Goal: Task Accomplishment & Management: Manage account settings

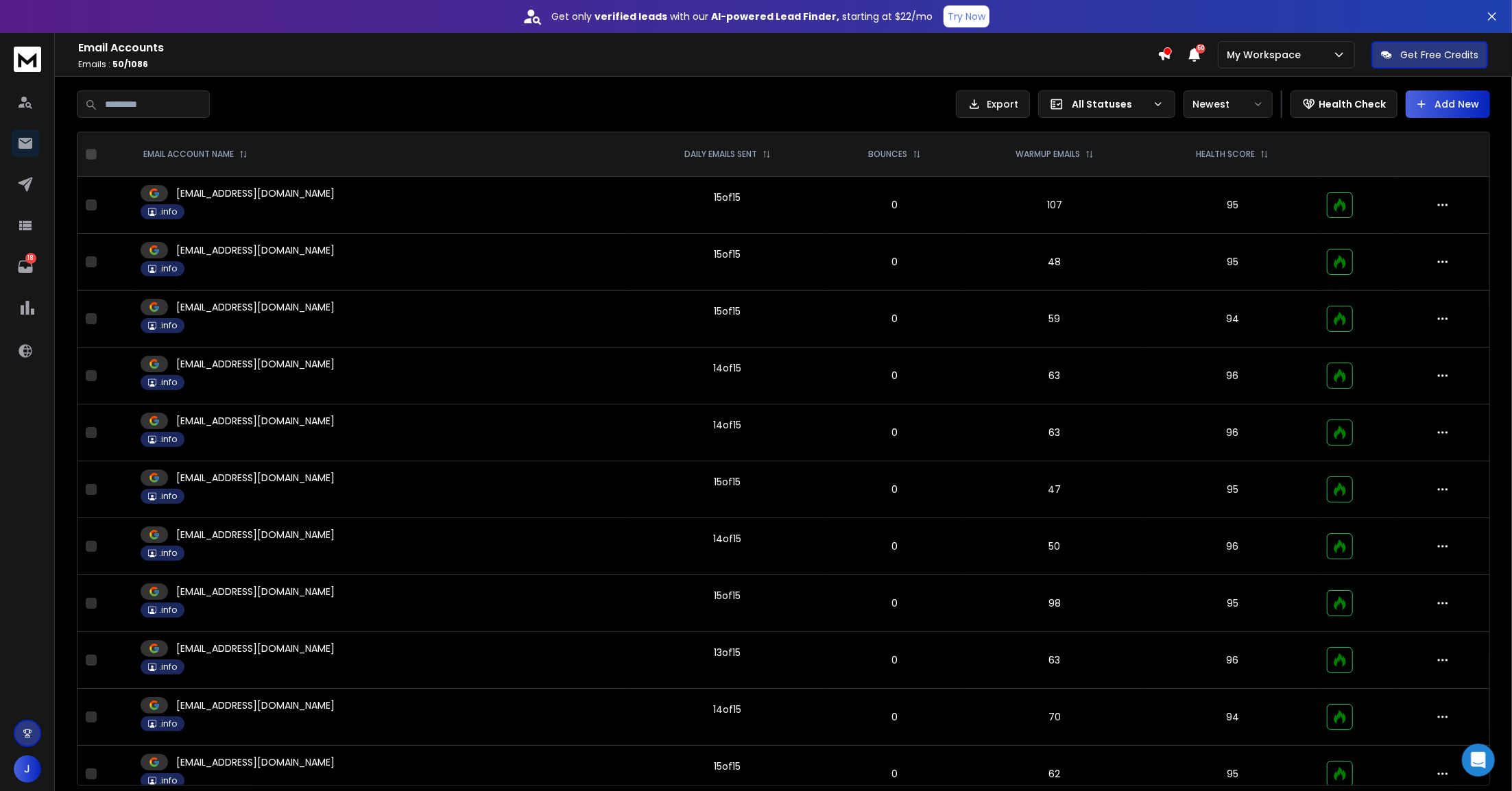
drag, startPoint x: 1139, startPoint y: 171, endPoint x: 1140, endPoint y: 151, distance: 20.0
click at [1146, 170] on th "HEALTH SCORE" at bounding box center [1232, 155] width 173 height 44
click at [75, 223] on button "Select this Page" at bounding box center [74, 221] width 11 height 11
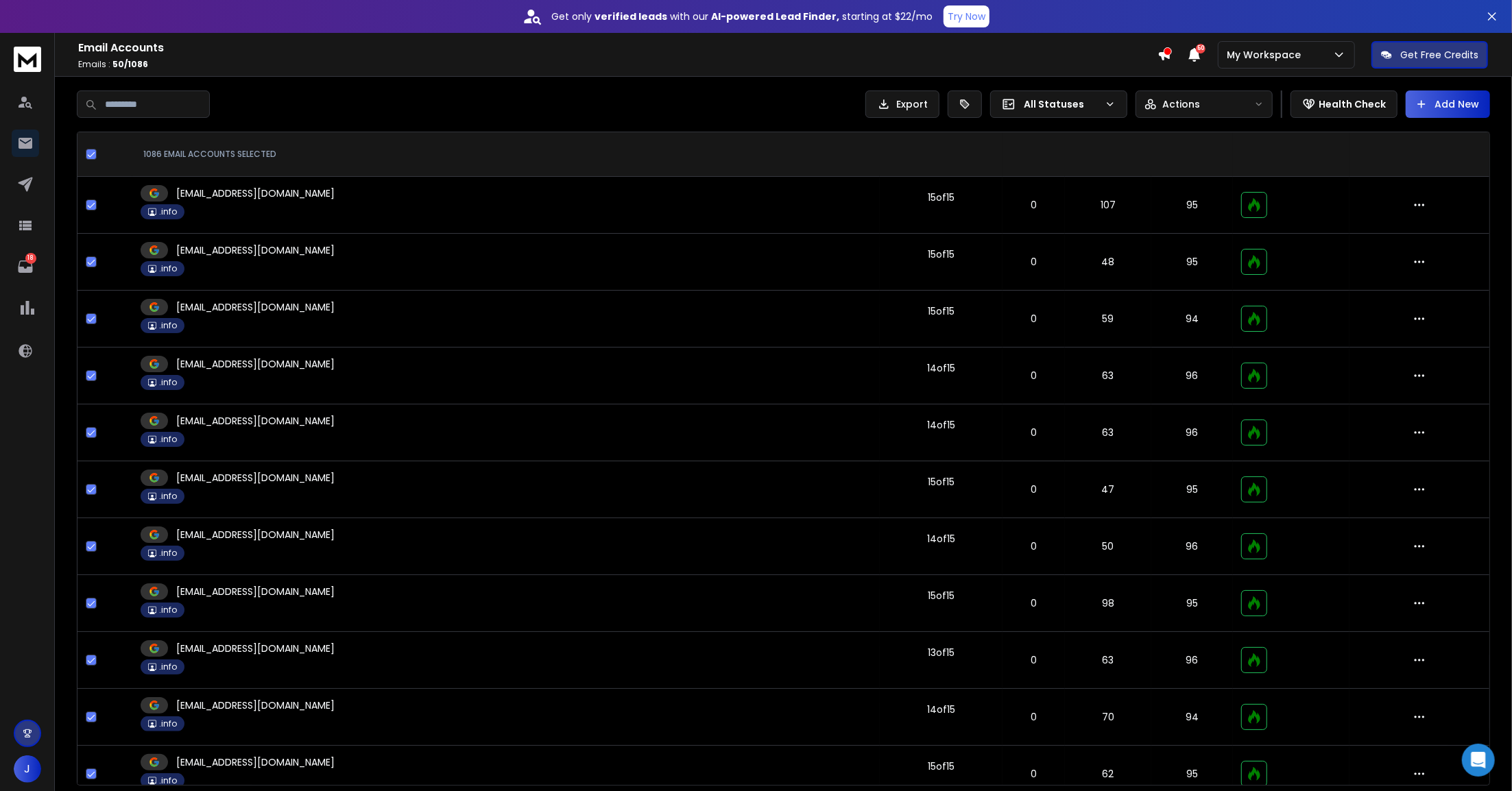
click at [1079, 105] on p "All Statuses" at bounding box center [1061, 104] width 75 height 13
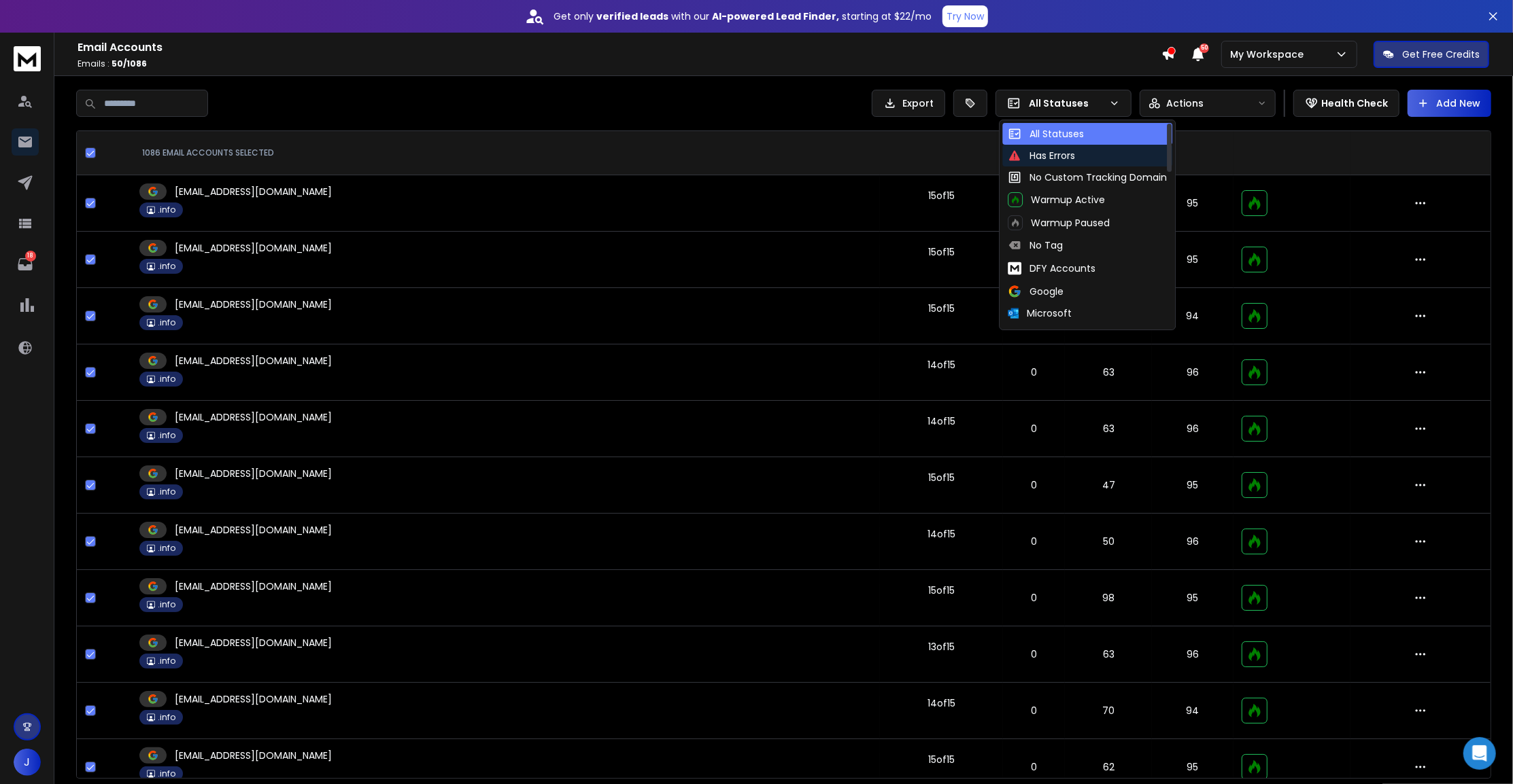
click at [1074, 154] on div "Has Errors" at bounding box center [1041, 155] width 68 height 13
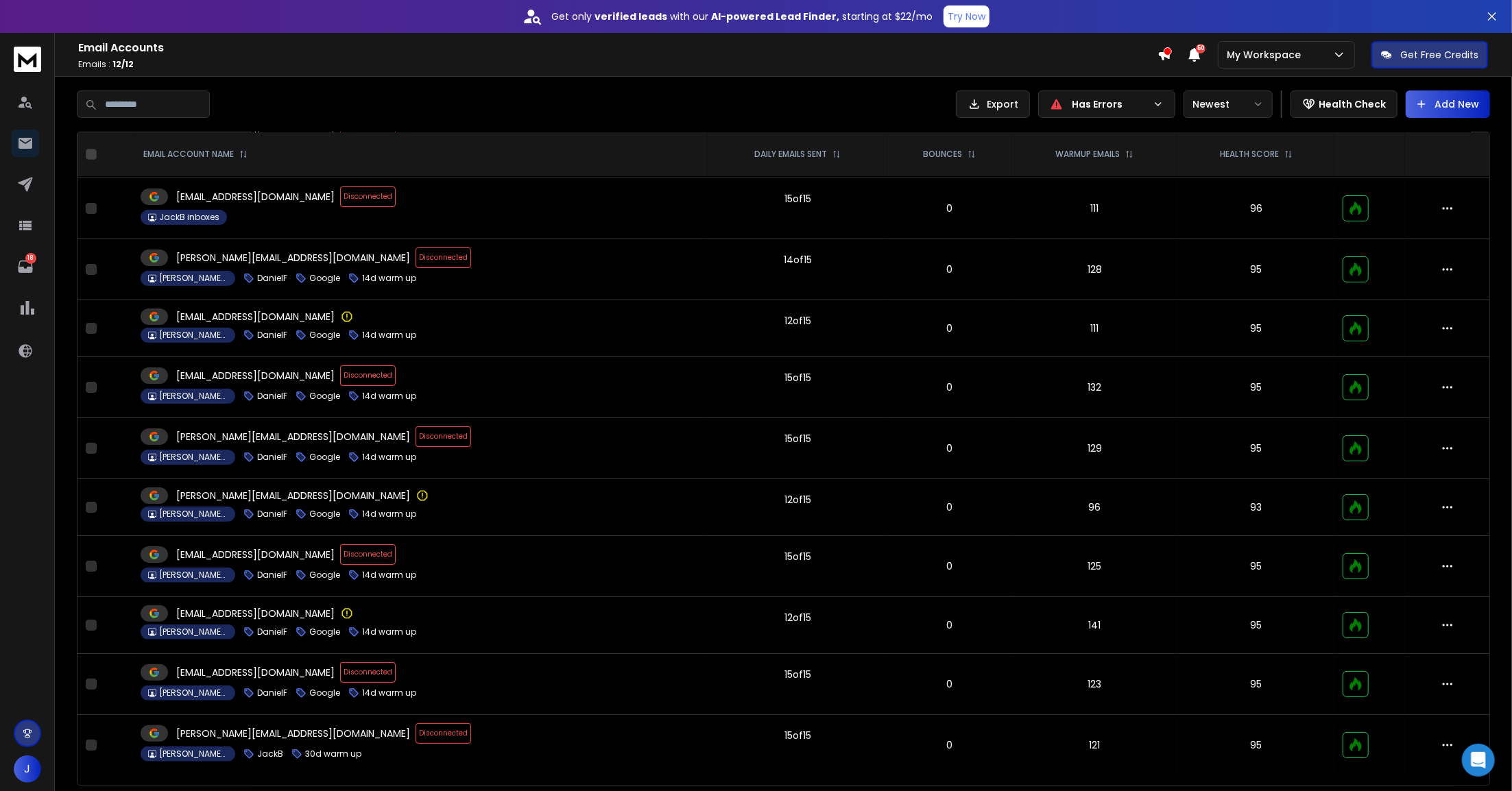
scroll to position [135, 0]
drag, startPoint x: 50, startPoint y: 466, endPoint x: 81, endPoint y: 445, distance: 37.4
click at [50, 465] on div "18 J" at bounding box center [27, 415] width 55 height 764
click at [280, 727] on p "daniel@tryprofitpathgroup.com" at bounding box center [292, 732] width 234 height 13
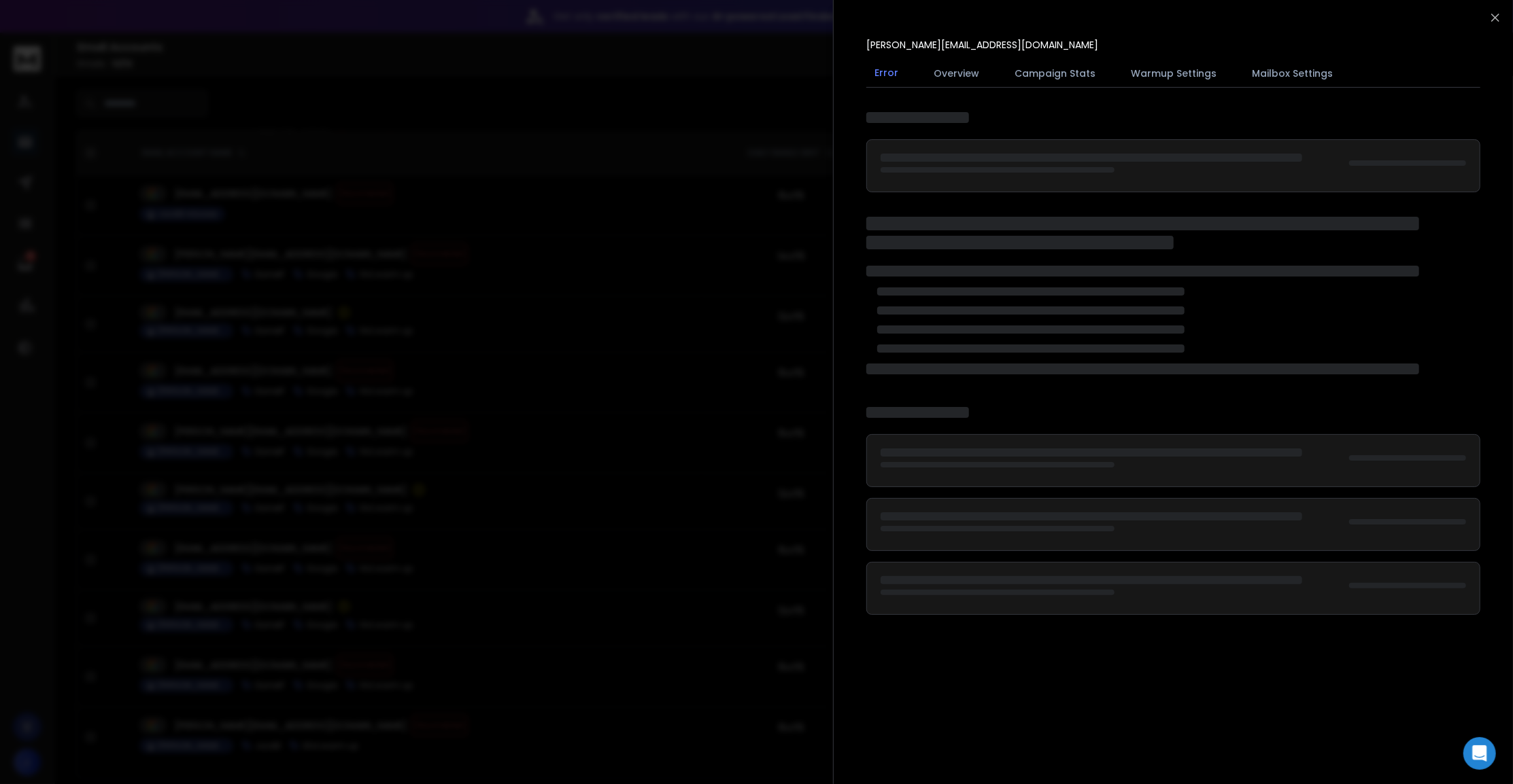
click at [975, 48] on p "daniel@tryprofitpathgroup.com" at bounding box center [982, 44] width 232 height 13
copy p "daniel@tryprofitpathgroup.com"
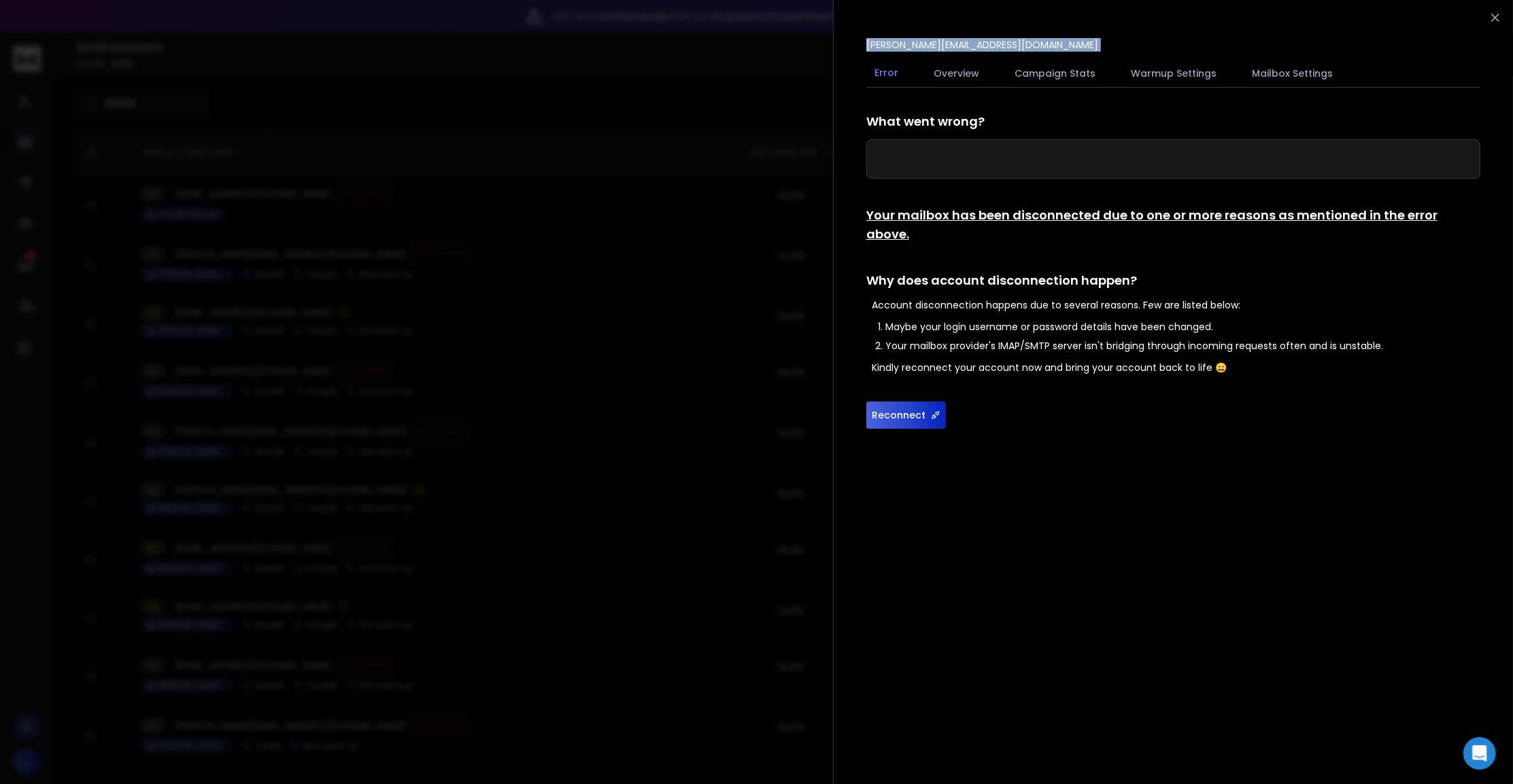
click at [924, 401] on button "Reconnect" at bounding box center [905, 415] width 79 height 27
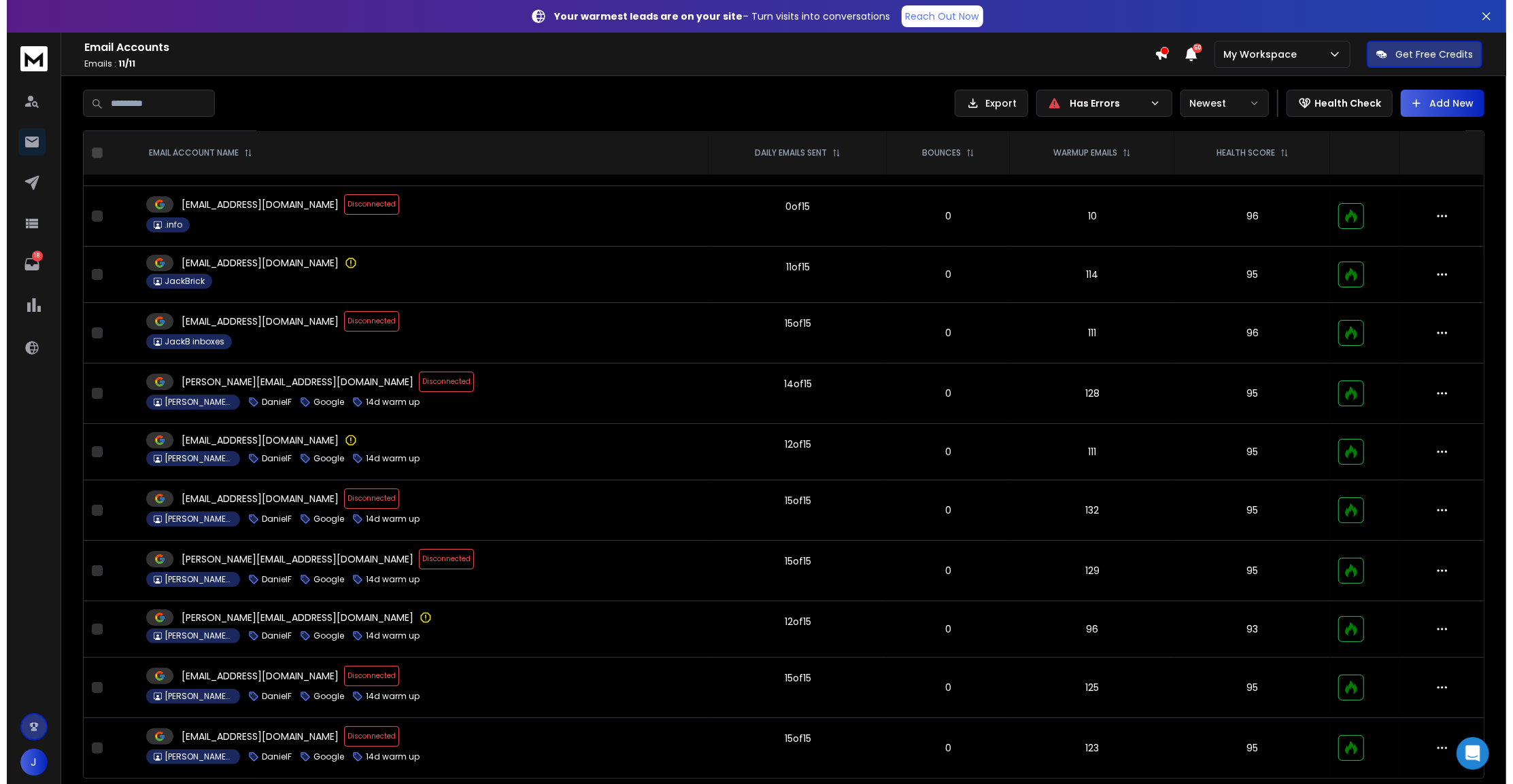
scroll to position [71, 0]
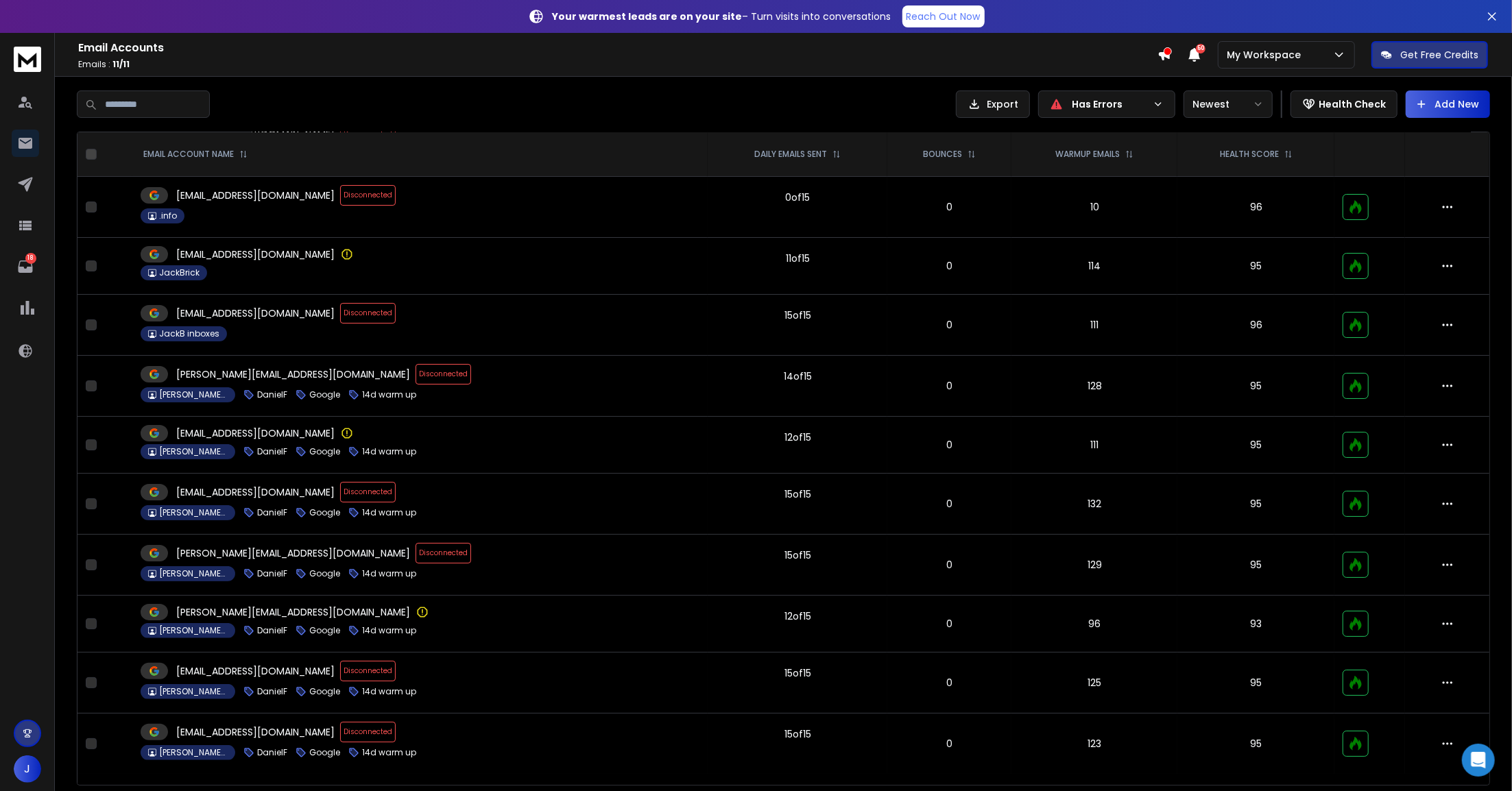
click at [334, 734] on p "danielfitzpatrick@profitpathconsultingadvisory.co" at bounding box center [255, 732] width 158 height 13
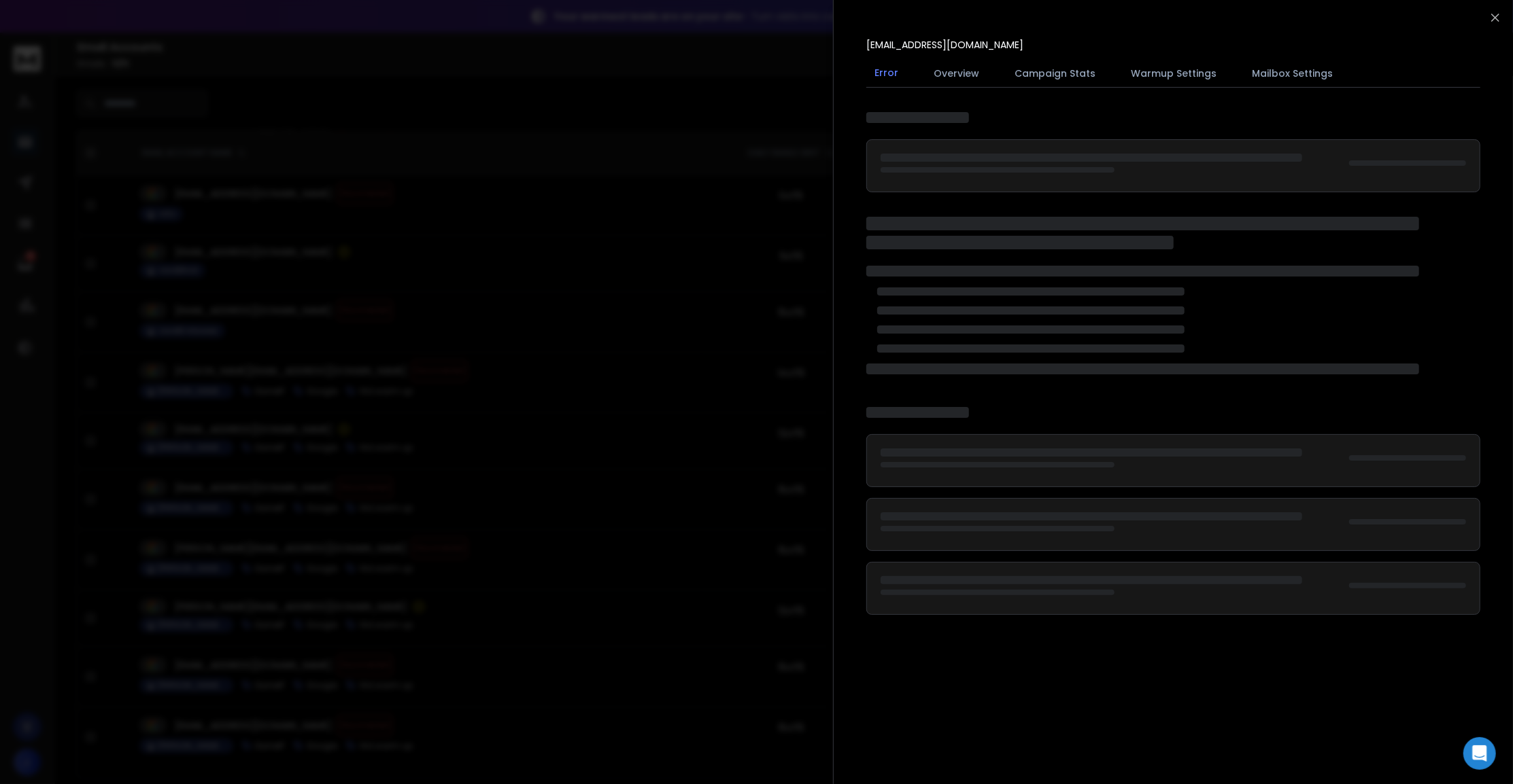
click at [955, 36] on div "danielfitzpatrick@profitpathconsultingadvisory.co Error Overview Campaign Stats…" at bounding box center [1173, 327] width 647 height 621
click at [959, 46] on p "danielfitzpatrick@profitpathconsultingadvisory.co" at bounding box center [945, 44] width 157 height 13
copy p "danielfitzpatrick@profitpathconsultingadvisory.co"
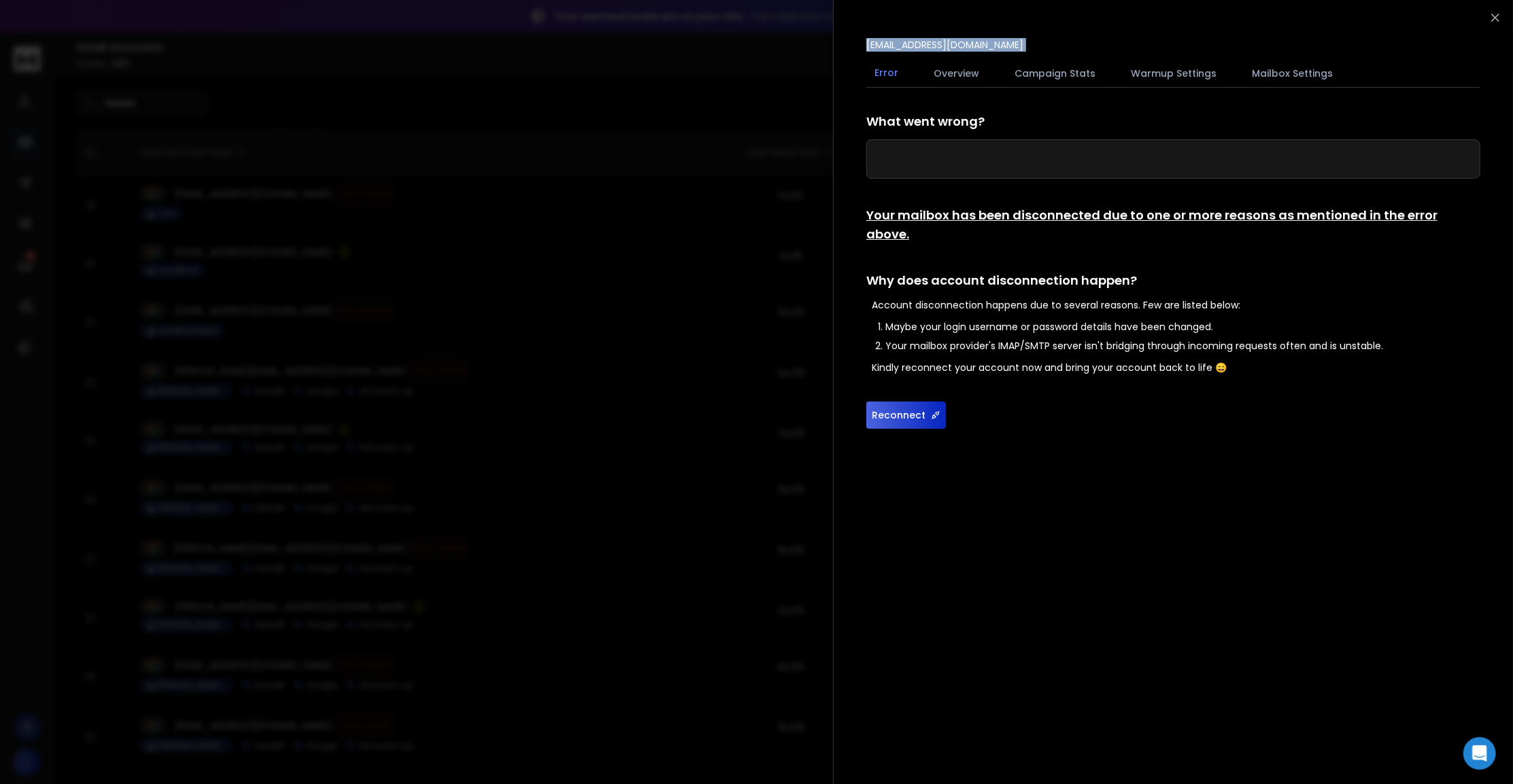
click at [922, 401] on button "Reconnect" at bounding box center [905, 415] width 79 height 27
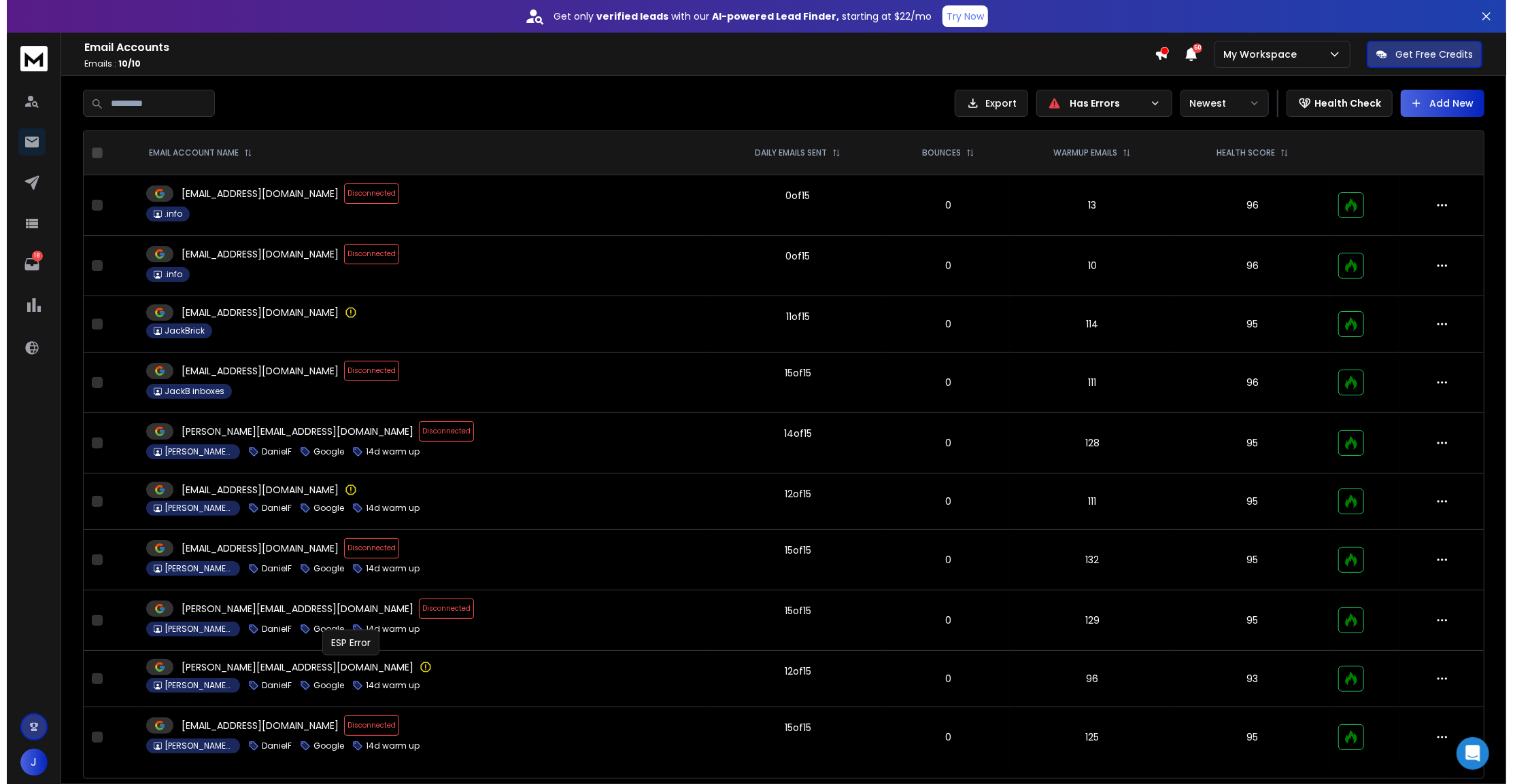
scroll to position [9, 0]
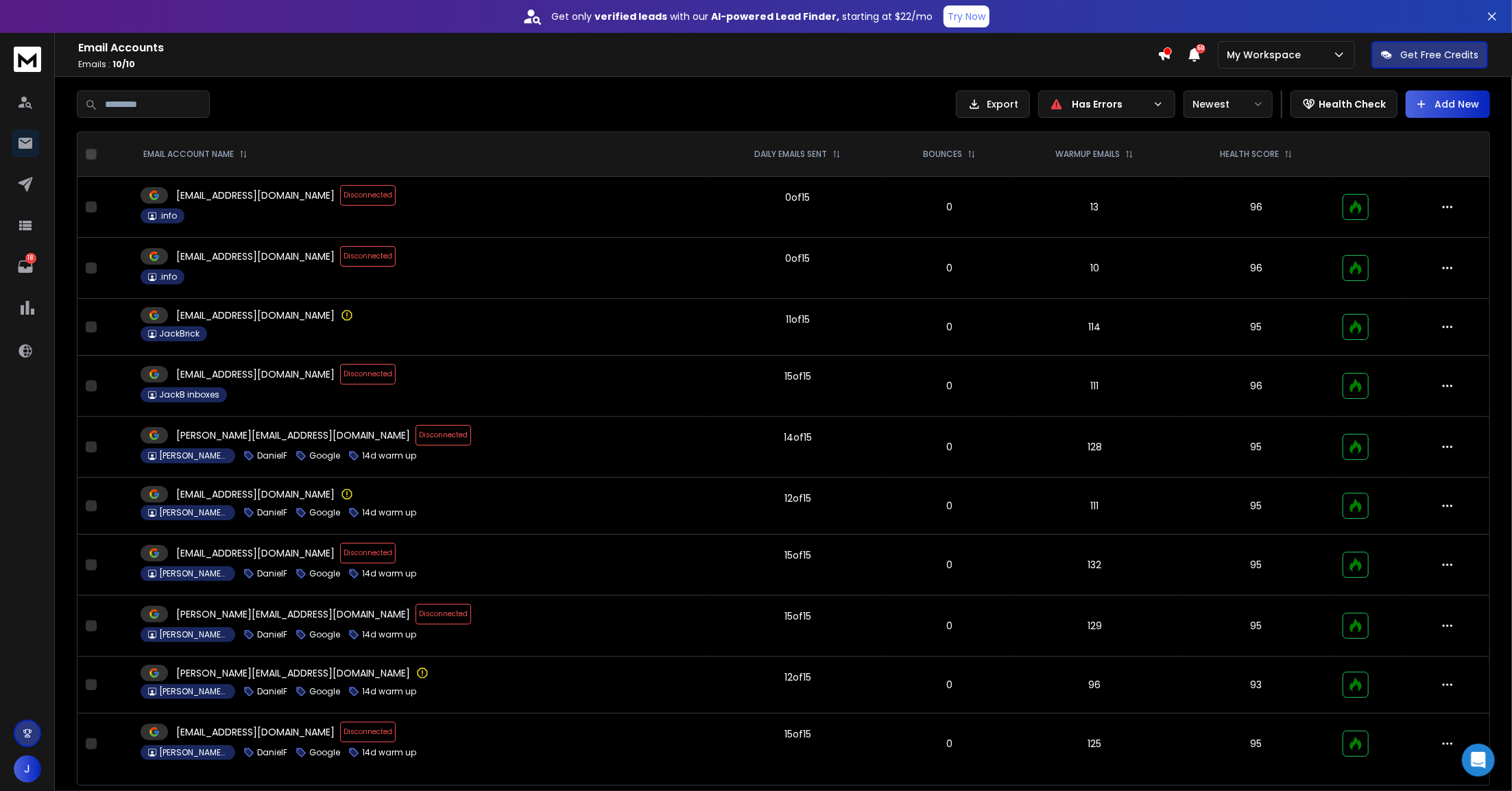
click at [370, 728] on div "[EMAIL_ADDRESS][DOMAIN_NAME] Disconnected" at bounding box center [419, 732] width 559 height 21
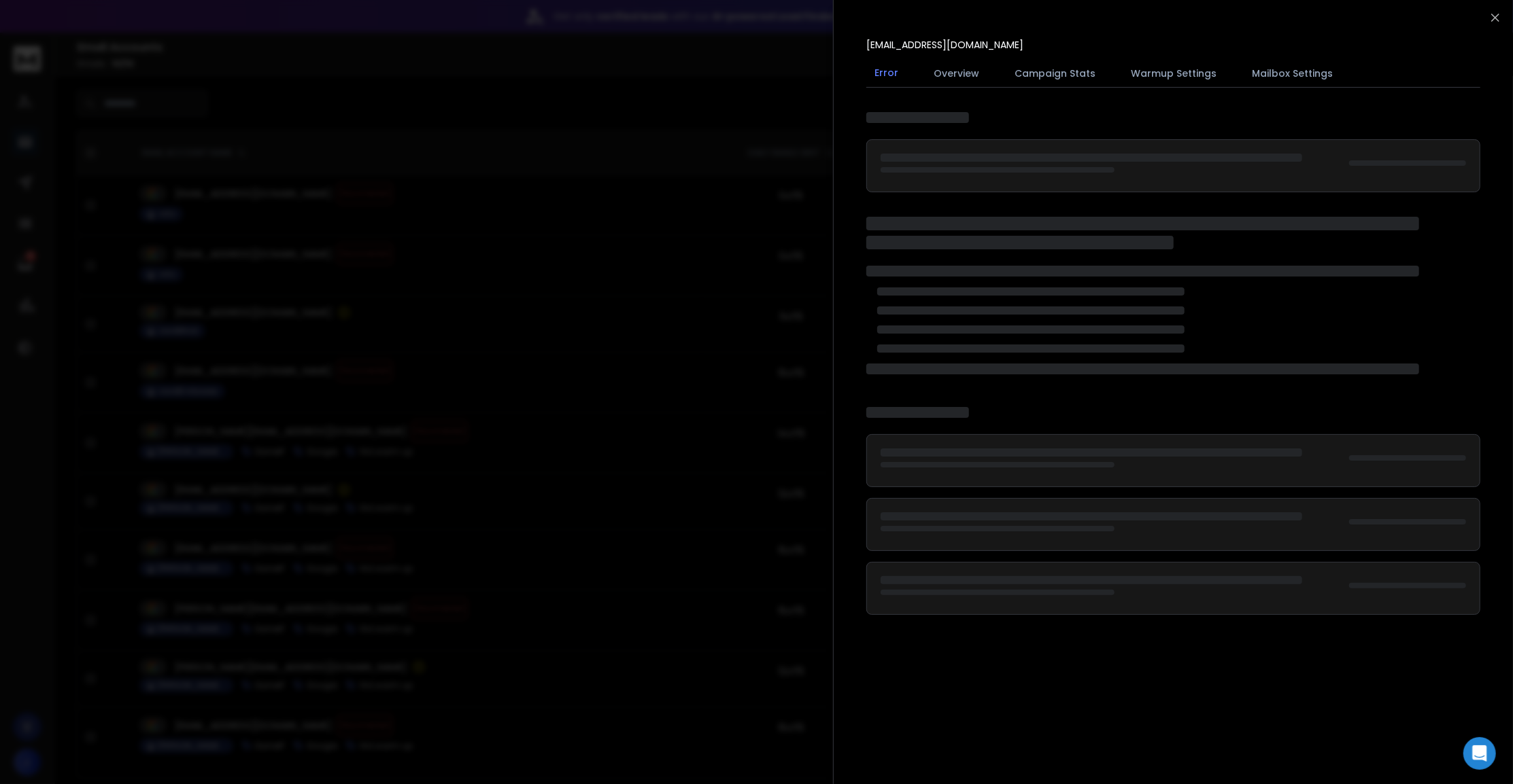
click at [969, 37] on div "[EMAIL_ADDRESS][DOMAIN_NAME] Error Overview Campaign Stats Warmup Settings Mail…" at bounding box center [1173, 327] width 647 height 621
click at [968, 49] on p "danielfitzpatrick@profitpathsolutions.co" at bounding box center [945, 44] width 157 height 13
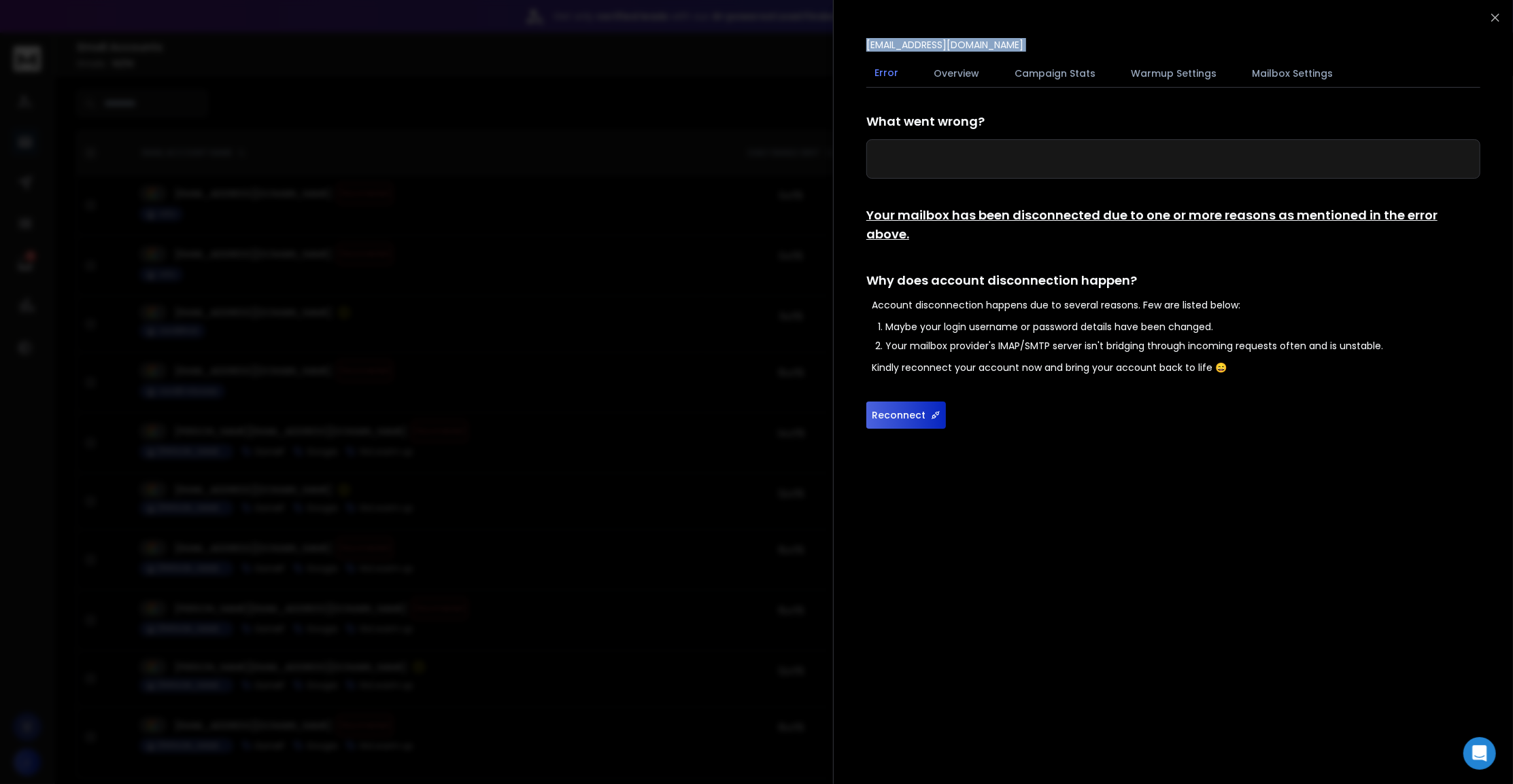
click at [915, 401] on button "Reconnect" at bounding box center [905, 415] width 79 height 27
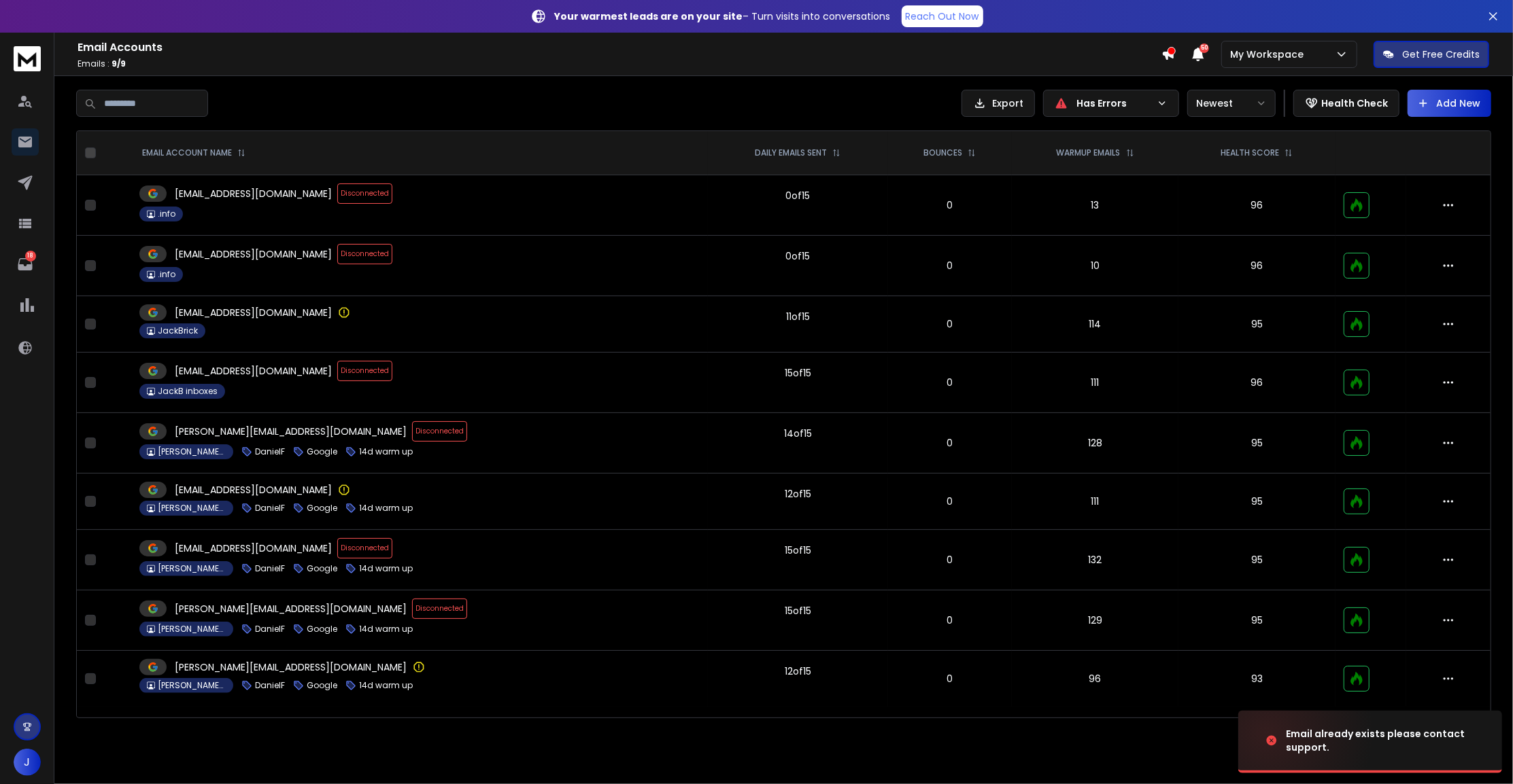
click at [329, 607] on div "[PERSON_NAME][EMAIL_ADDRESS][DOMAIN_NAME]" at bounding box center [273, 609] width 267 height 16
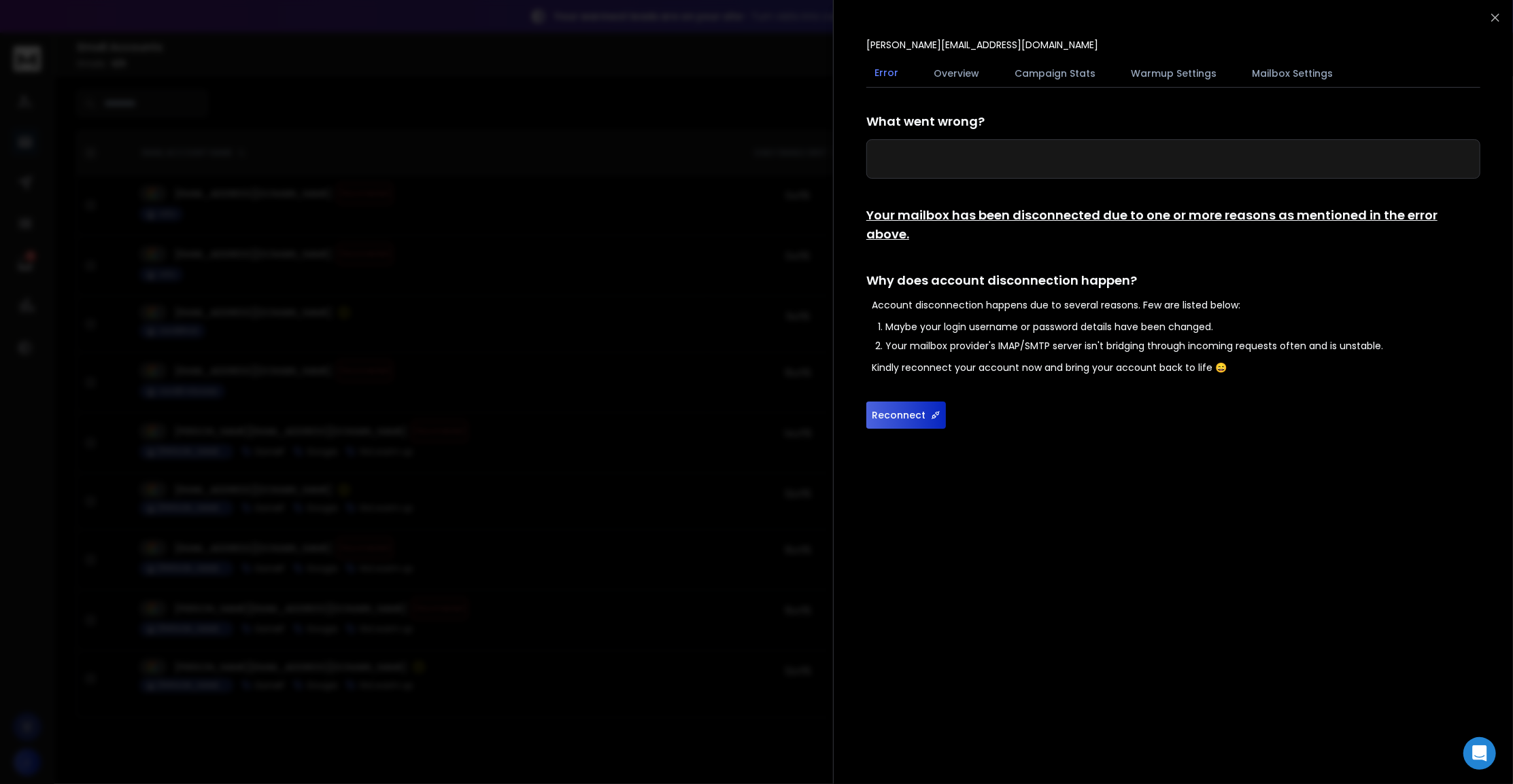
drag, startPoint x: 971, startPoint y: 52, endPoint x: 971, endPoint y: 45, distance: 7.0
click at [971, 49] on div "danielf@profitpathconsultinggroup.co Error Overview Campaign Stats Warmup Setti…" at bounding box center [1173, 233] width 647 height 434
click at [971, 44] on p "[PERSON_NAME][EMAIL_ADDRESS][DOMAIN_NAME]" at bounding box center [982, 44] width 232 height 13
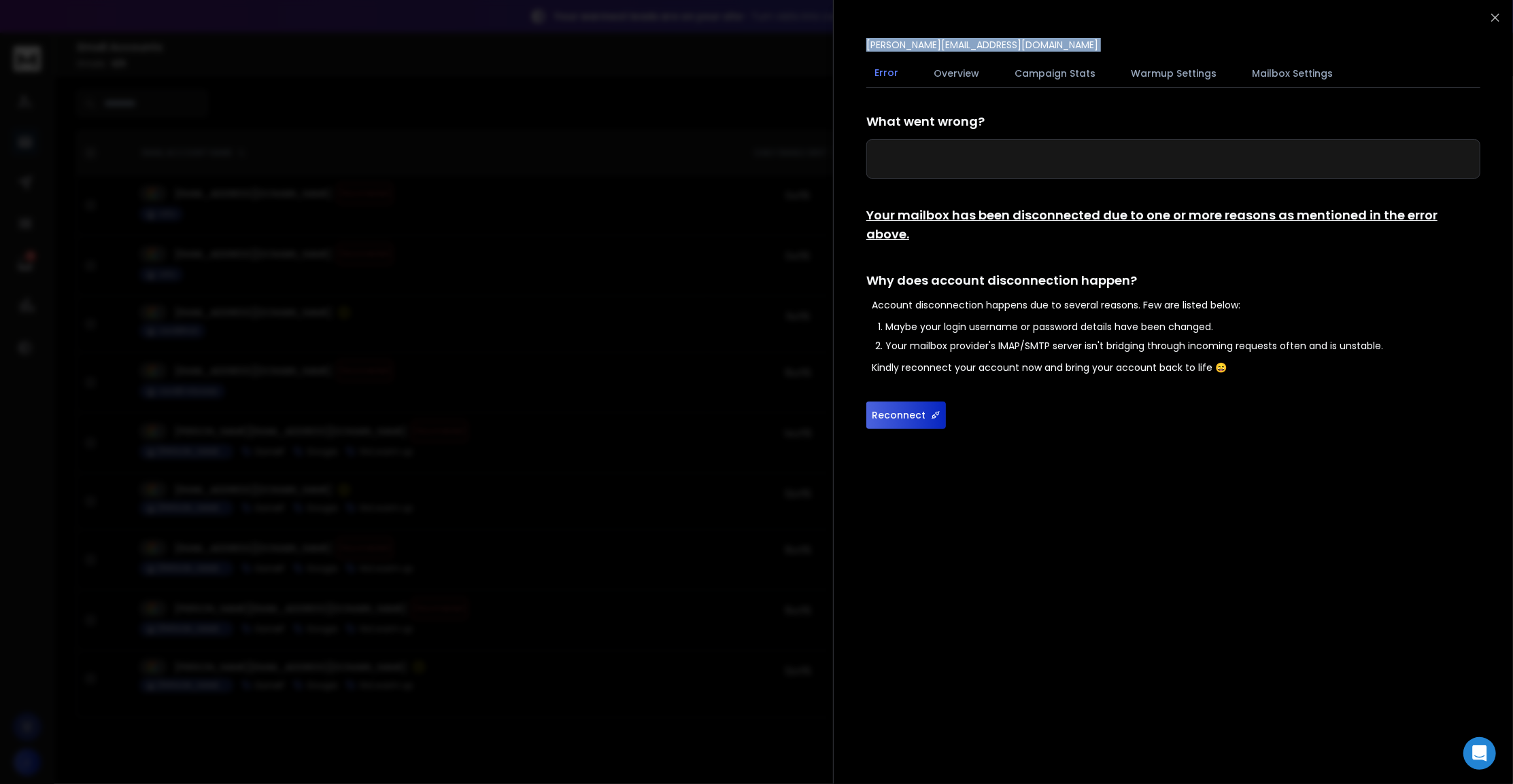
click at [901, 404] on button "Reconnect" at bounding box center [905, 415] width 79 height 27
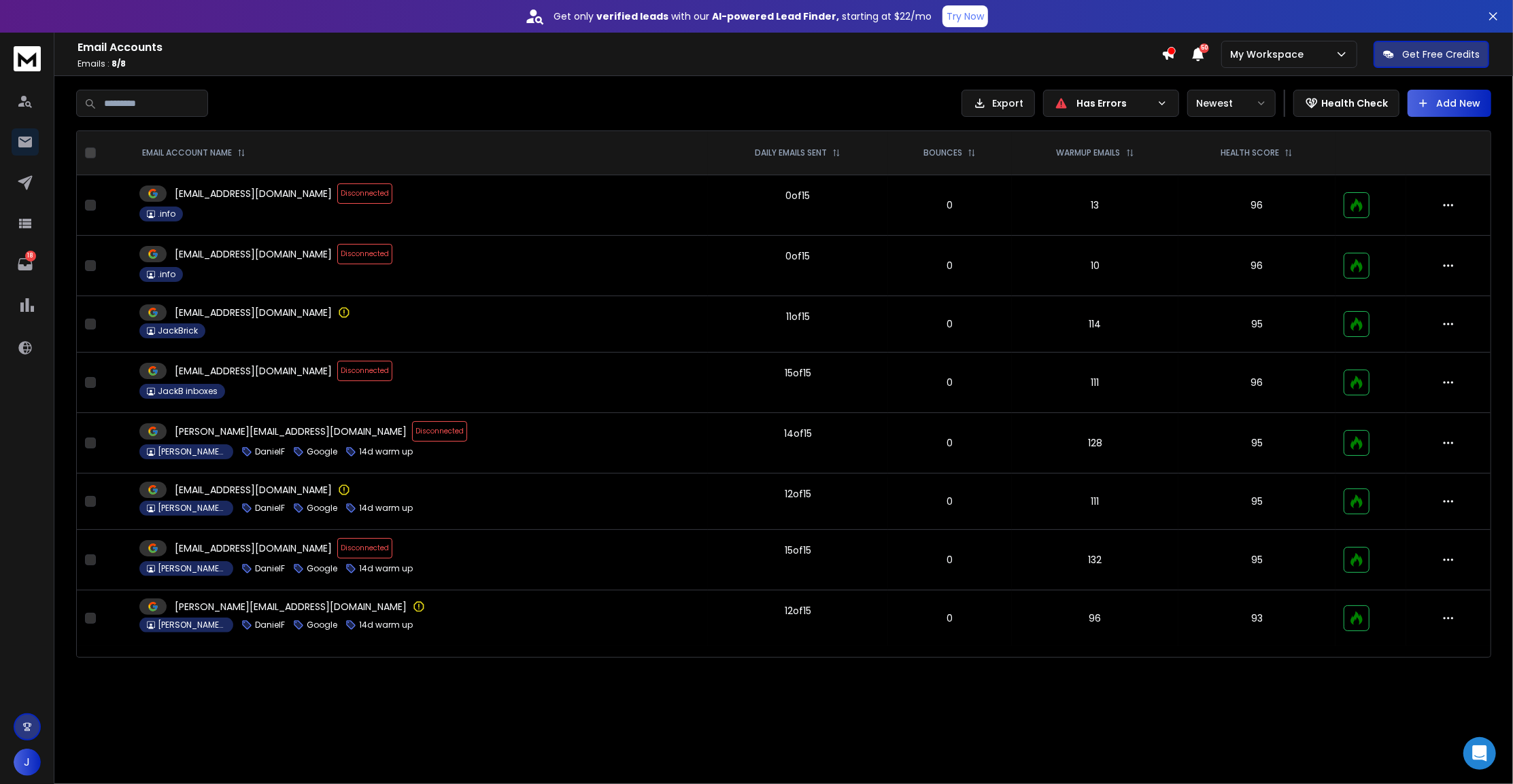
click at [255, 555] on p "danielf@profitpathcorporateconsulting.co" at bounding box center [253, 548] width 157 height 13
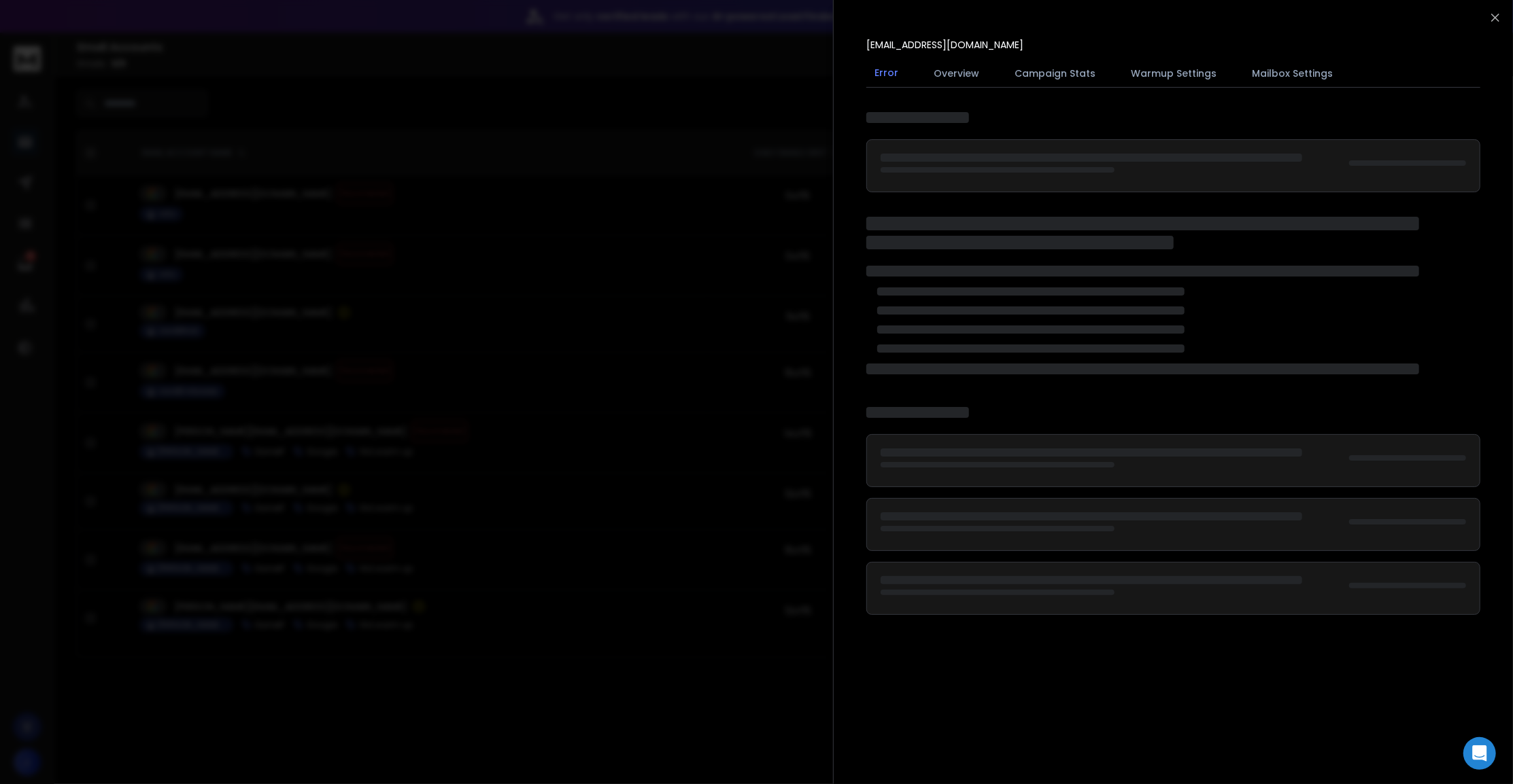
click at [929, 42] on p "danielf@profitpathcorporateconsulting.co" at bounding box center [945, 44] width 157 height 13
copy p "danielf@profitpathcorporateconsulting.co"
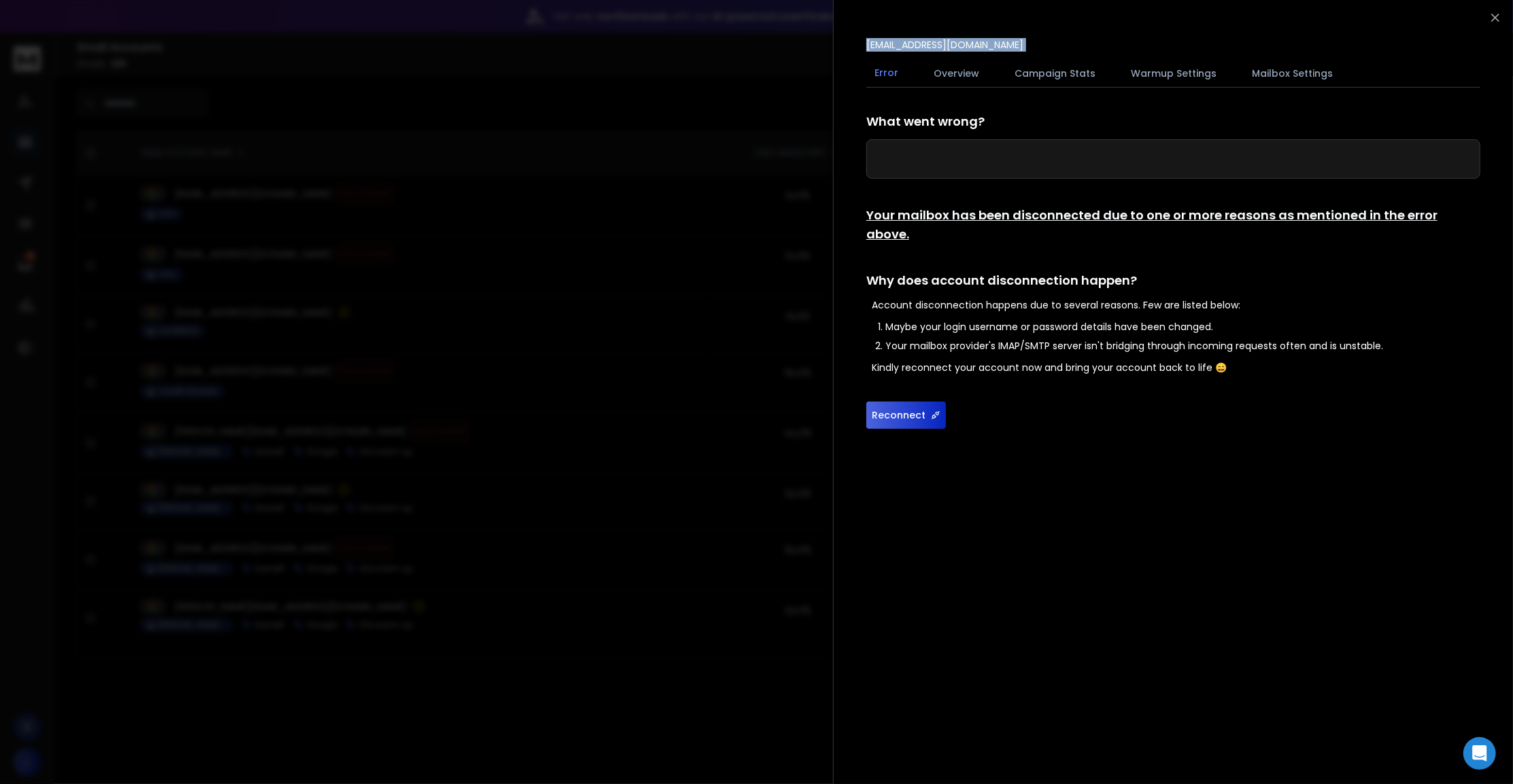
click at [876, 401] on button "Reconnect" at bounding box center [905, 415] width 79 height 27
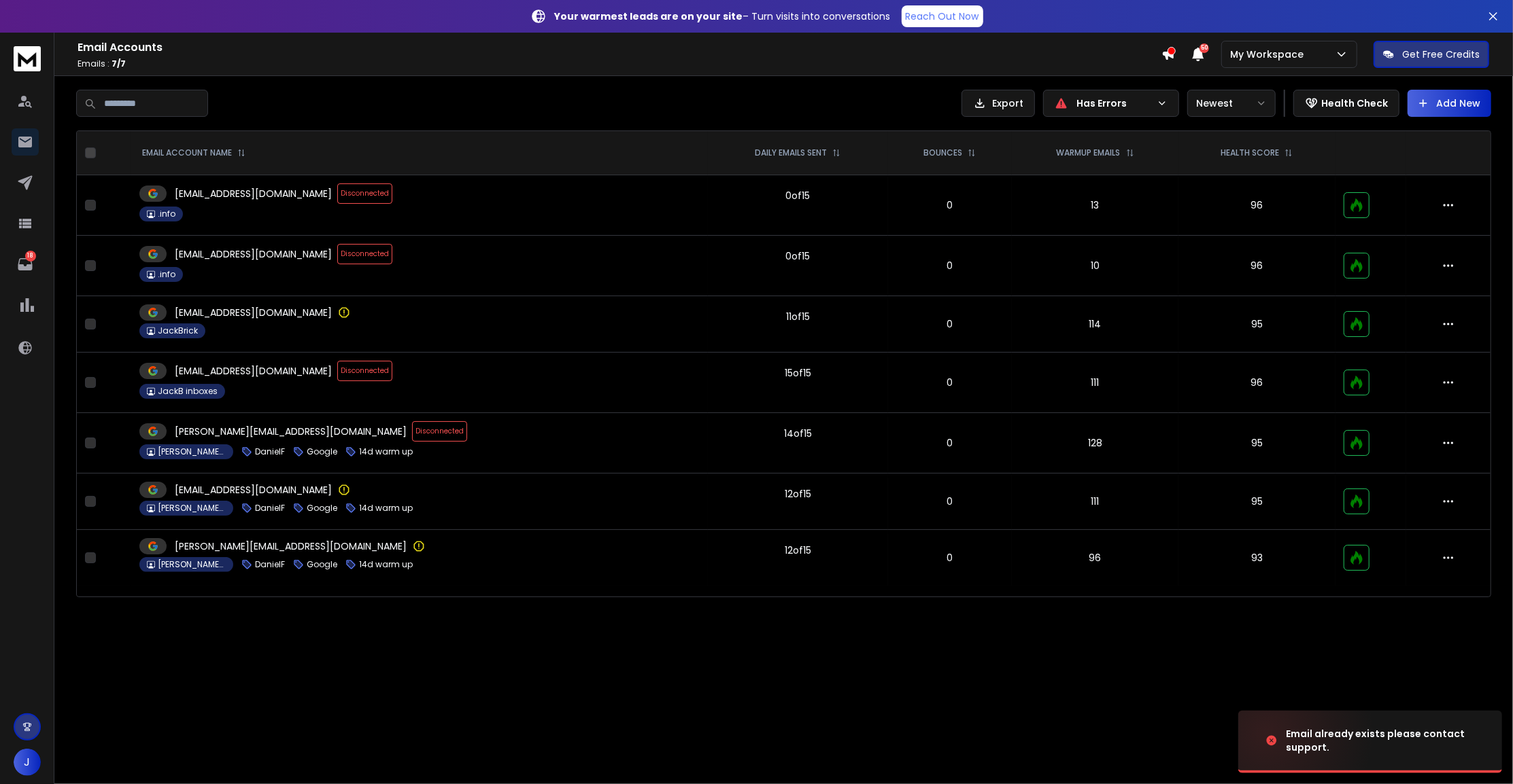
click at [285, 433] on p "[PERSON_NAME][EMAIL_ADDRESS][DOMAIN_NAME]" at bounding box center [290, 431] width 232 height 13
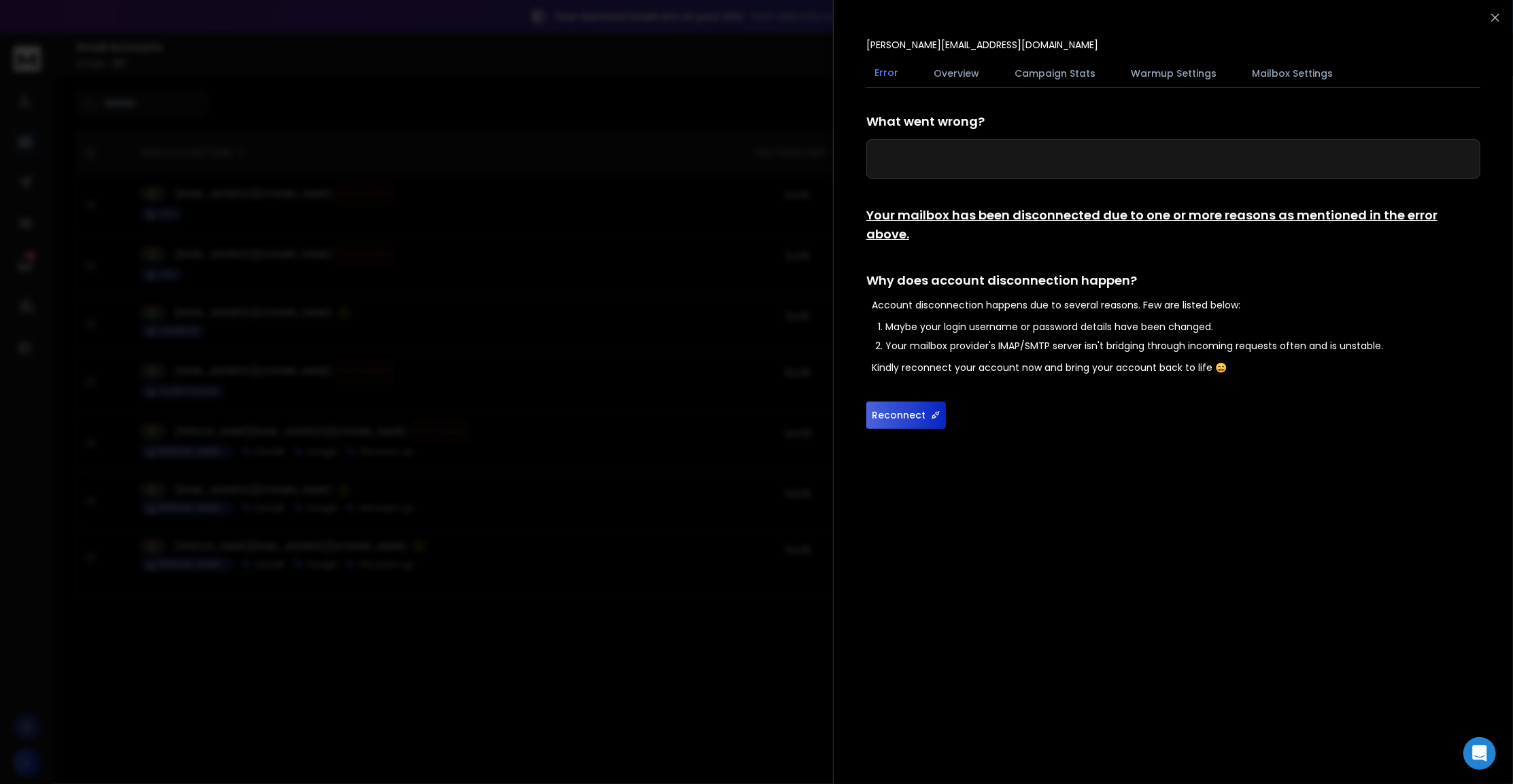
click at [911, 408] on div "[PERSON_NAME][EMAIL_ADDRESS][DOMAIN_NAME] Error Overview Campaign Stats Warmup …" at bounding box center [1173, 233] width 647 height 434
click at [922, 42] on p "daniel@profitpathglobalexperts.co" at bounding box center [982, 44] width 232 height 13
copy p "daniel@profitpathglobalexperts.co"
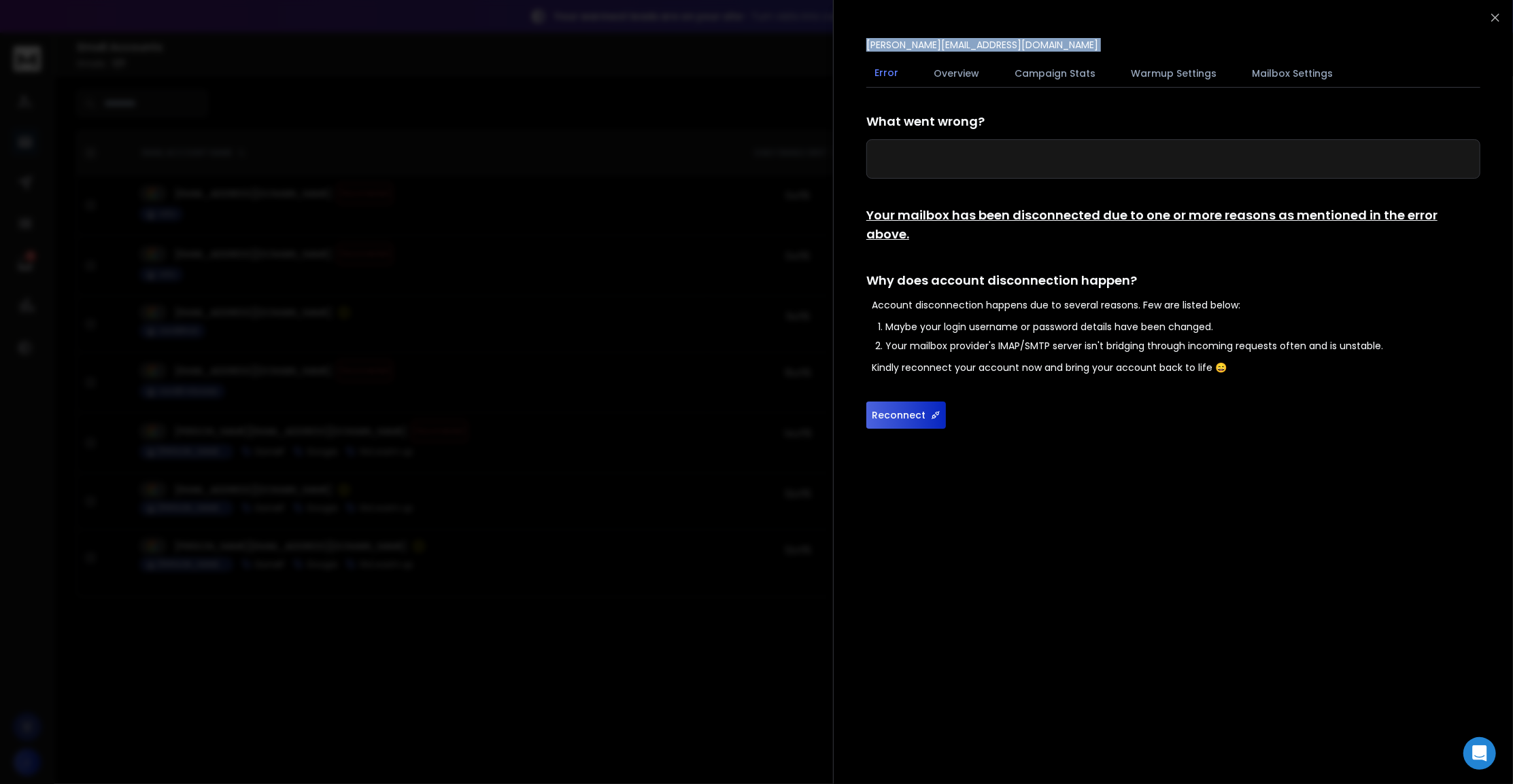
click at [916, 401] on button "Reconnect" at bounding box center [905, 415] width 79 height 27
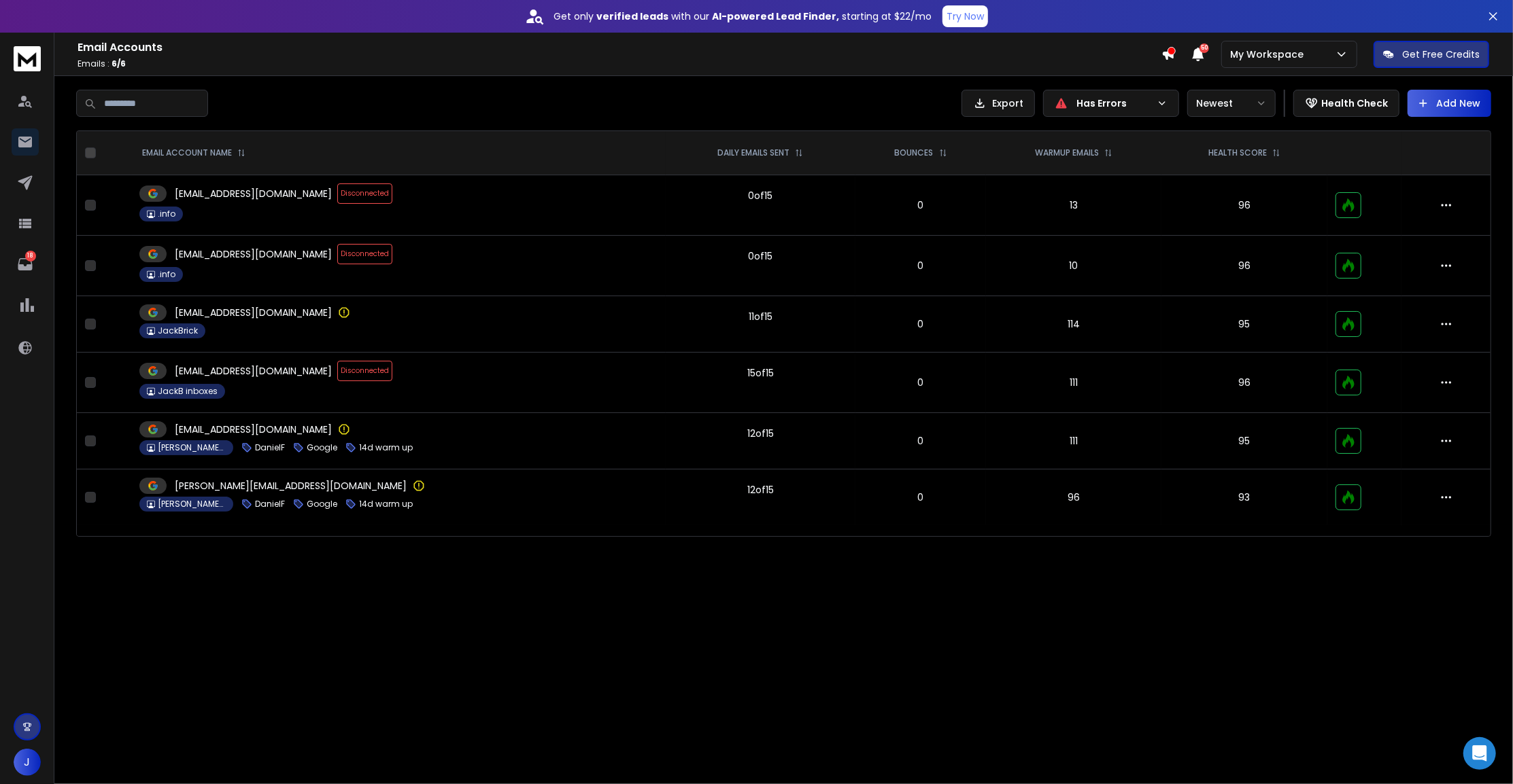
click at [332, 376] on p "[EMAIL_ADDRESS][DOMAIN_NAME]" at bounding box center [253, 371] width 157 height 13
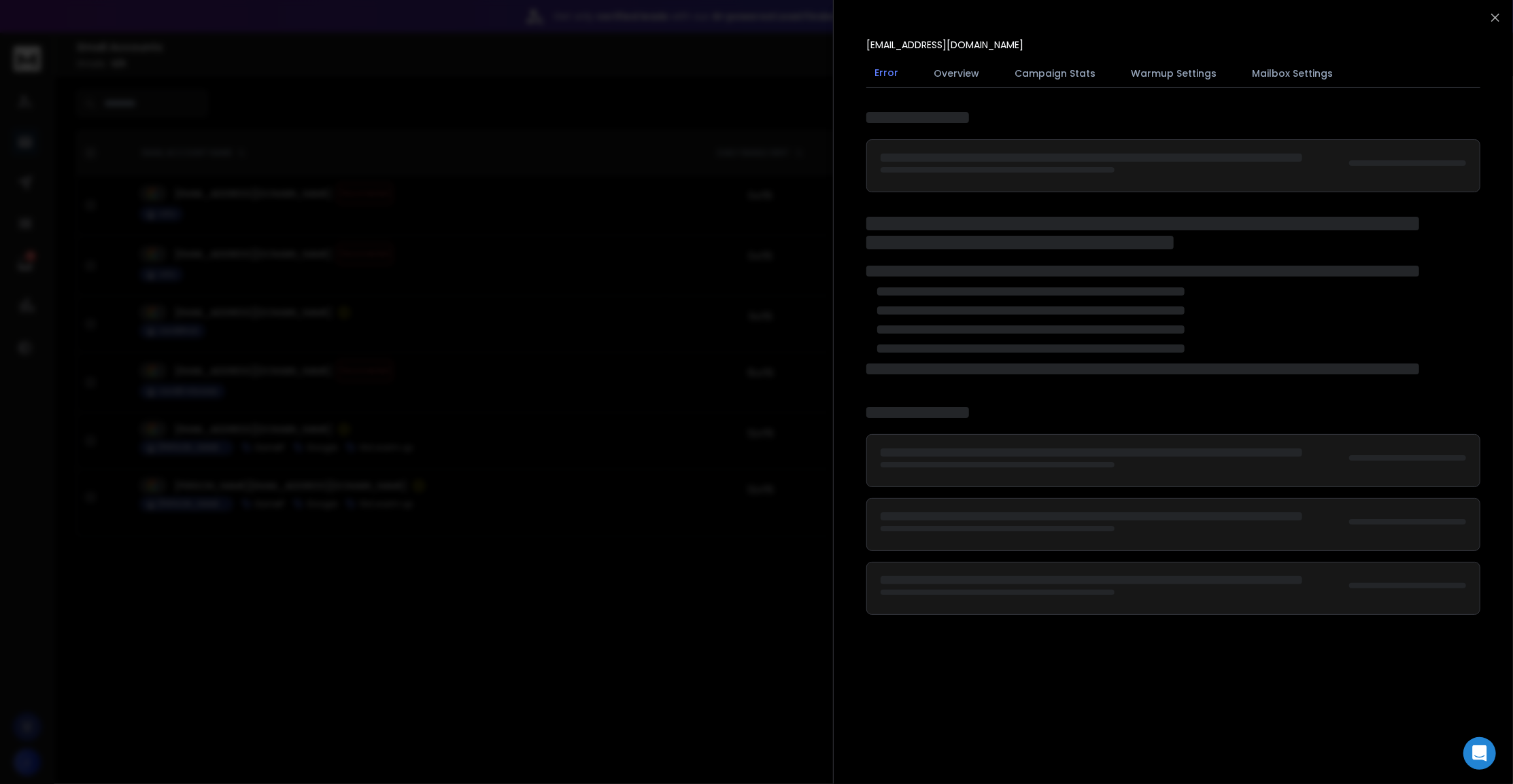
click at [988, 49] on p "[EMAIL_ADDRESS][DOMAIN_NAME]" at bounding box center [945, 44] width 157 height 13
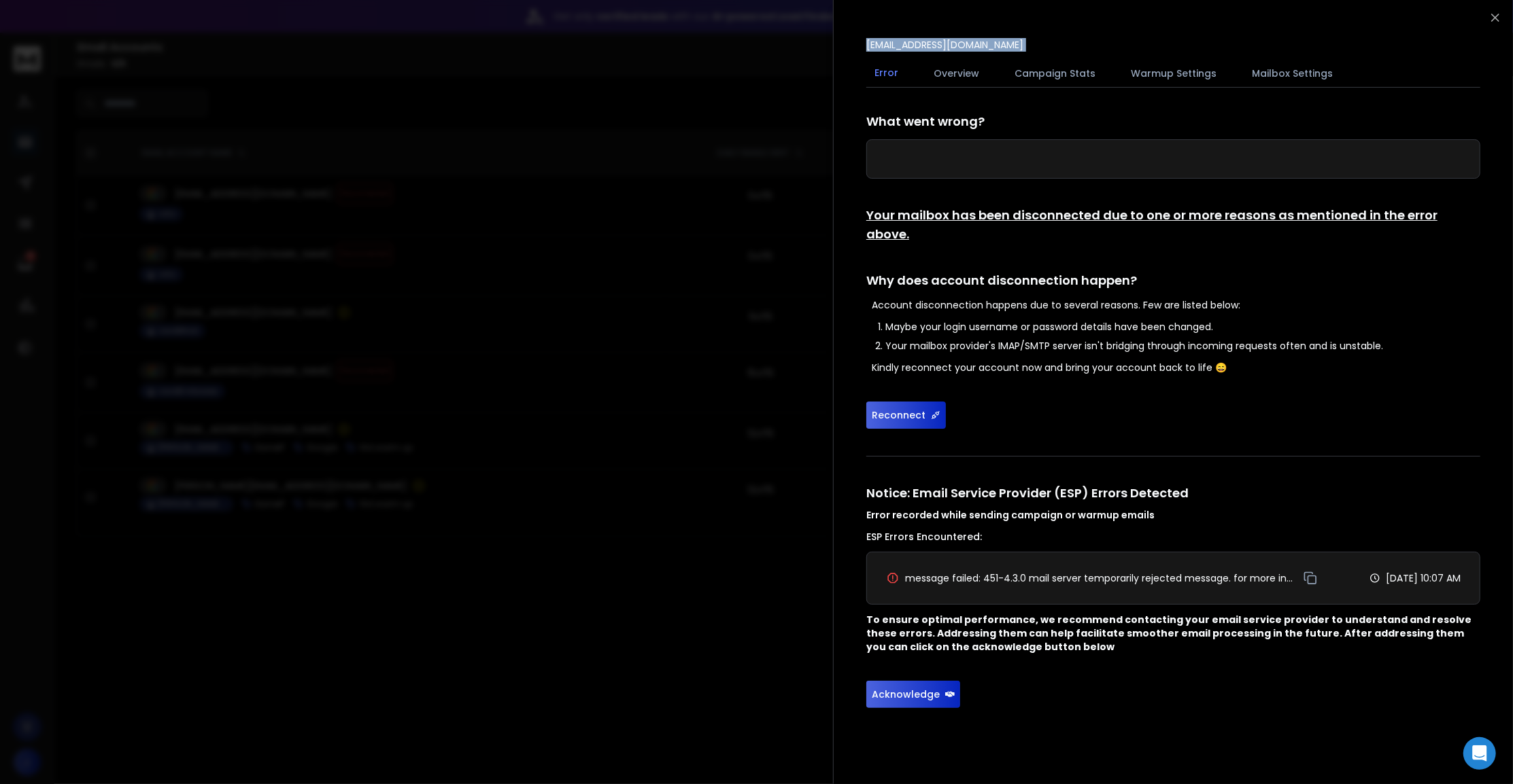
click at [988, 49] on p "[EMAIL_ADDRESS][DOMAIN_NAME]" at bounding box center [945, 44] width 157 height 13
copy p "[EMAIL_ADDRESS][DOMAIN_NAME]"
click at [927, 681] on button "Acknowledge" at bounding box center [913, 694] width 94 height 27
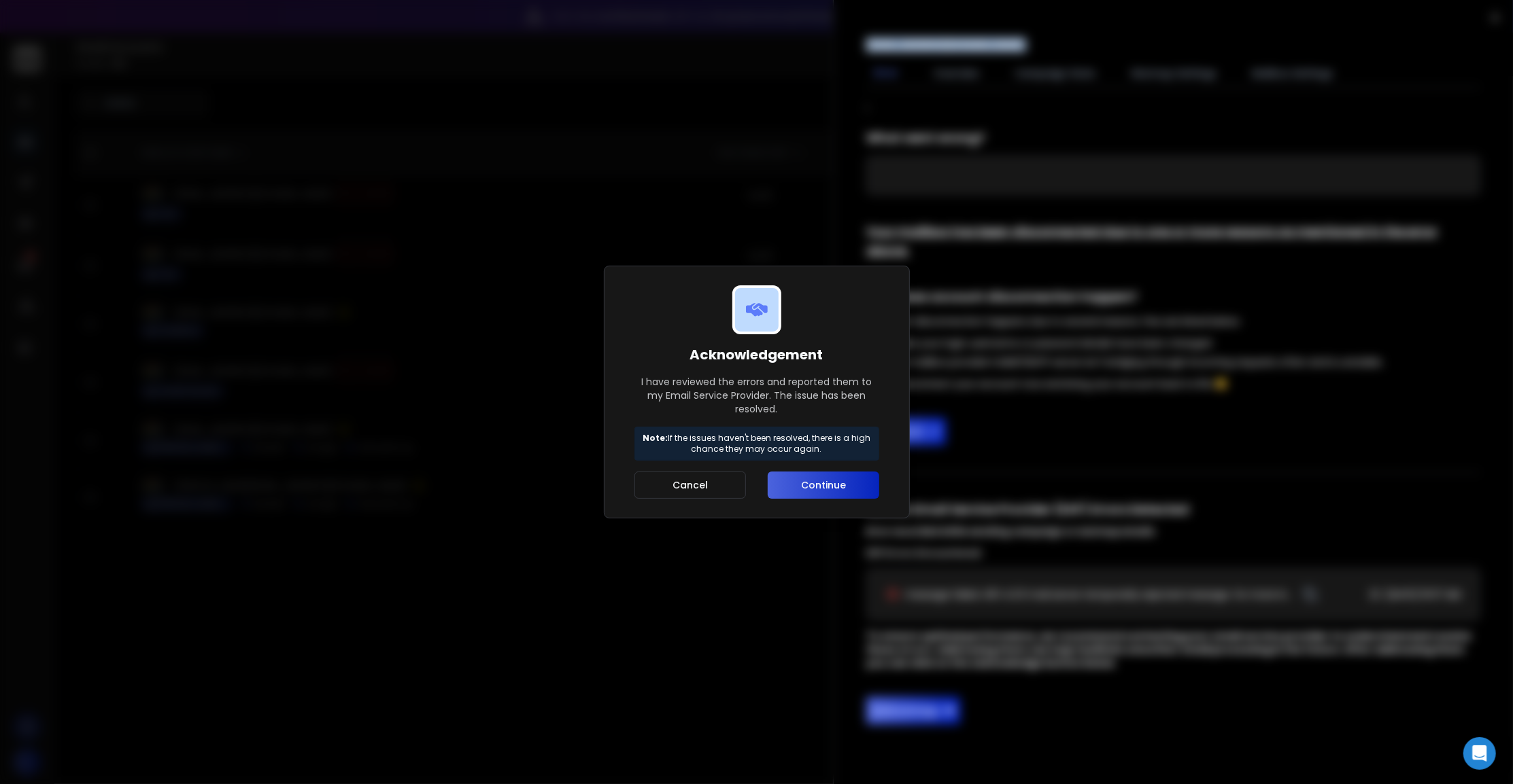
click at [831, 485] on button "Continue" at bounding box center [823, 485] width 111 height 27
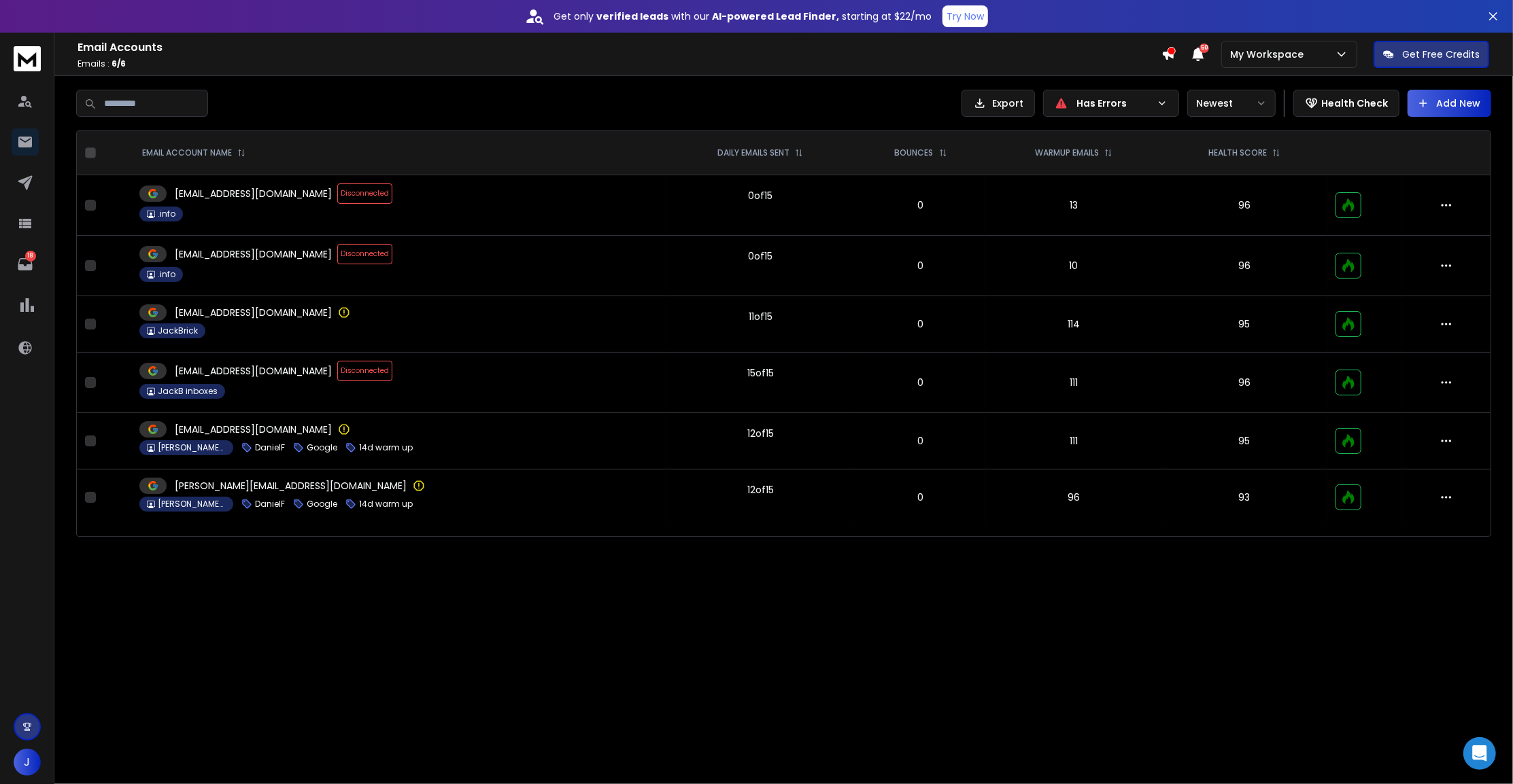
click at [392, 376] on span "Disconnected" at bounding box center [365, 371] width 55 height 20
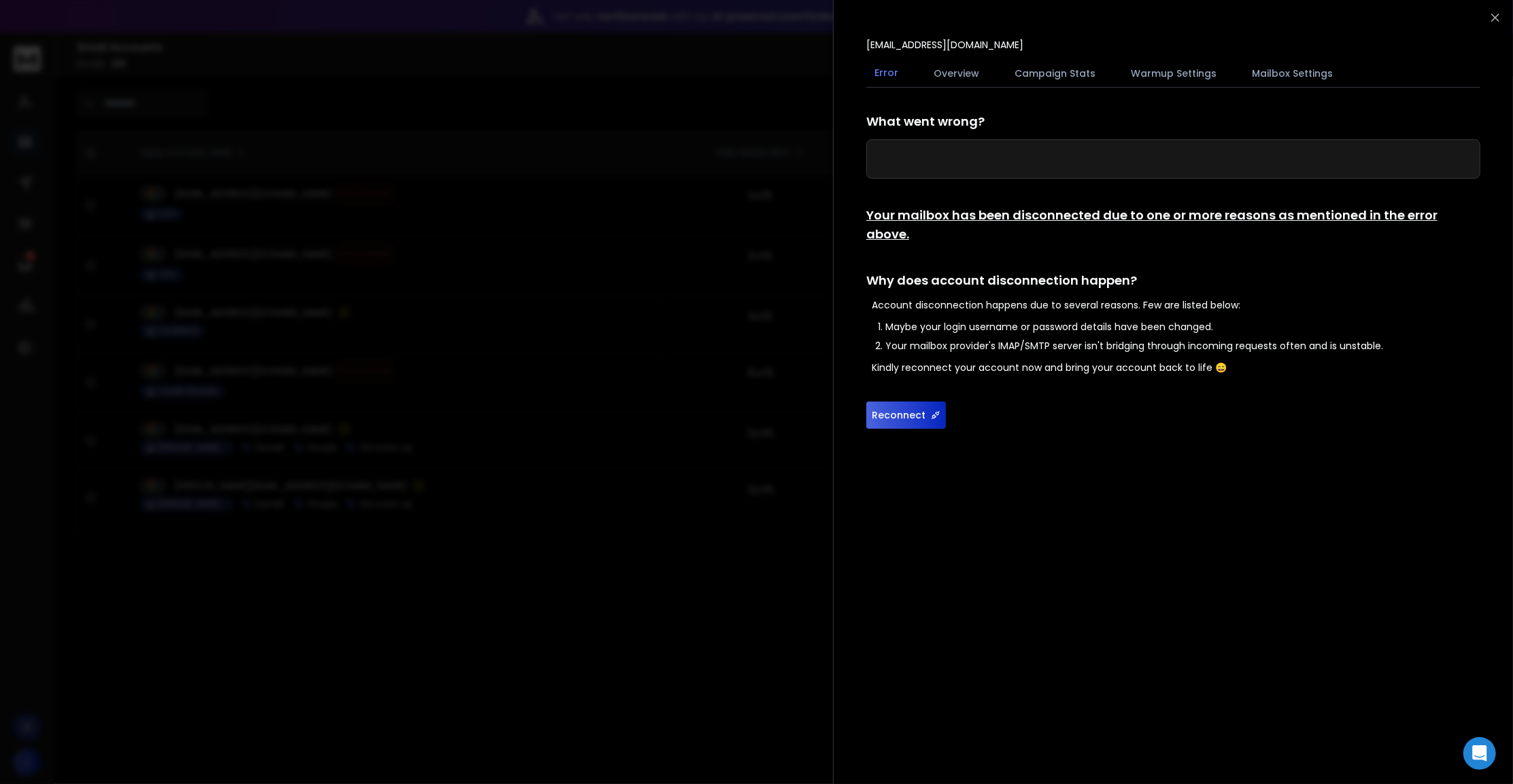
click at [896, 401] on button "Reconnect" at bounding box center [905, 415] width 79 height 27
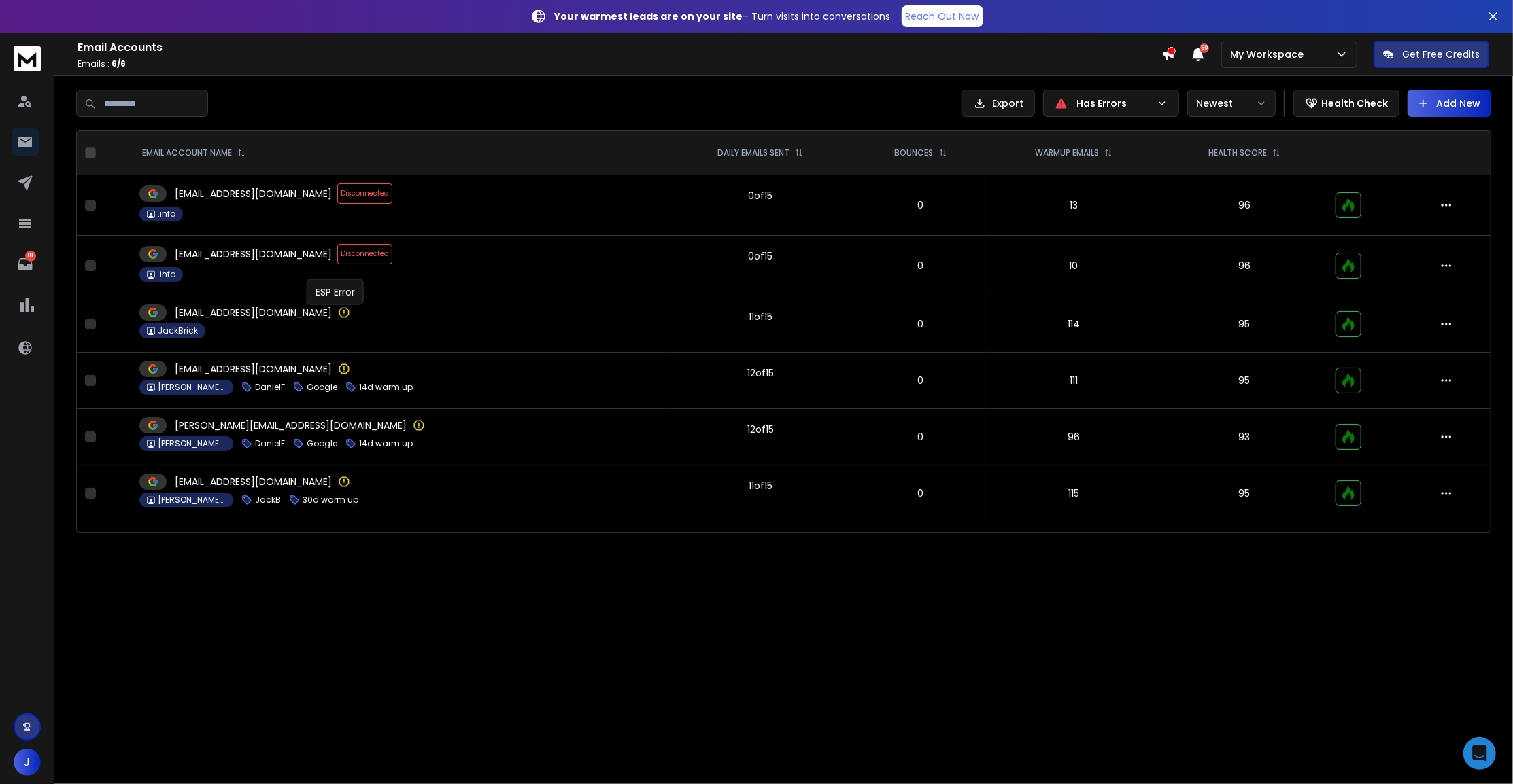
click at [337, 313] on icon at bounding box center [343, 312] width 13 height 13
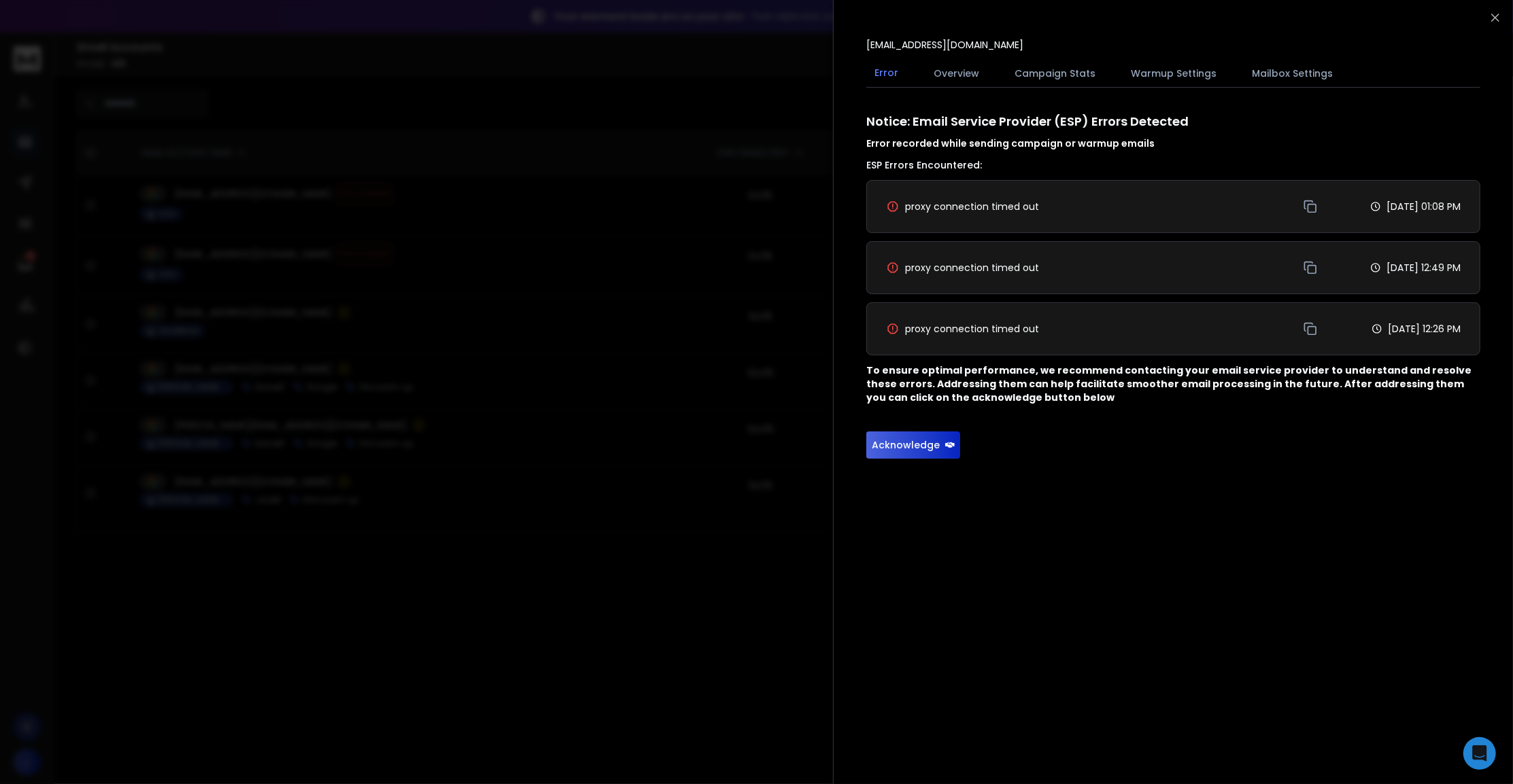
click at [914, 444] on button "Acknowledge" at bounding box center [913, 445] width 94 height 27
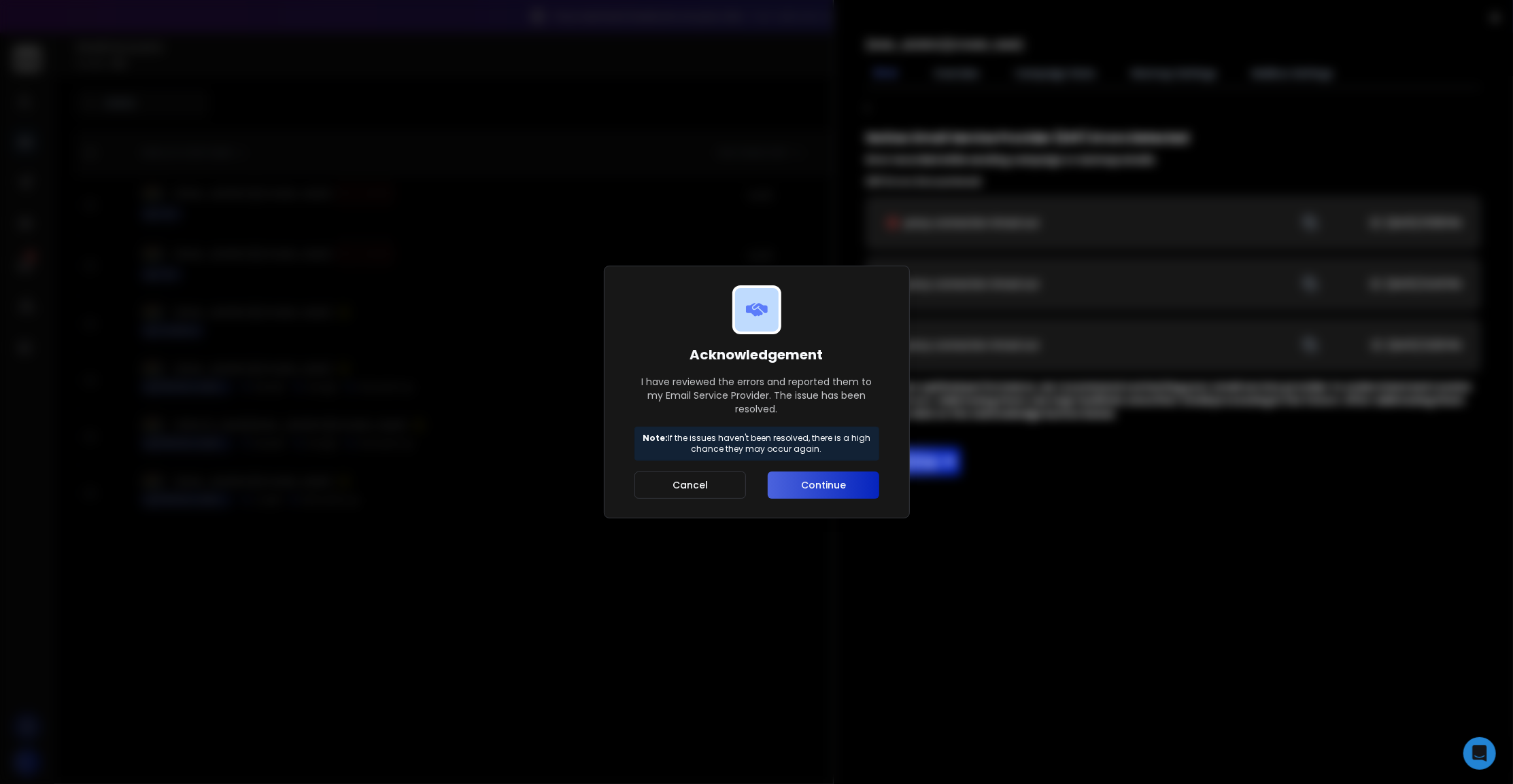
click at [843, 492] on button "Continue" at bounding box center [823, 485] width 111 height 27
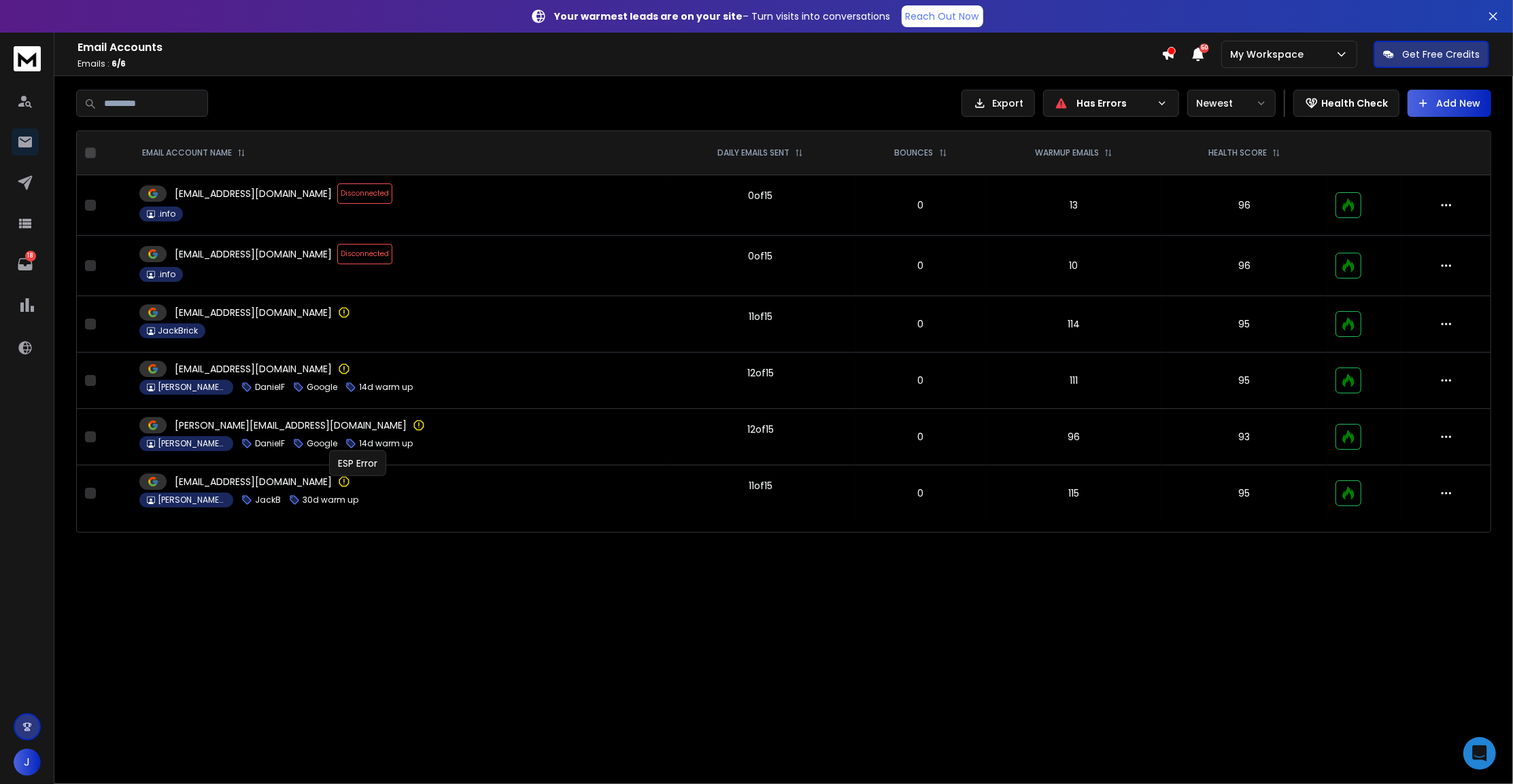
click at [351, 489] on icon at bounding box center [343, 482] width 13 height 13
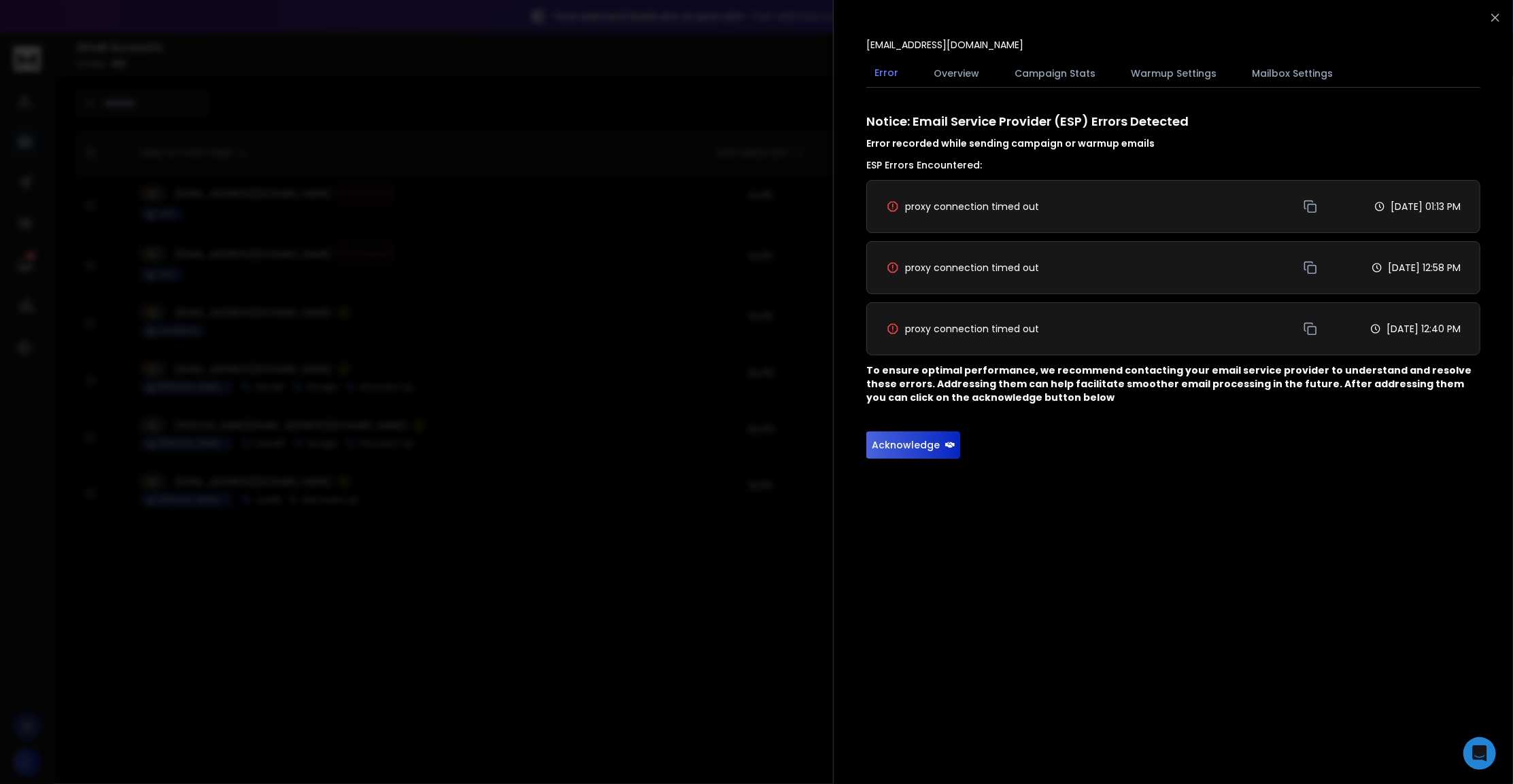
click at [929, 446] on button "Acknowledge" at bounding box center [913, 445] width 94 height 27
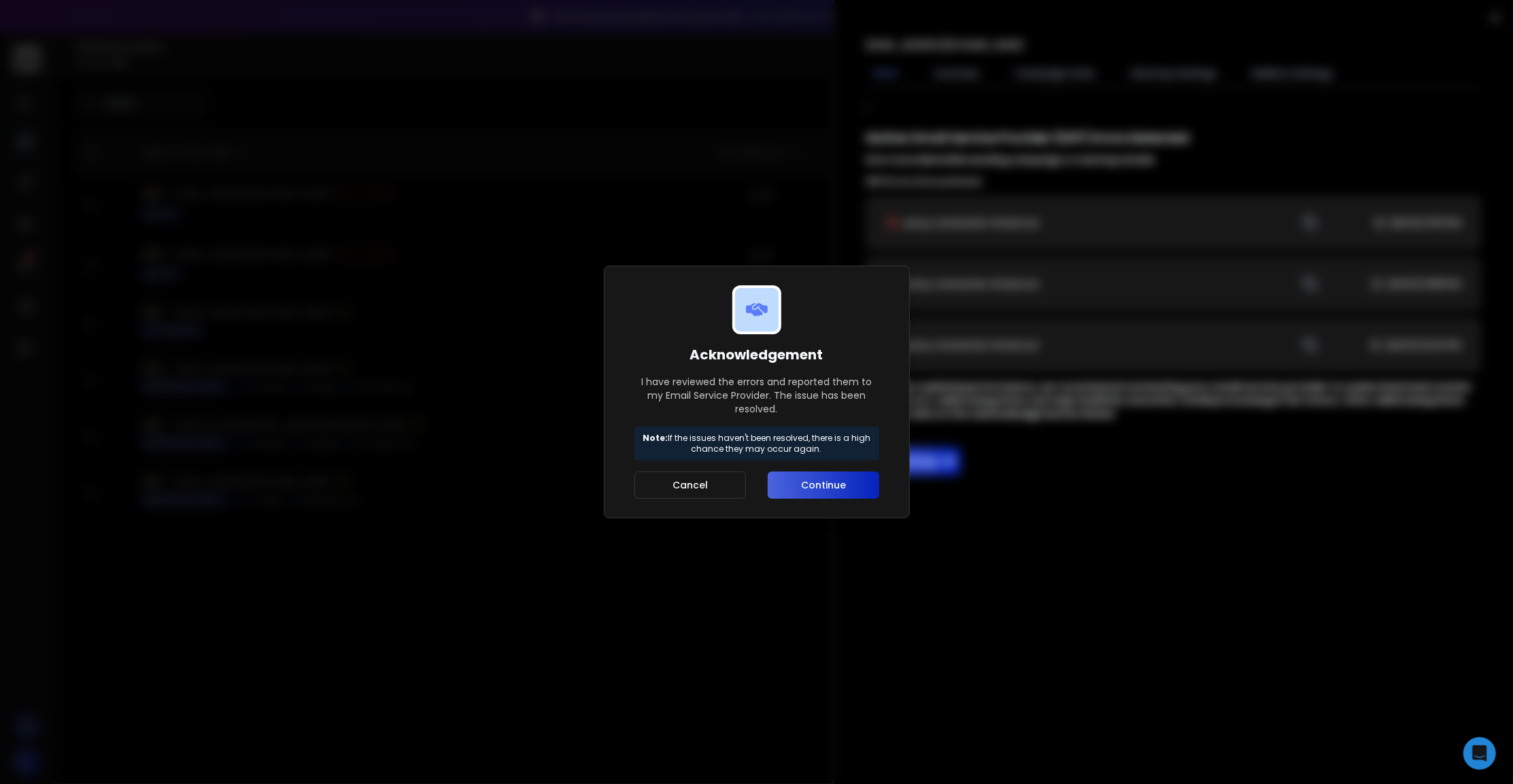
click at [824, 497] on button "Continue" at bounding box center [823, 485] width 111 height 27
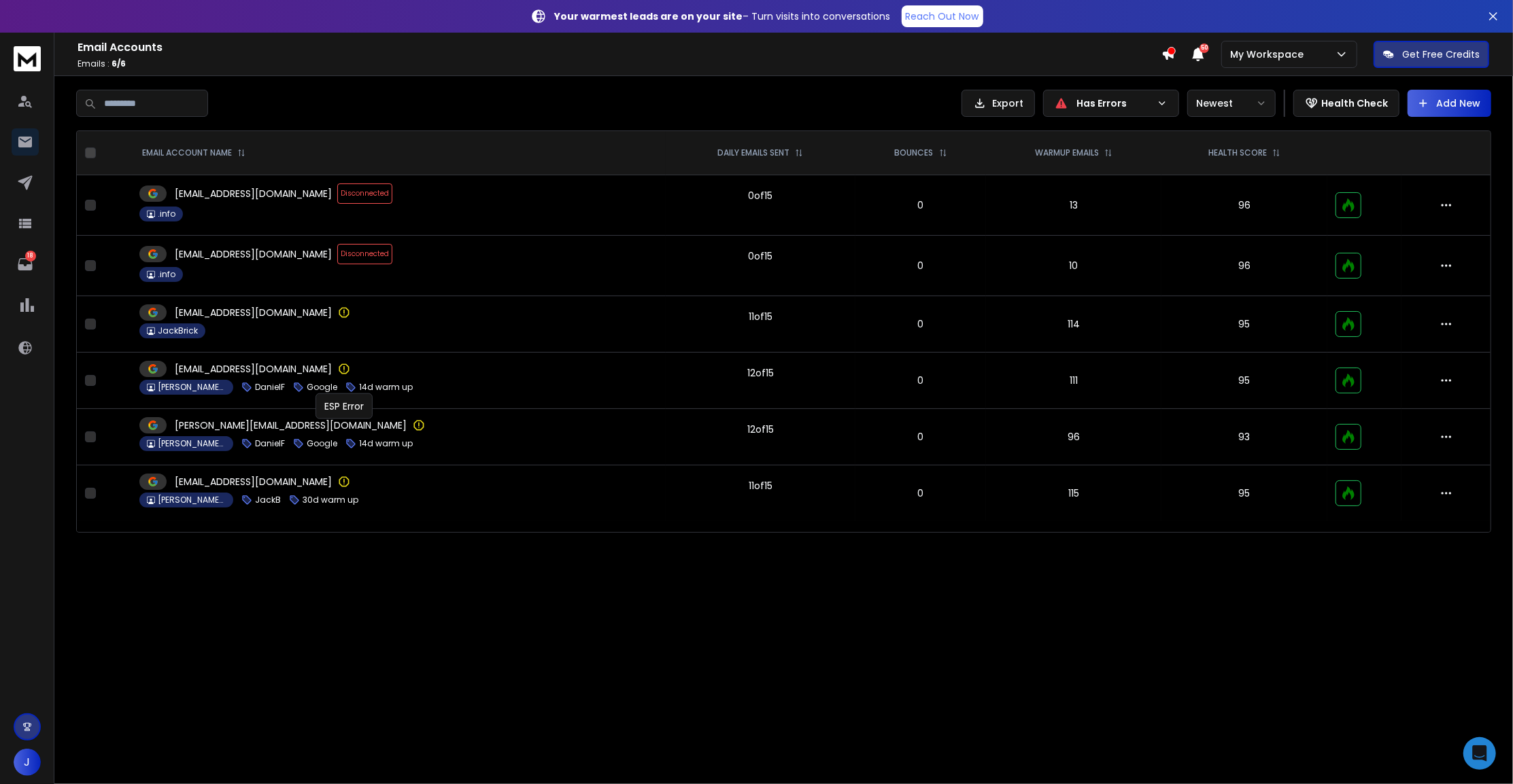
click at [414, 428] on icon at bounding box center [419, 426] width 10 height 10
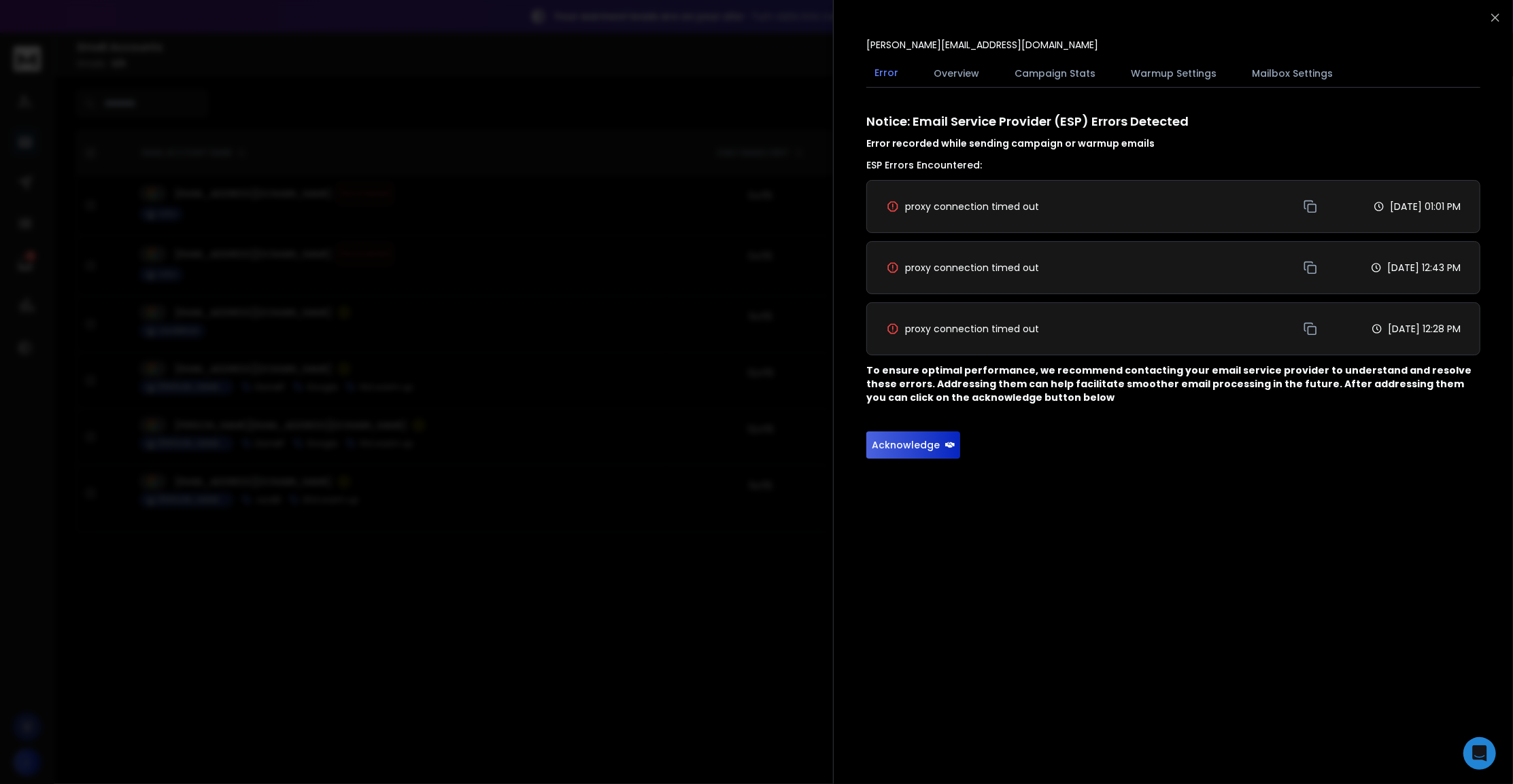
click at [911, 450] on button "Acknowledge" at bounding box center [913, 445] width 94 height 27
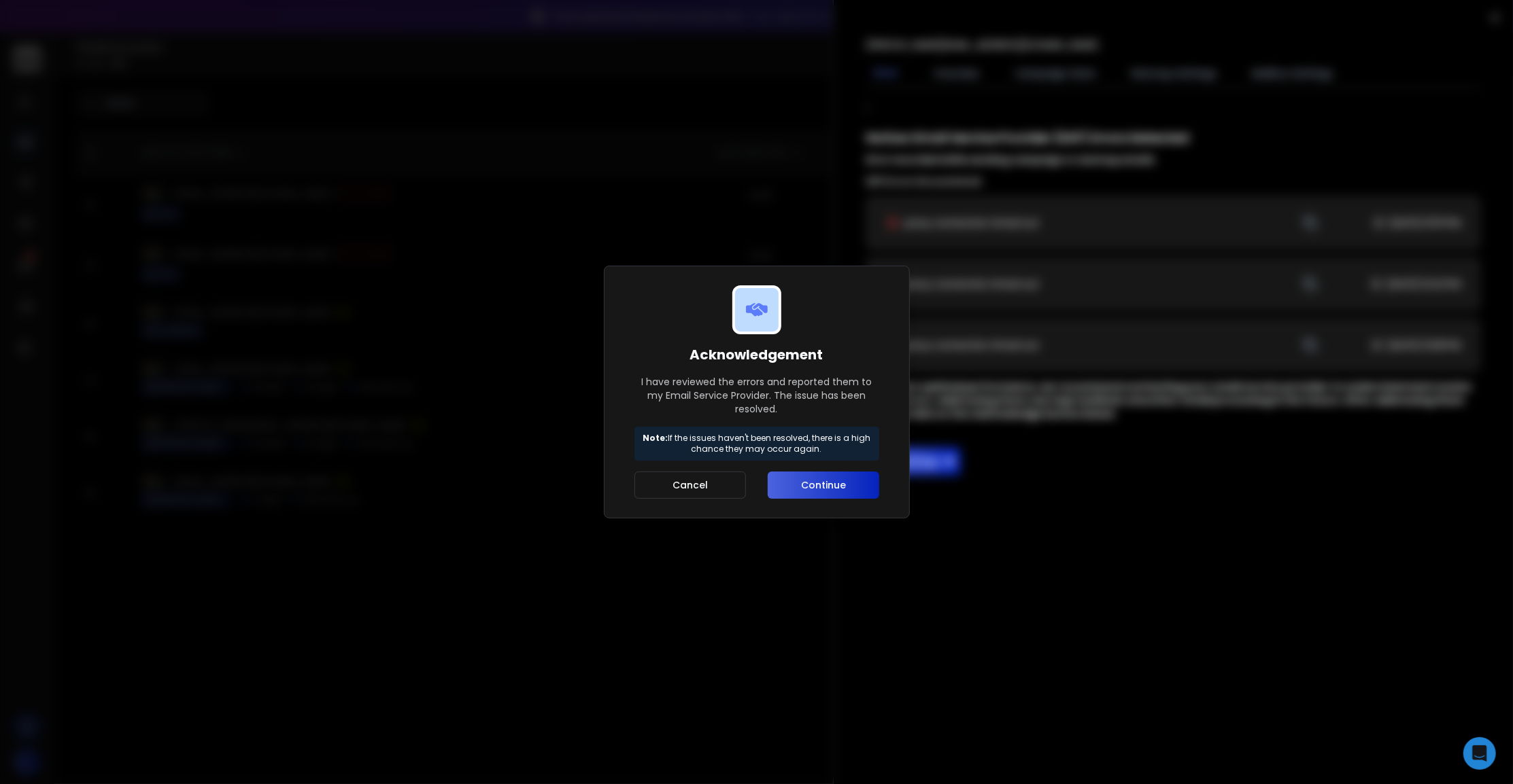
click at [854, 473] on button "Continue" at bounding box center [823, 485] width 111 height 27
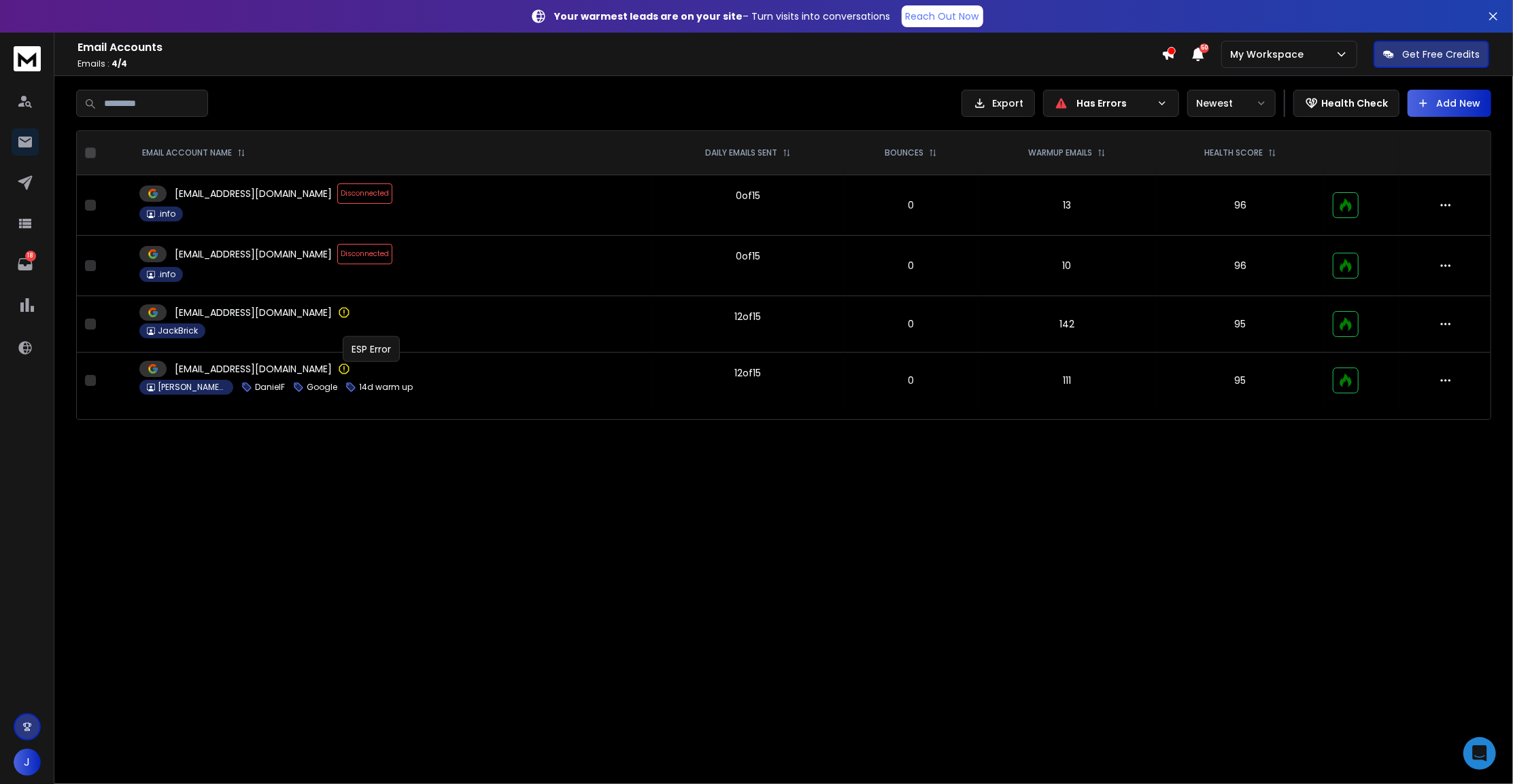
click at [351, 374] on icon at bounding box center [343, 368] width 13 height 13
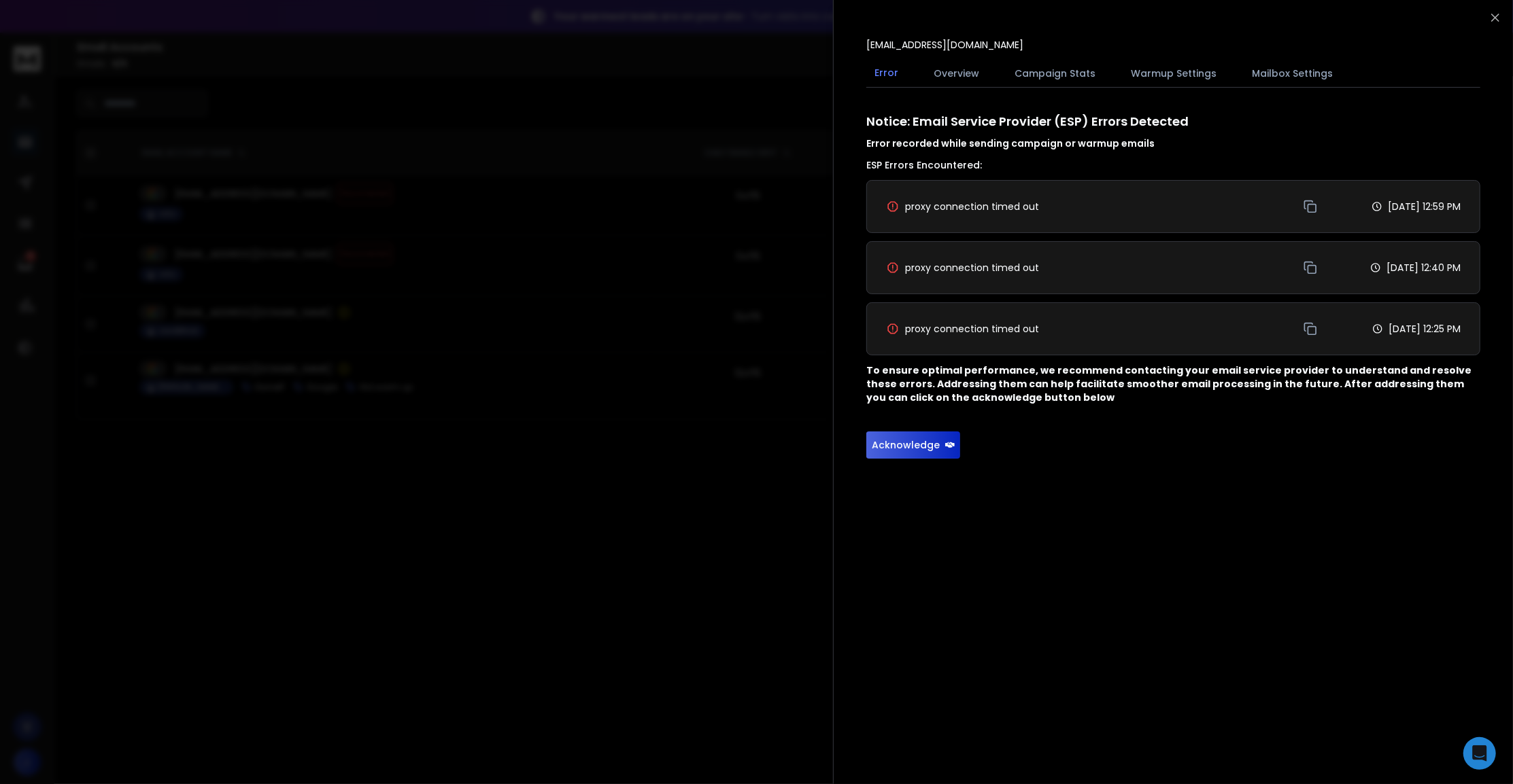
click at [907, 455] on button "Acknowledge" at bounding box center [913, 445] width 94 height 27
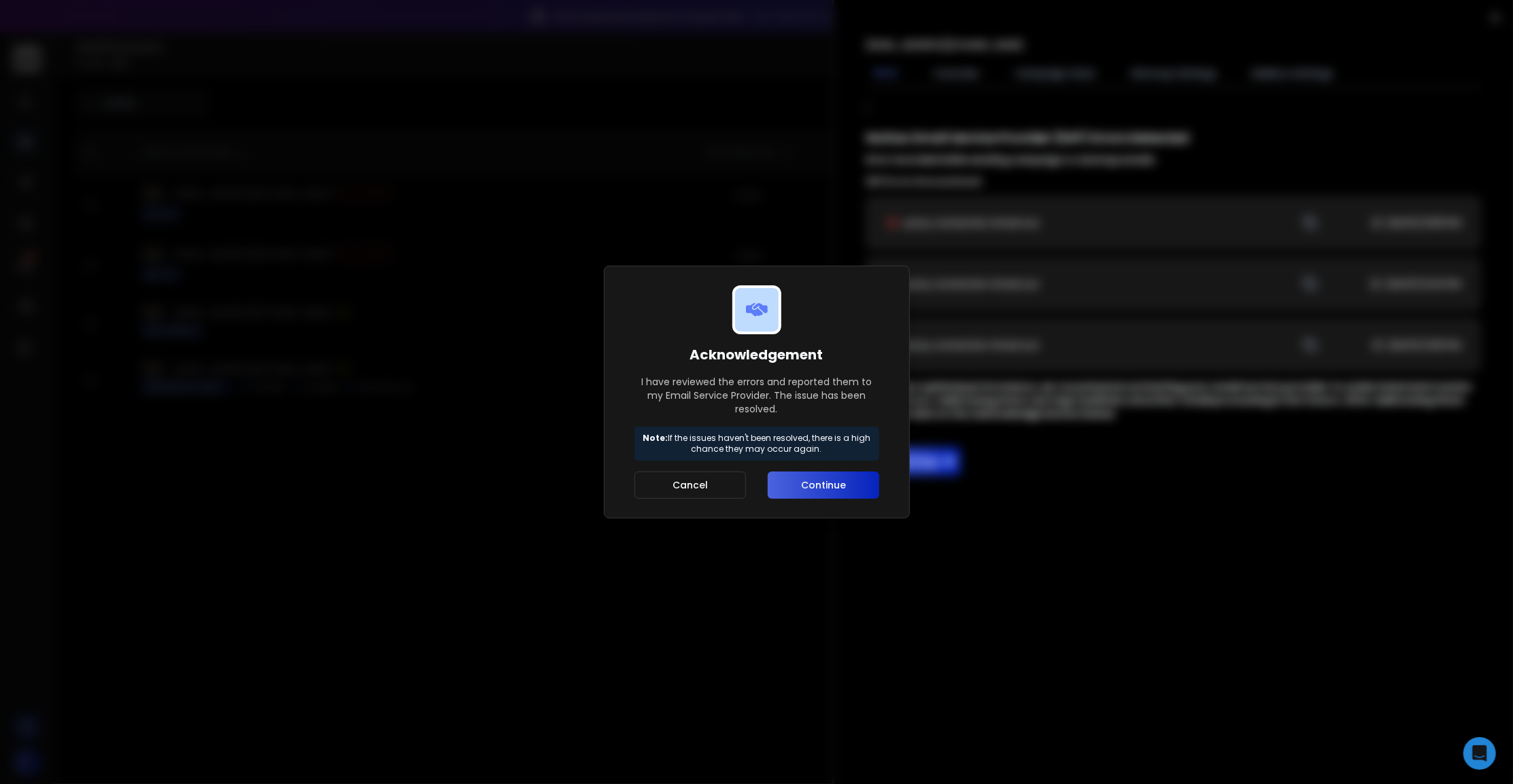
click at [832, 474] on button "Continue" at bounding box center [823, 485] width 111 height 27
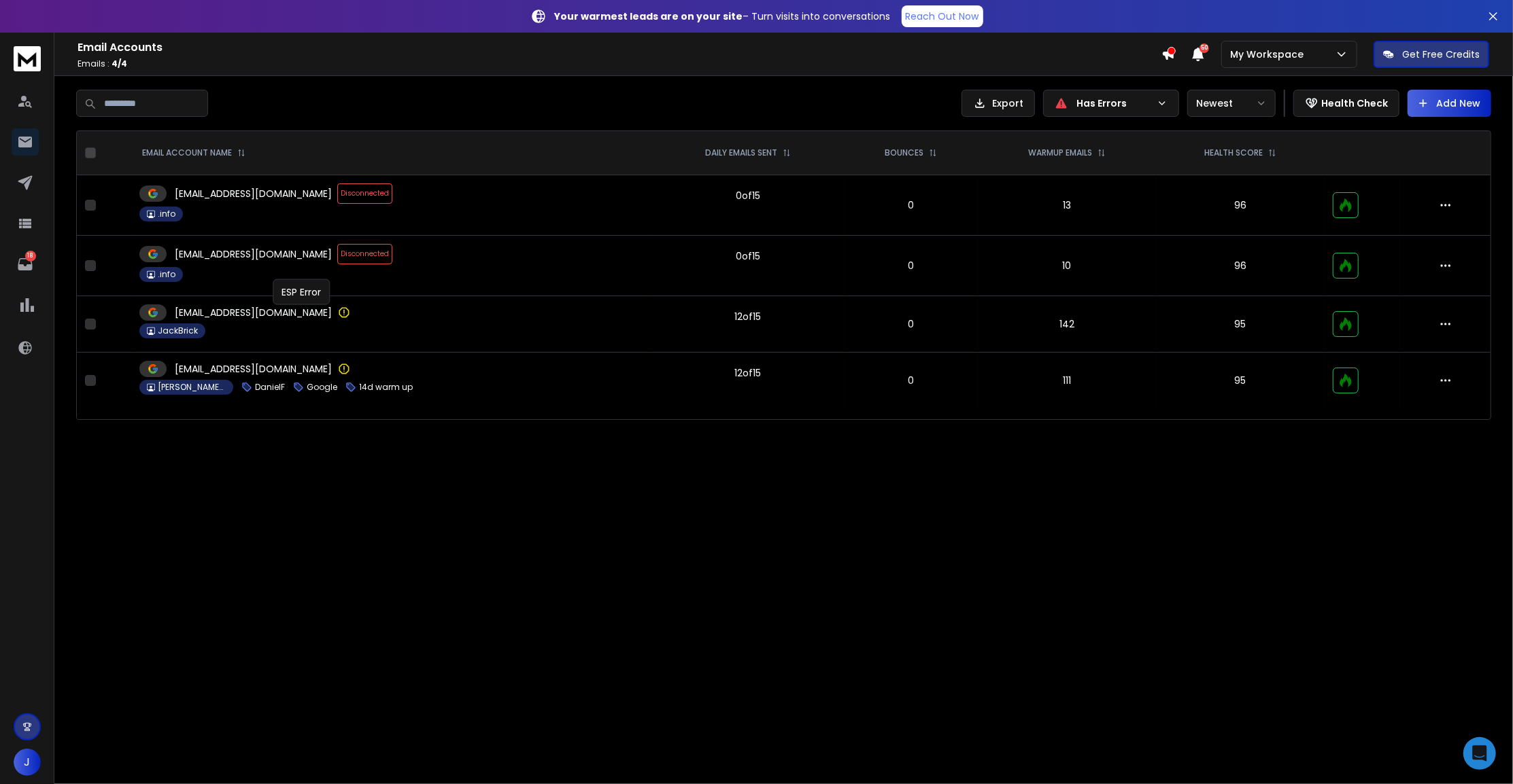
click at [340, 318] on icon at bounding box center [344, 313] width 10 height 10
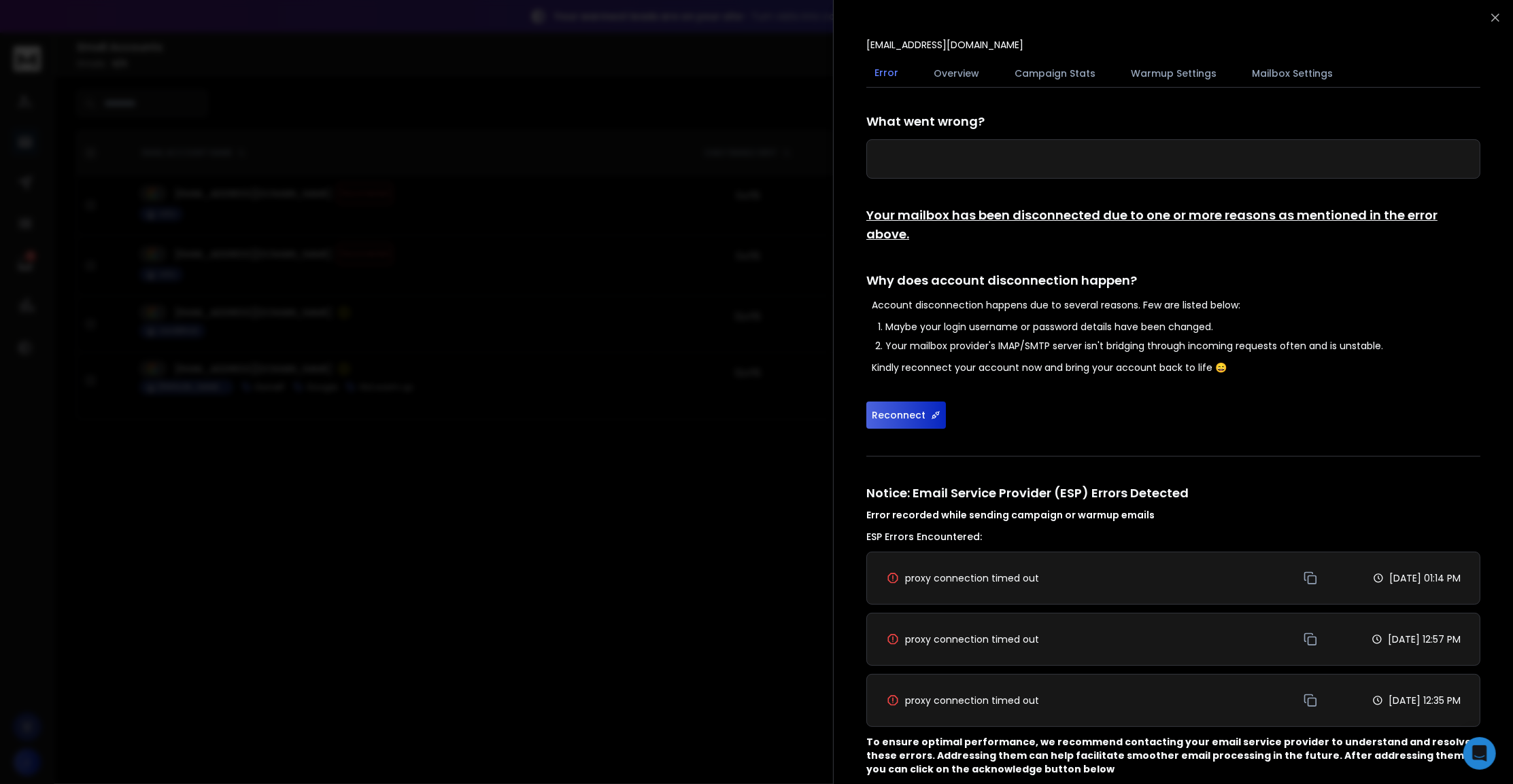
click at [898, 401] on button "Reconnect" at bounding box center [905, 415] width 79 height 27
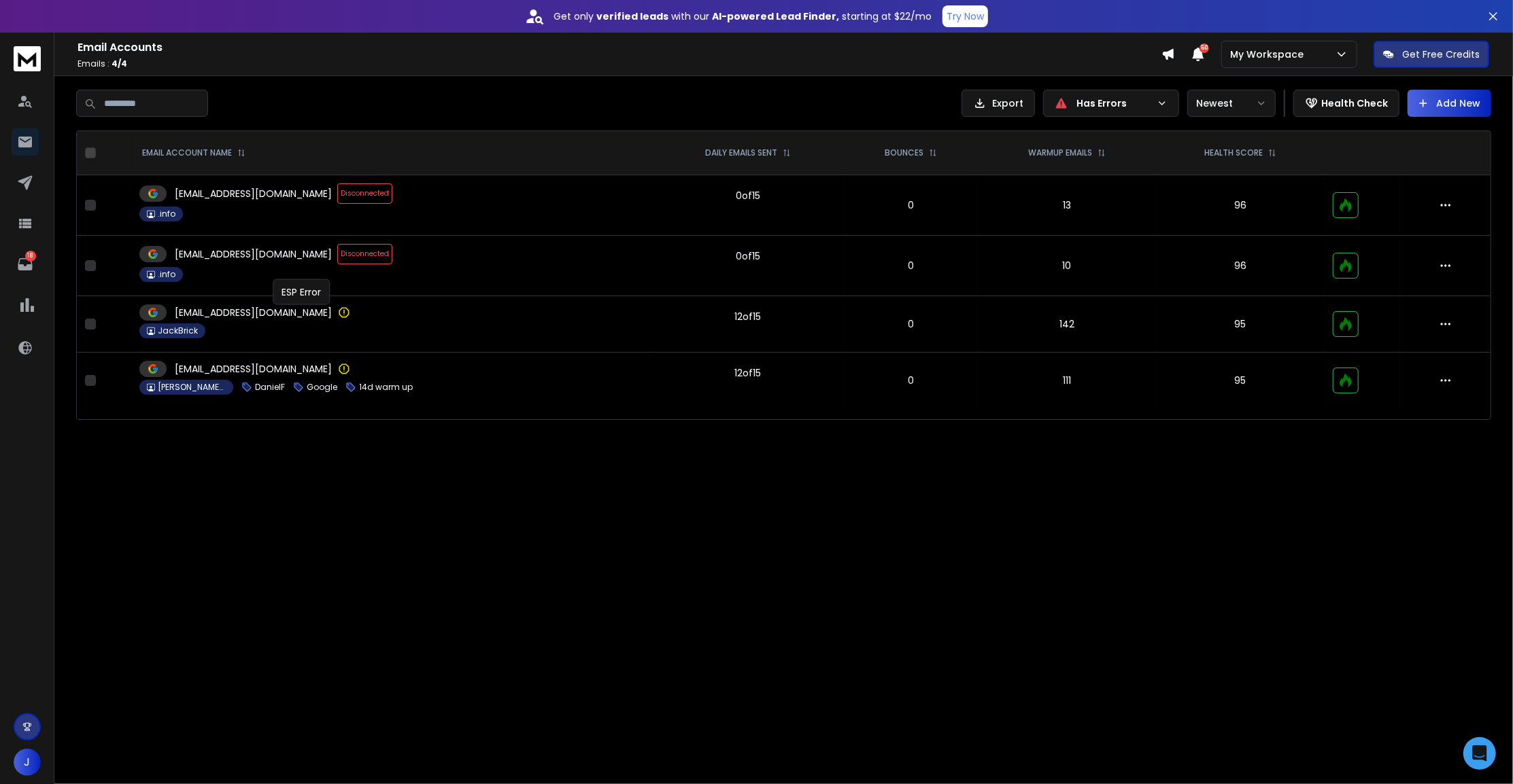
click at [337, 314] on icon at bounding box center [343, 312] width 13 height 13
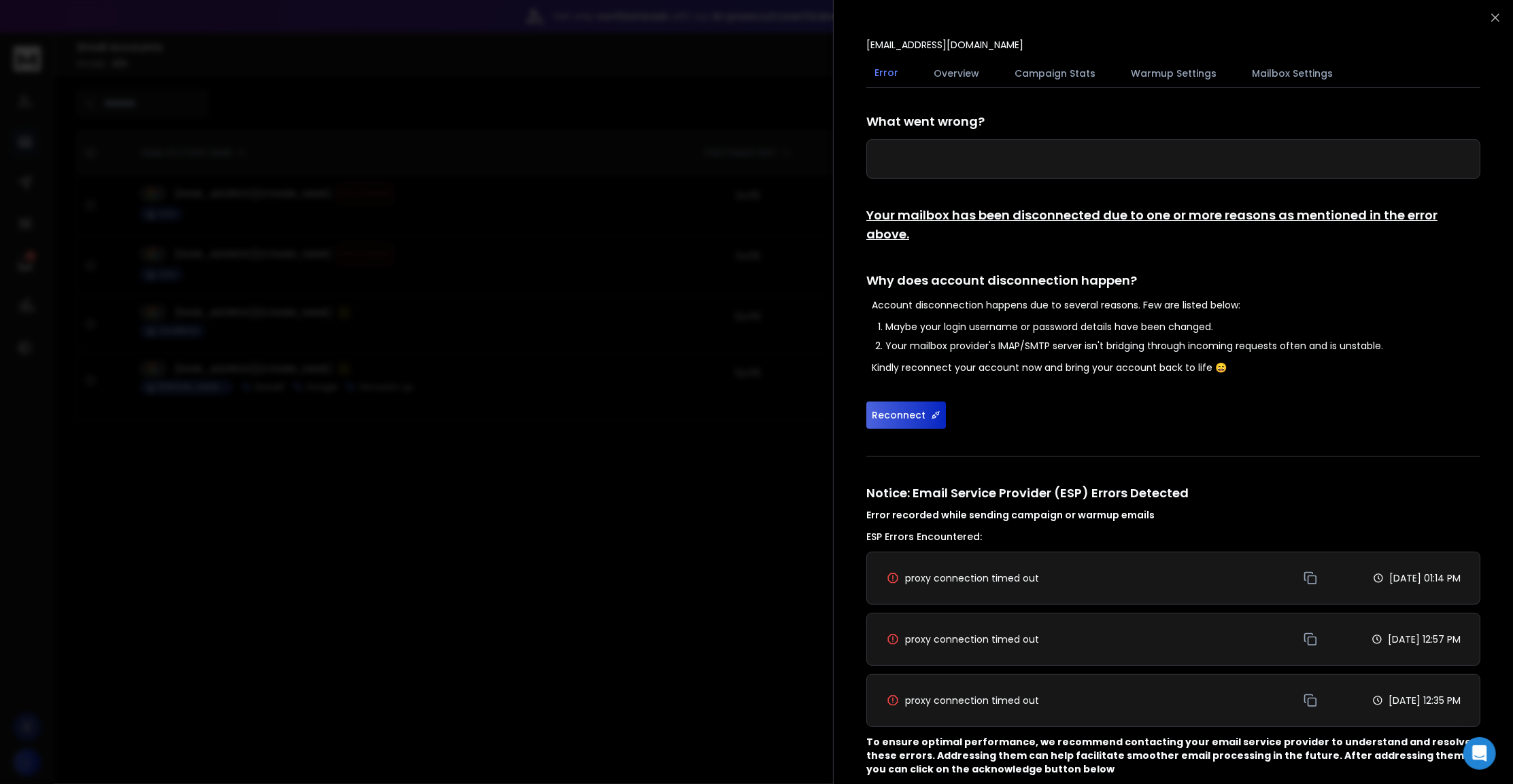
click at [882, 48] on p "[EMAIL_ADDRESS][DOMAIN_NAME]" at bounding box center [945, 44] width 157 height 13
copy p "[EMAIL_ADDRESS][DOMAIN_NAME]"
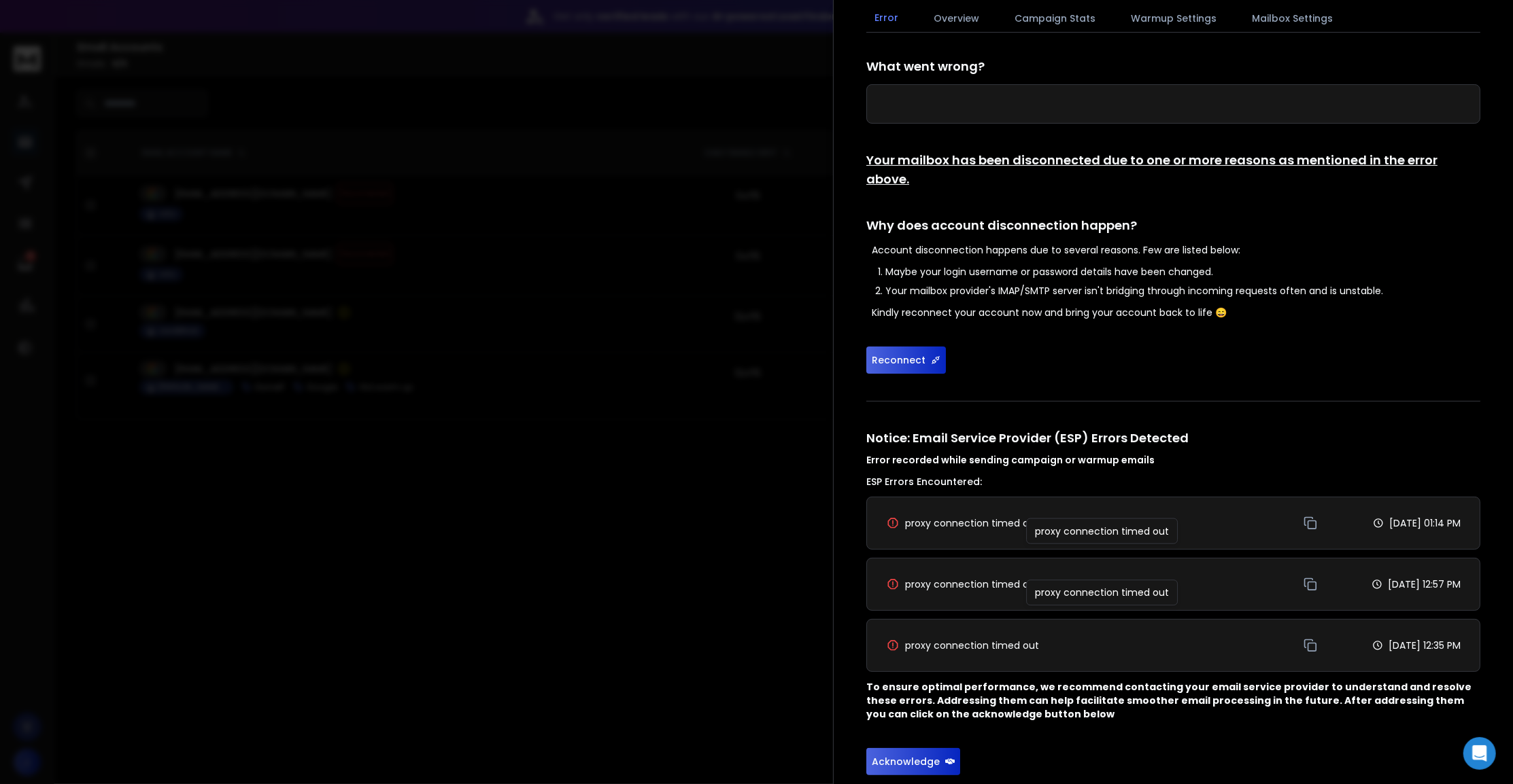
scroll to position [67, 0]
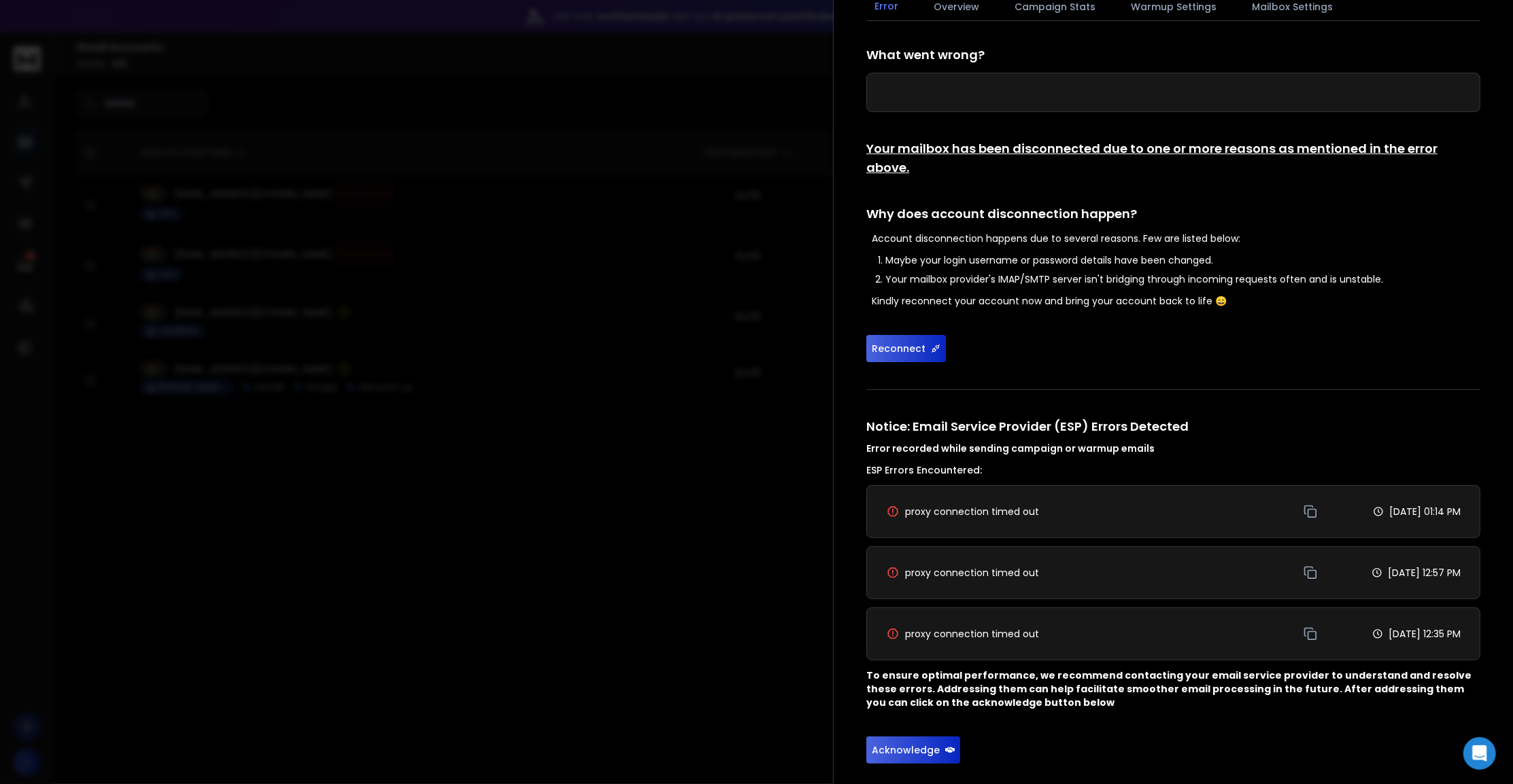
click at [926, 737] on button "Acknowledge" at bounding box center [913, 750] width 94 height 27
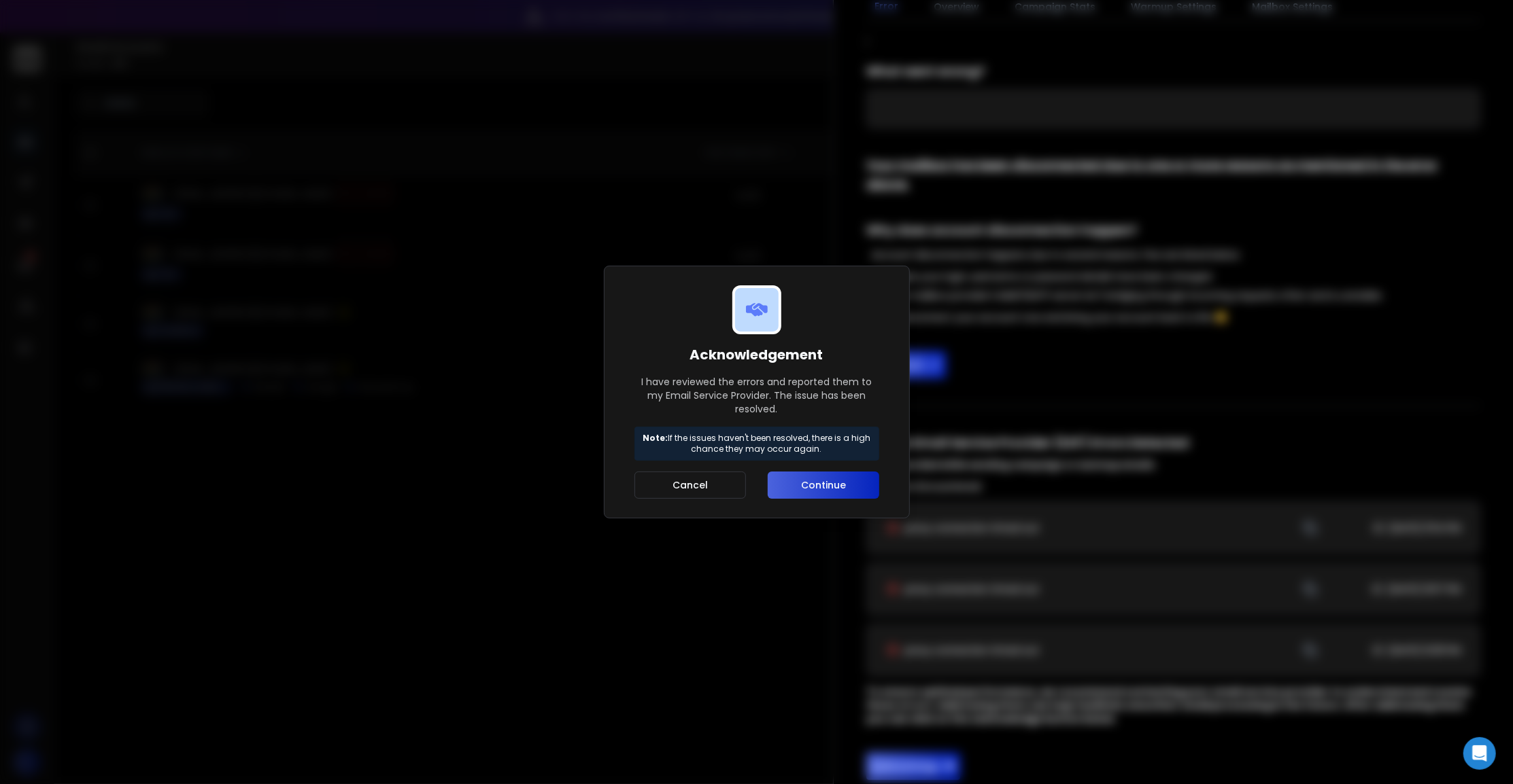
click at [839, 485] on button "Continue" at bounding box center [823, 485] width 111 height 27
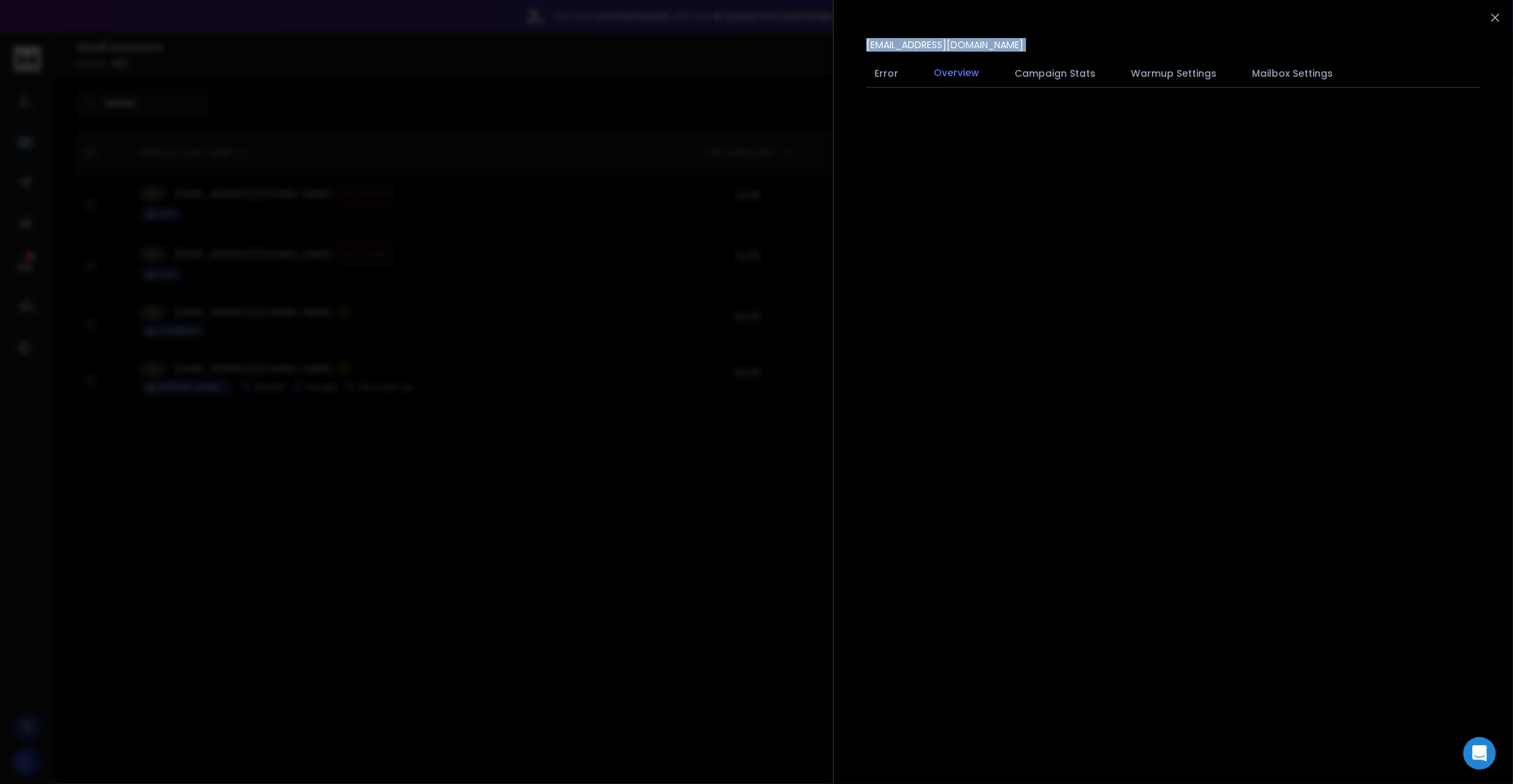
scroll to position [0, 0]
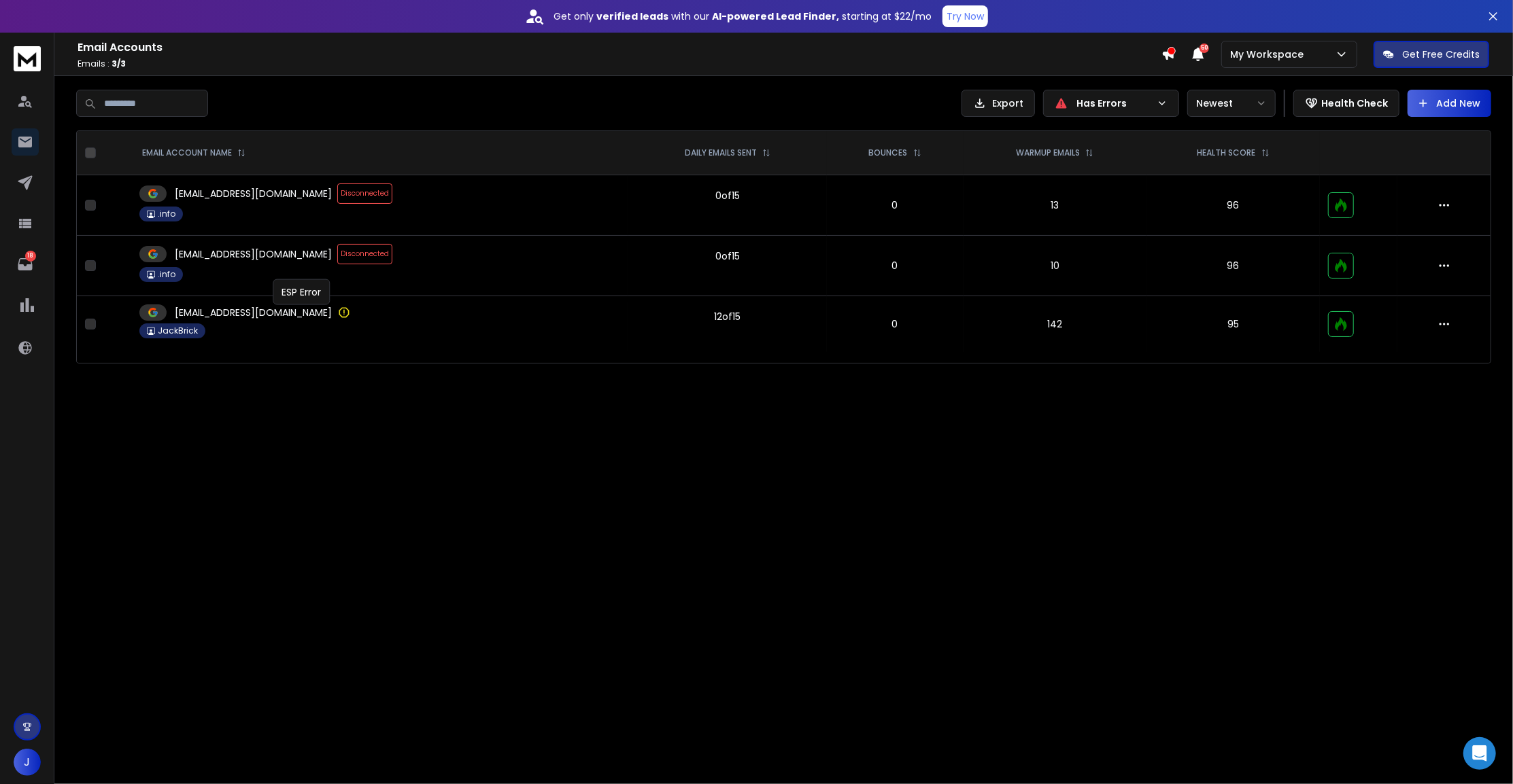
click at [337, 314] on icon at bounding box center [343, 312] width 13 height 13
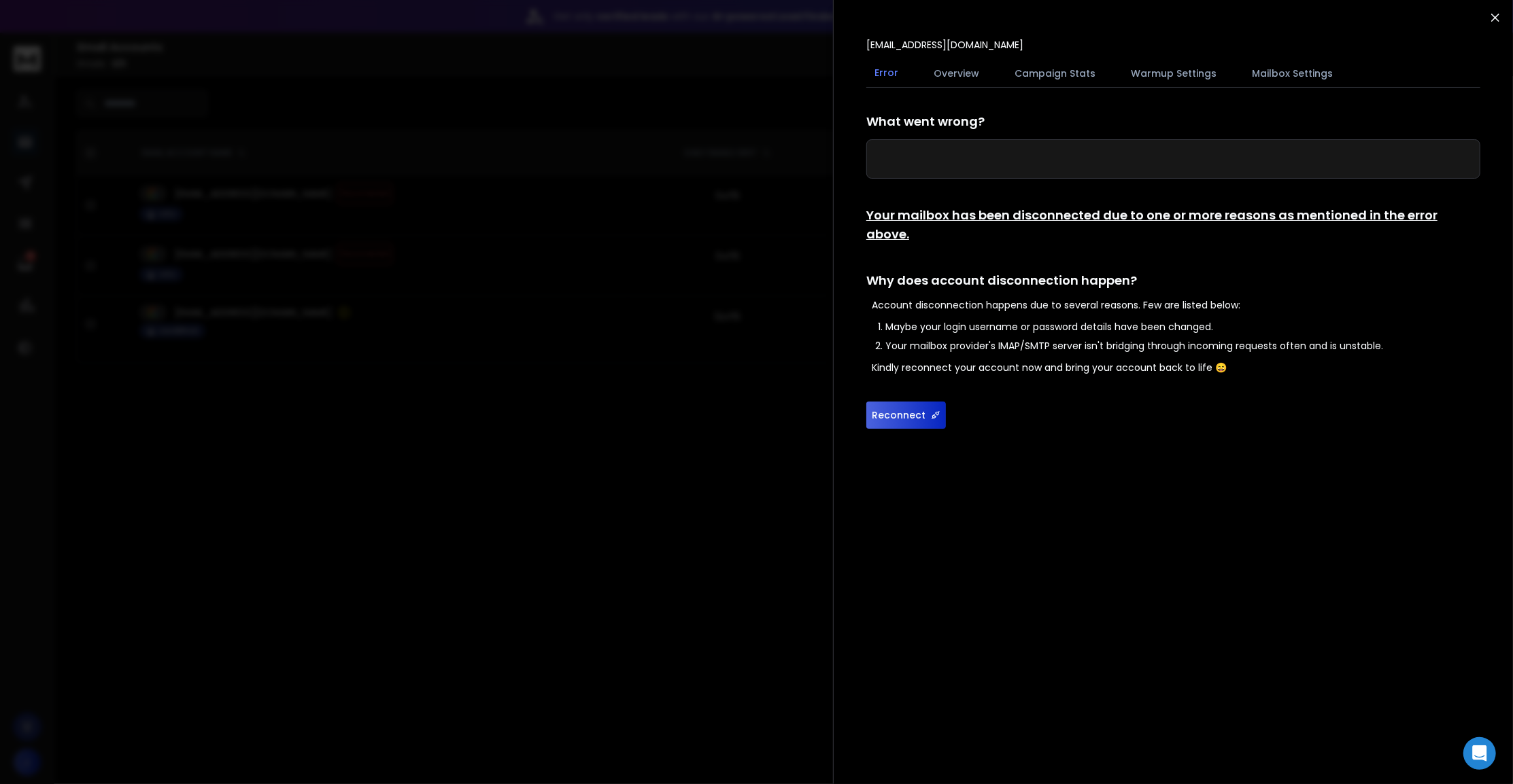
click at [1491, 20] on icon "button" at bounding box center [1495, 17] width 13 height 13
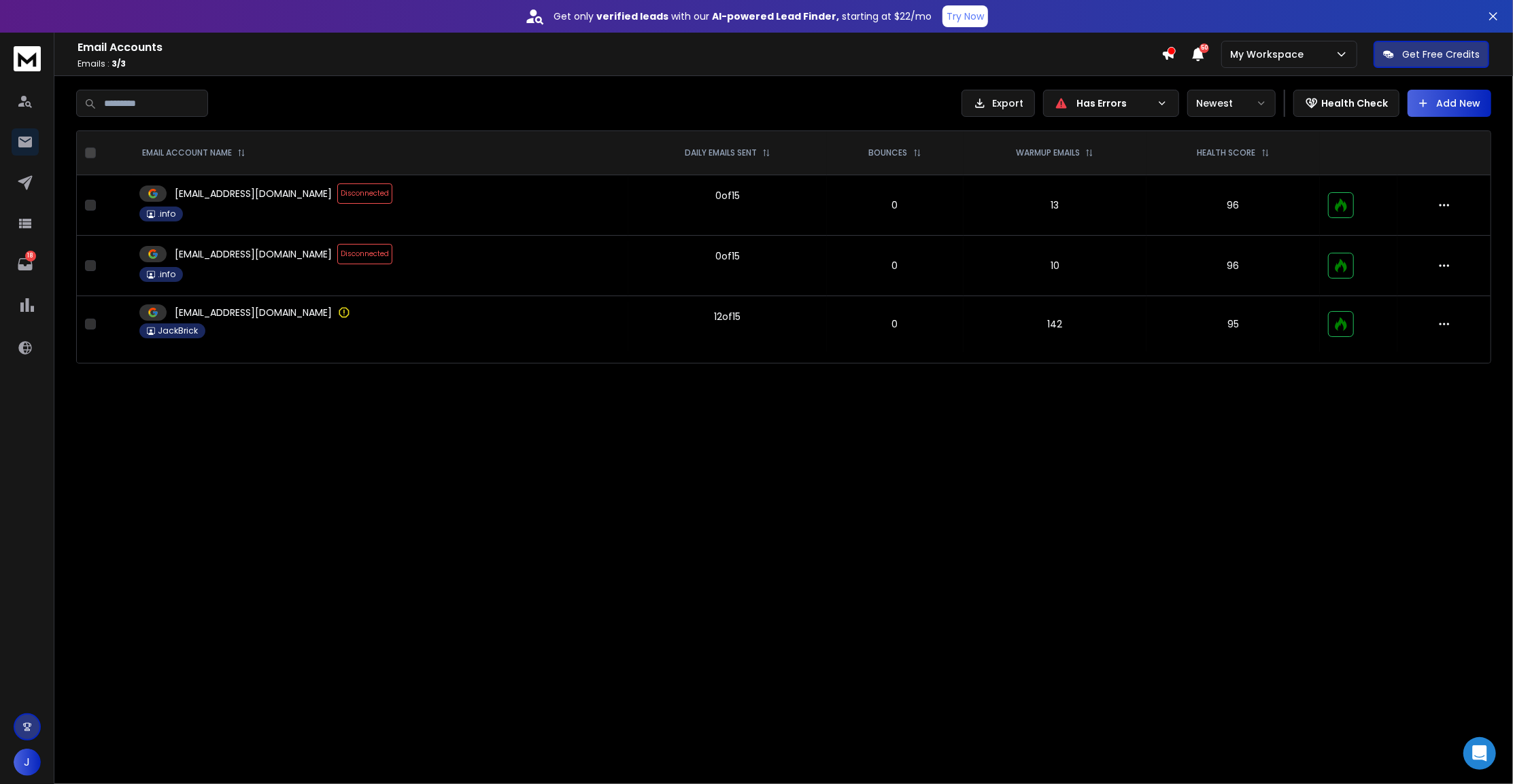
click at [78, 435] on div "Get only verified leads with our AI-powered Lead Finder, starting at $22/mo Try…" at bounding box center [756, 392] width 1513 height 784
click at [28, 262] on p "18" at bounding box center [31, 256] width 11 height 11
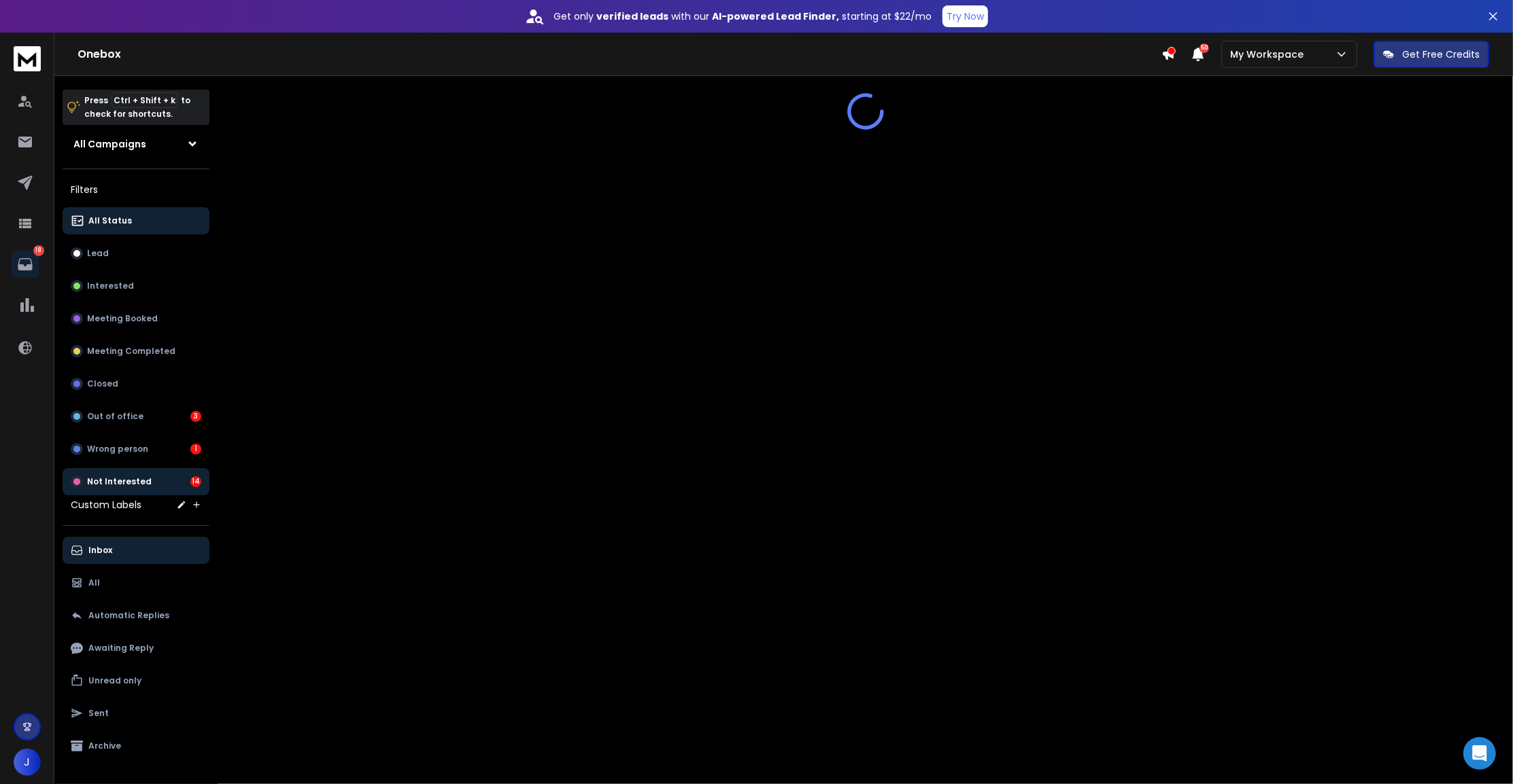
click at [155, 482] on button "Not Interested 14" at bounding box center [136, 482] width 147 height 27
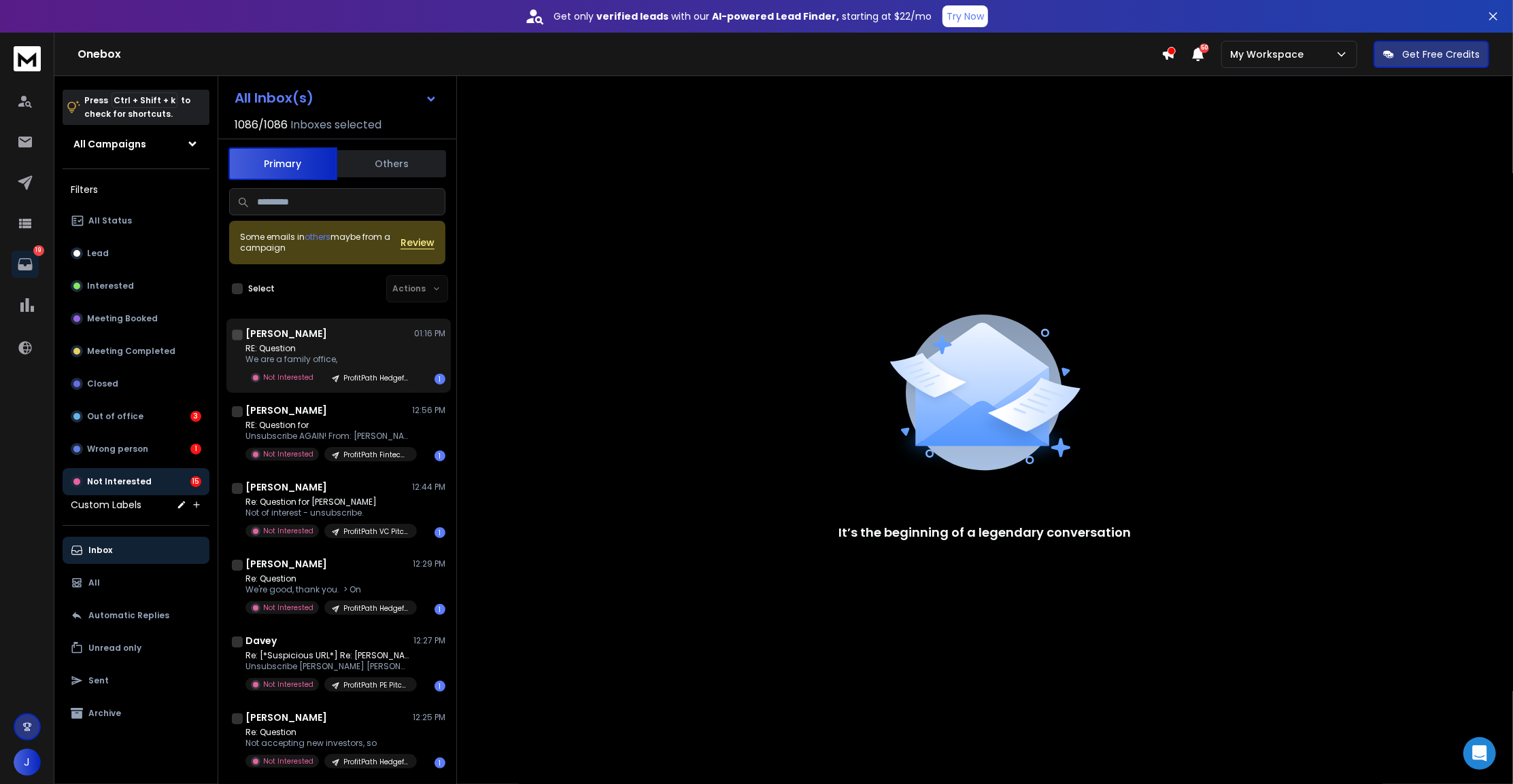
click at [340, 351] on p "RE: Question" at bounding box center [327, 349] width 163 height 11
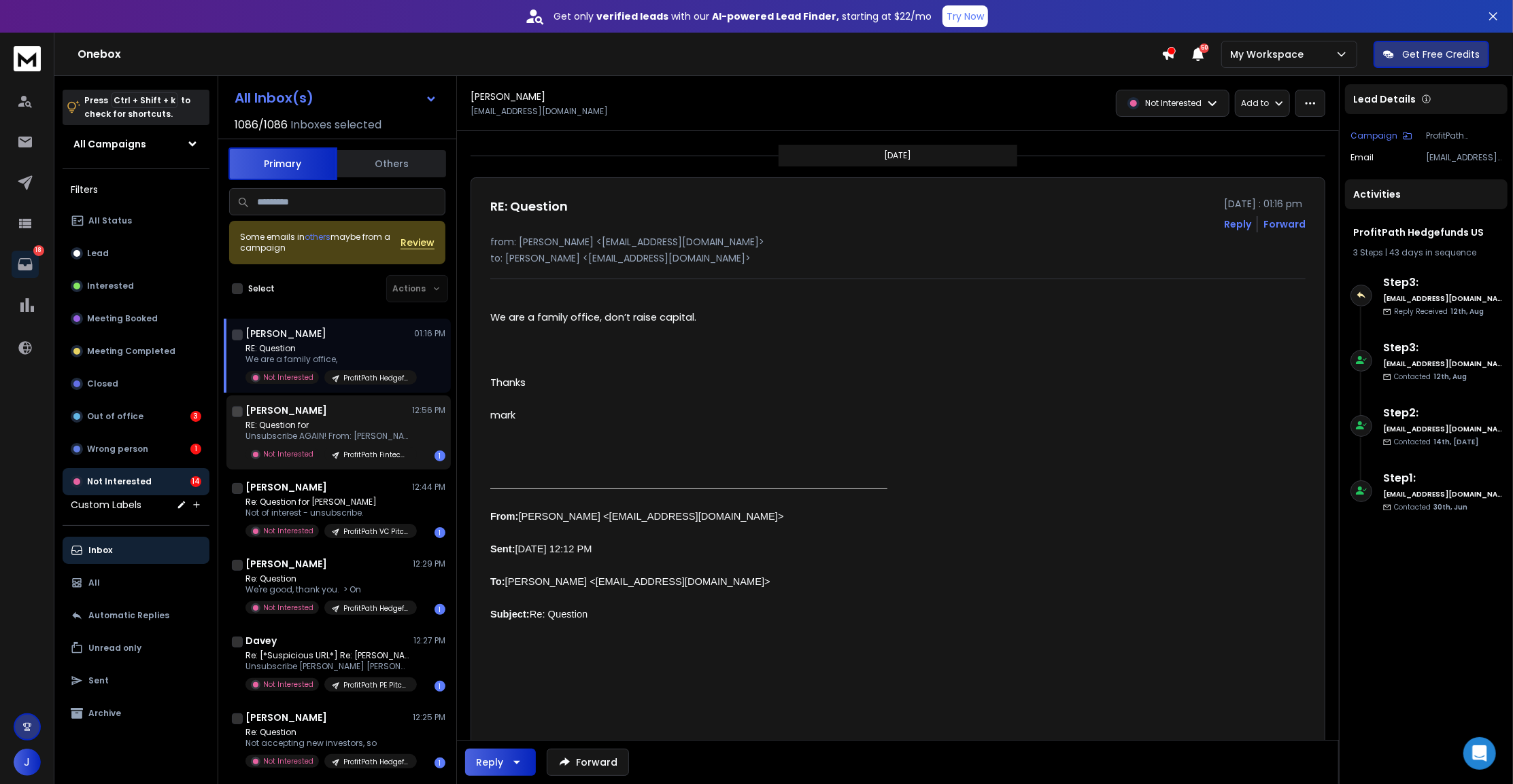
click at [374, 449] on div "ProfitPath Fintech pitchbook (Financing clone)" at bounding box center [371, 454] width 93 height 14
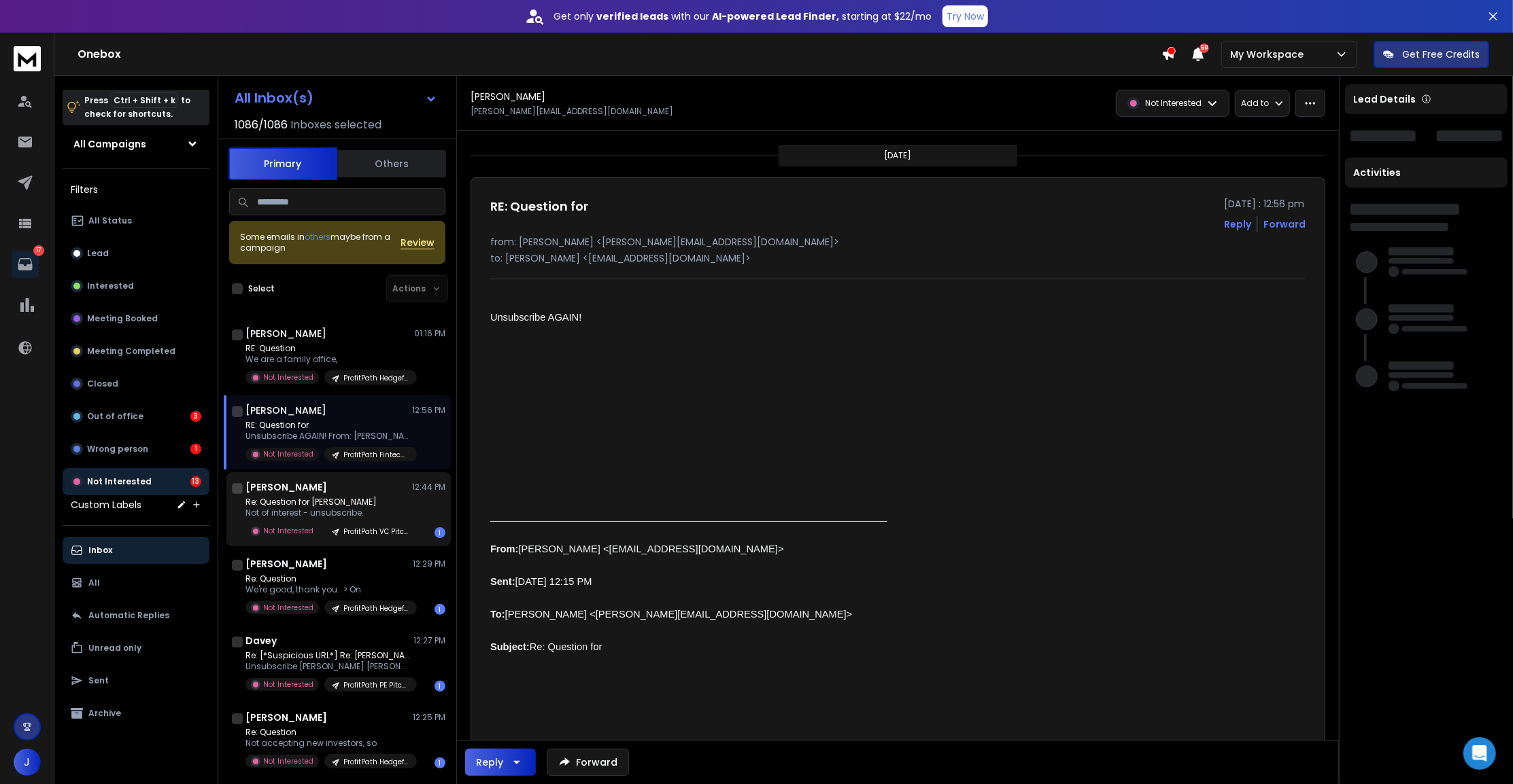
click at [369, 518] on p "Not of interest - unsubscribe." at bounding box center [327, 513] width 163 height 11
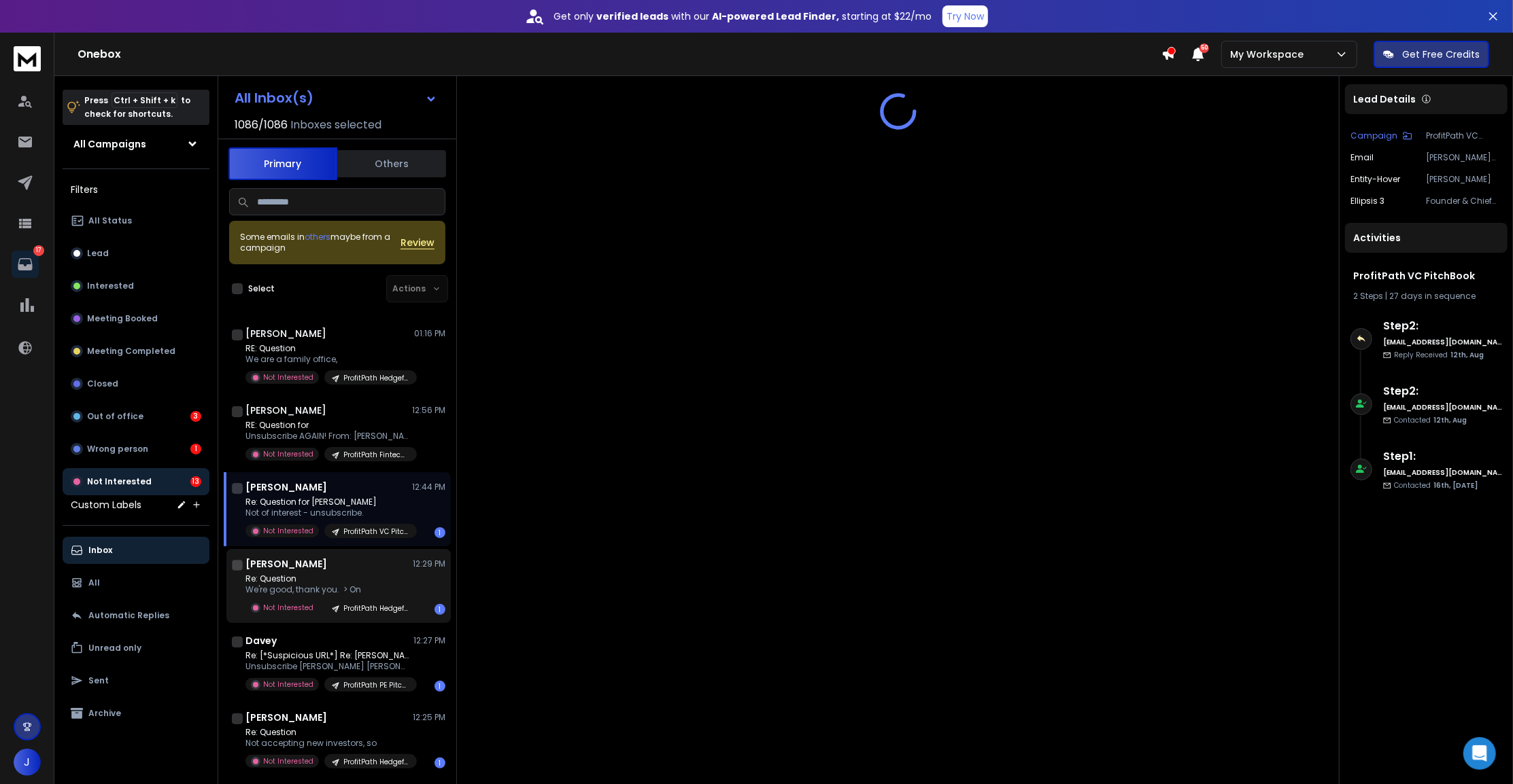
click at [367, 579] on p "Re: Question" at bounding box center [327, 579] width 163 height 11
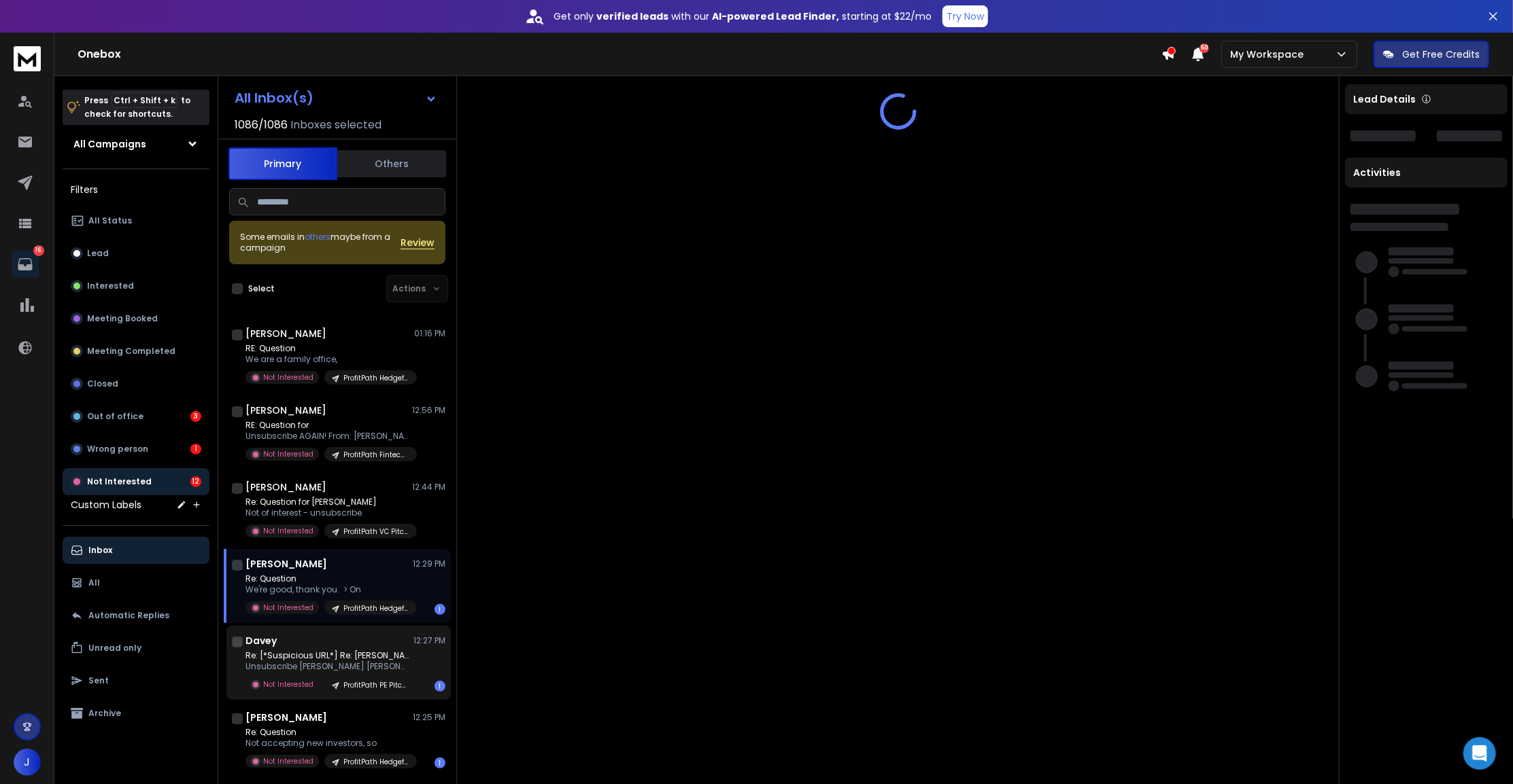
click at [376, 668] on p "Unsubscribe Brendan M. Davey Reitler" at bounding box center [327, 667] width 163 height 11
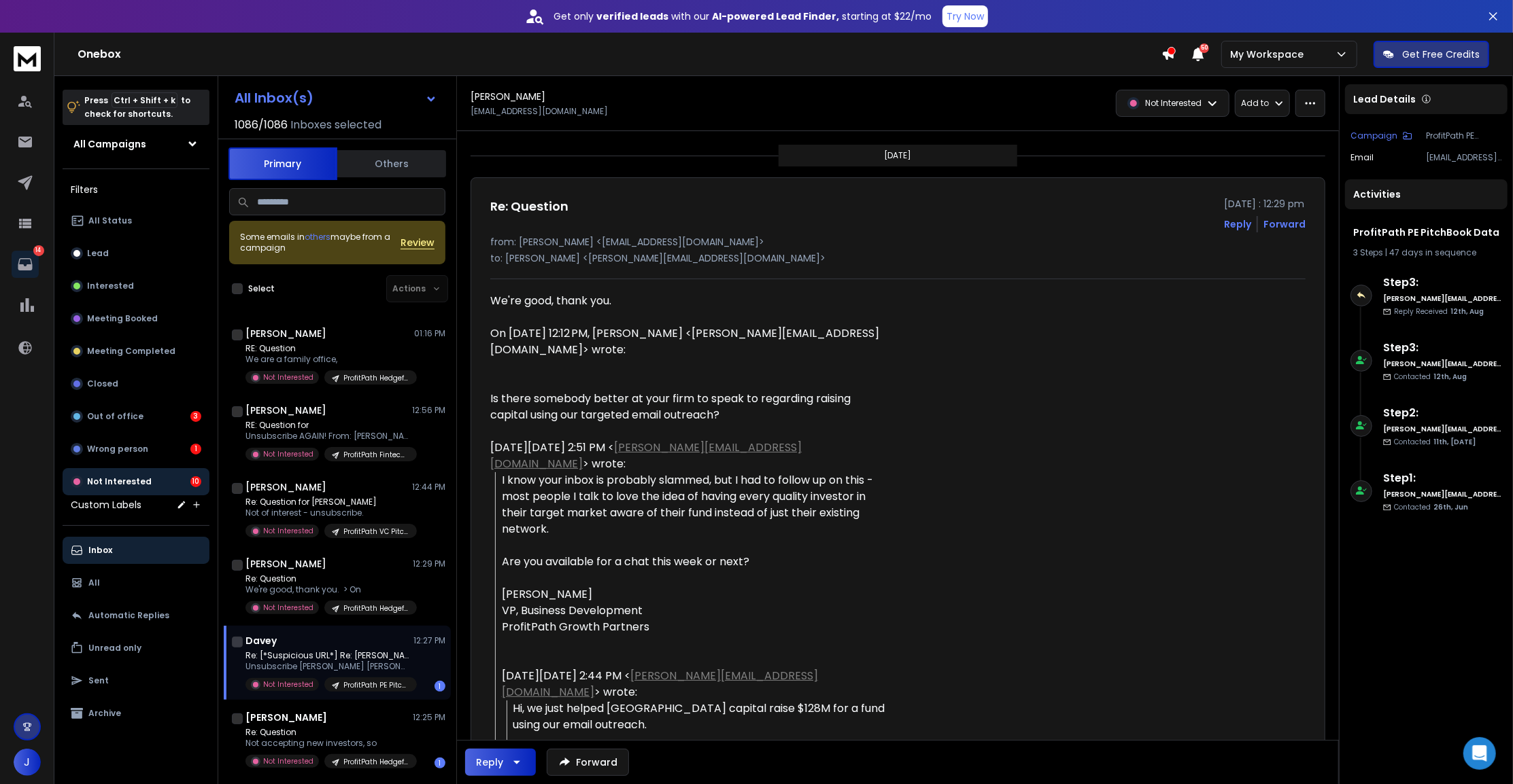
click at [1312, 102] on icon "button" at bounding box center [1310, 104] width 13 height 13
click at [1269, 200] on div "Block email" at bounding box center [1260, 199] width 72 height 13
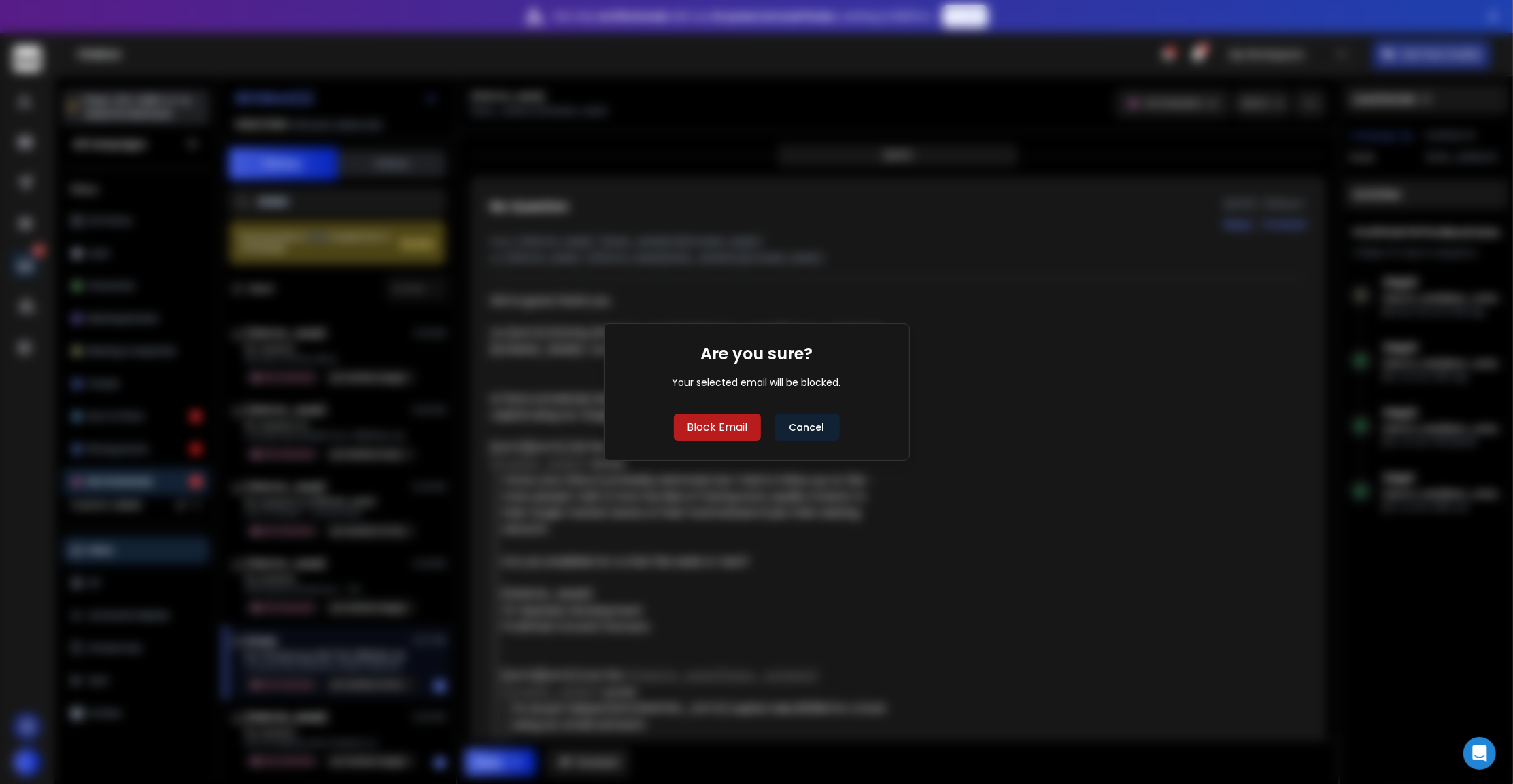
click at [714, 430] on button "Block Email" at bounding box center [717, 427] width 87 height 27
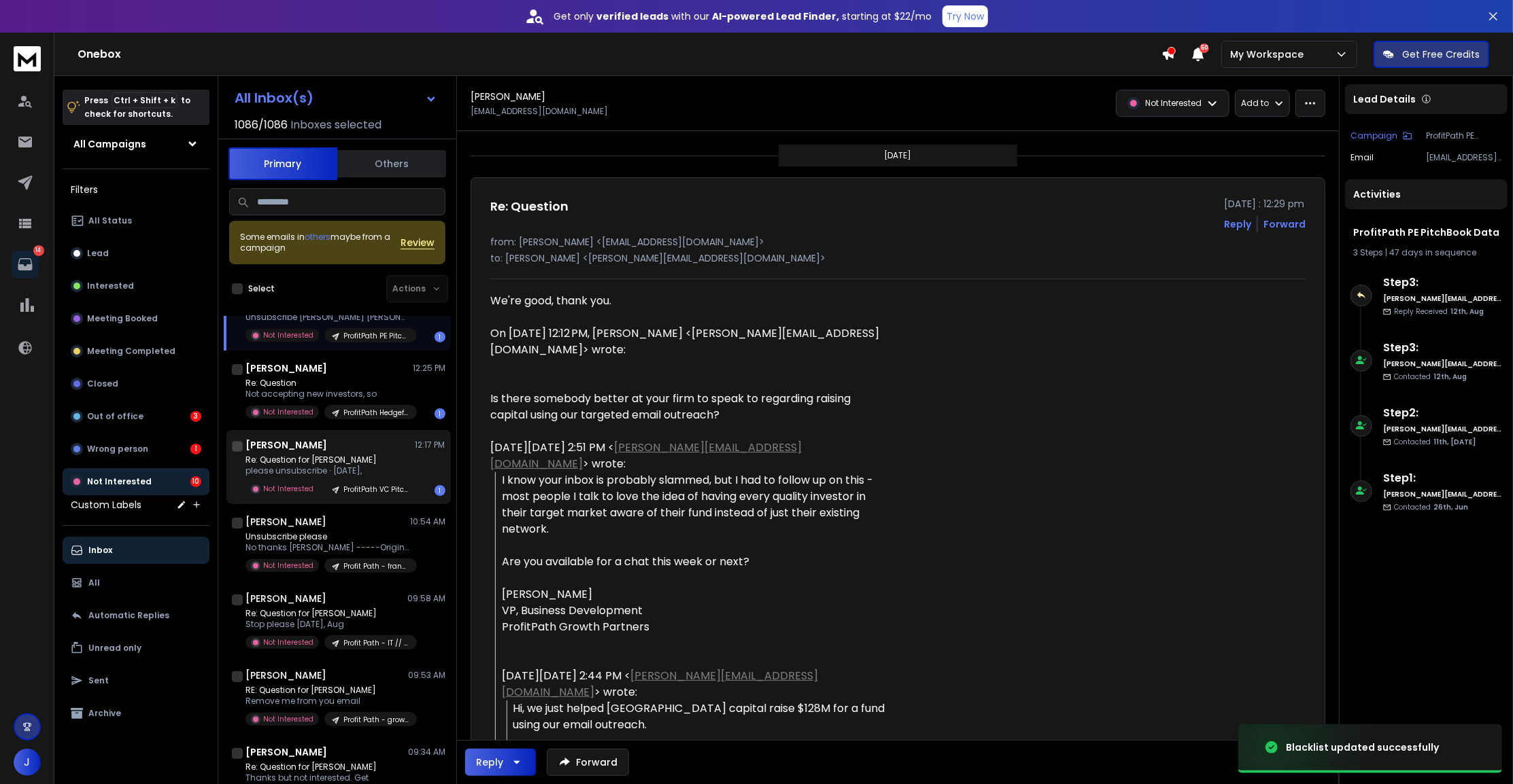
scroll to position [362, 0]
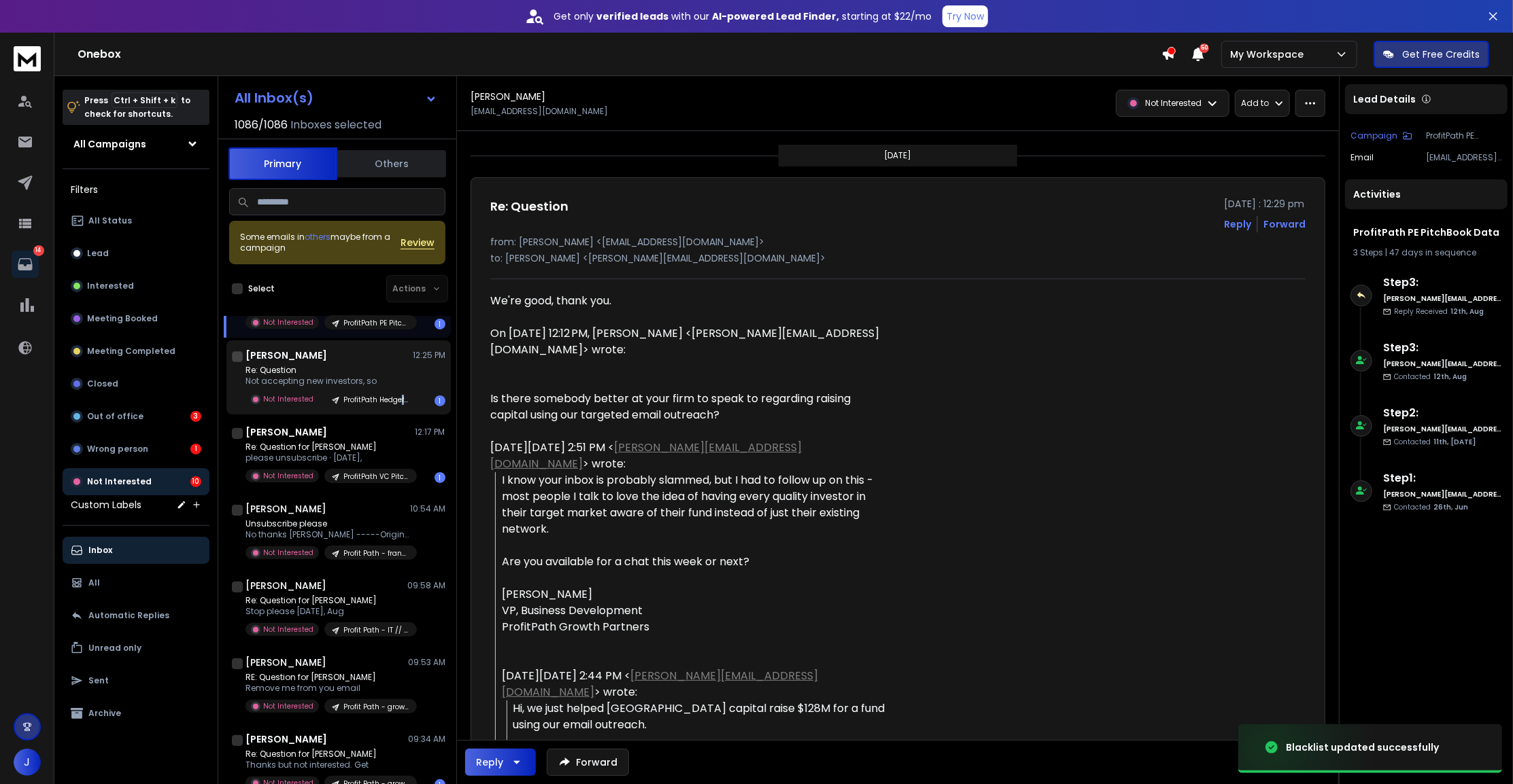
click at [400, 411] on div "Jim Connor 12:25 PM Re: Question Not accepting new investors, so Not Interested…" at bounding box center [339, 377] width 225 height 74
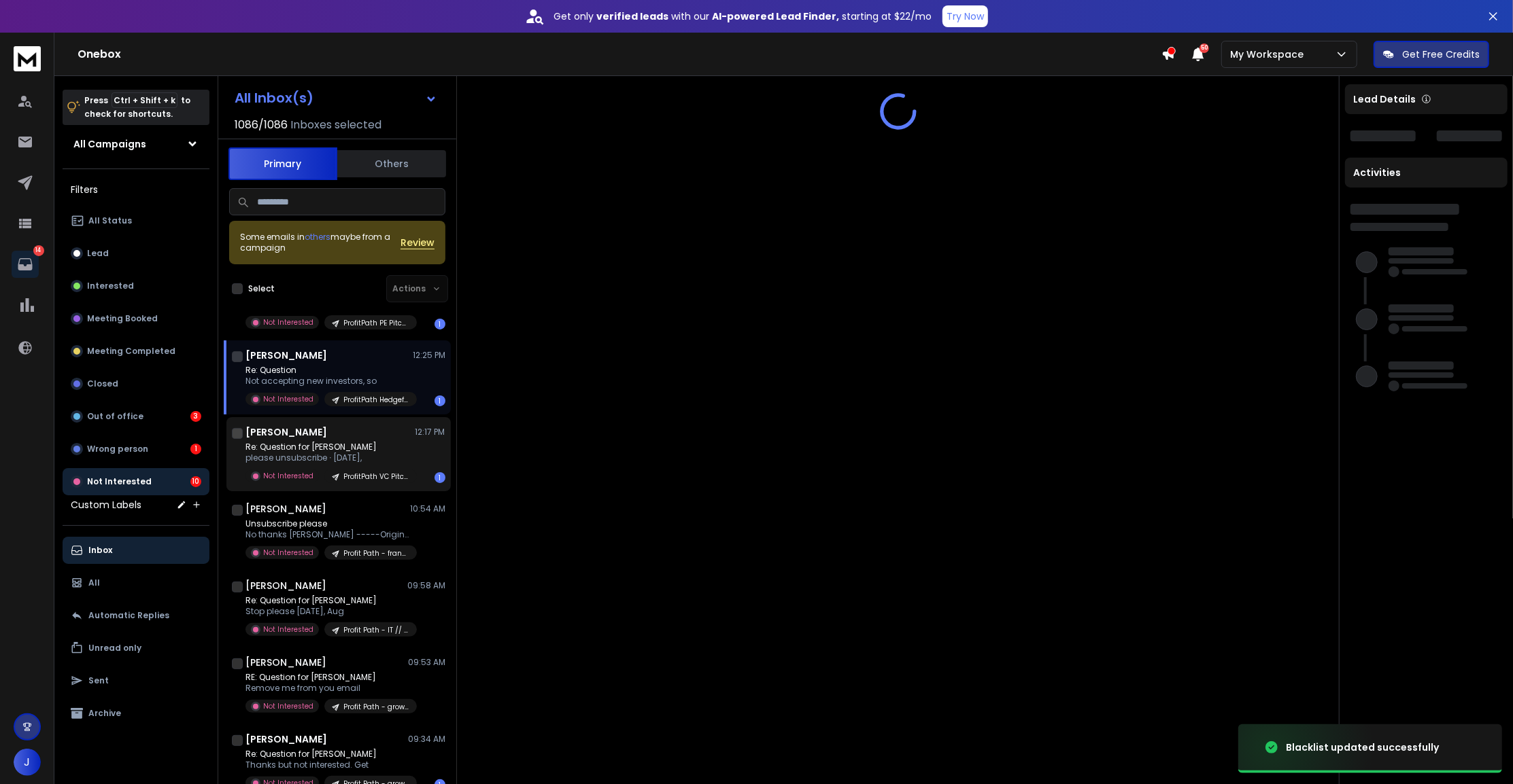
click at [373, 432] on div "Noah Lichtenstein 12:17 PM" at bounding box center [345, 432] width 200 height 13
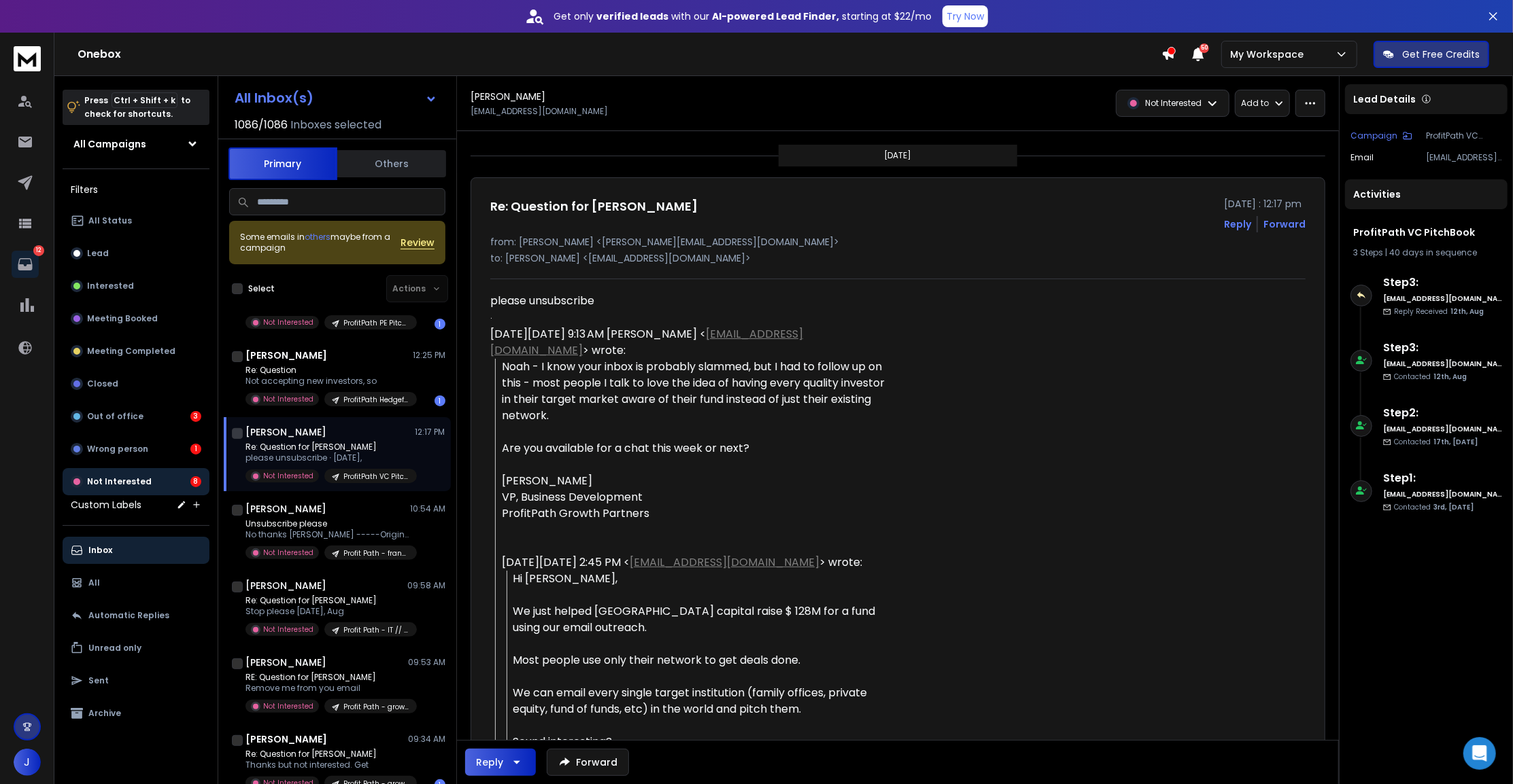
click at [1312, 118] on div "Noah Lichtenstein Noah Lichtenstein noah@crossovervc.com Not Interested Add to …" at bounding box center [898, 104] width 882 height 55
click at [1313, 101] on icon "button" at bounding box center [1310, 104] width 13 height 13
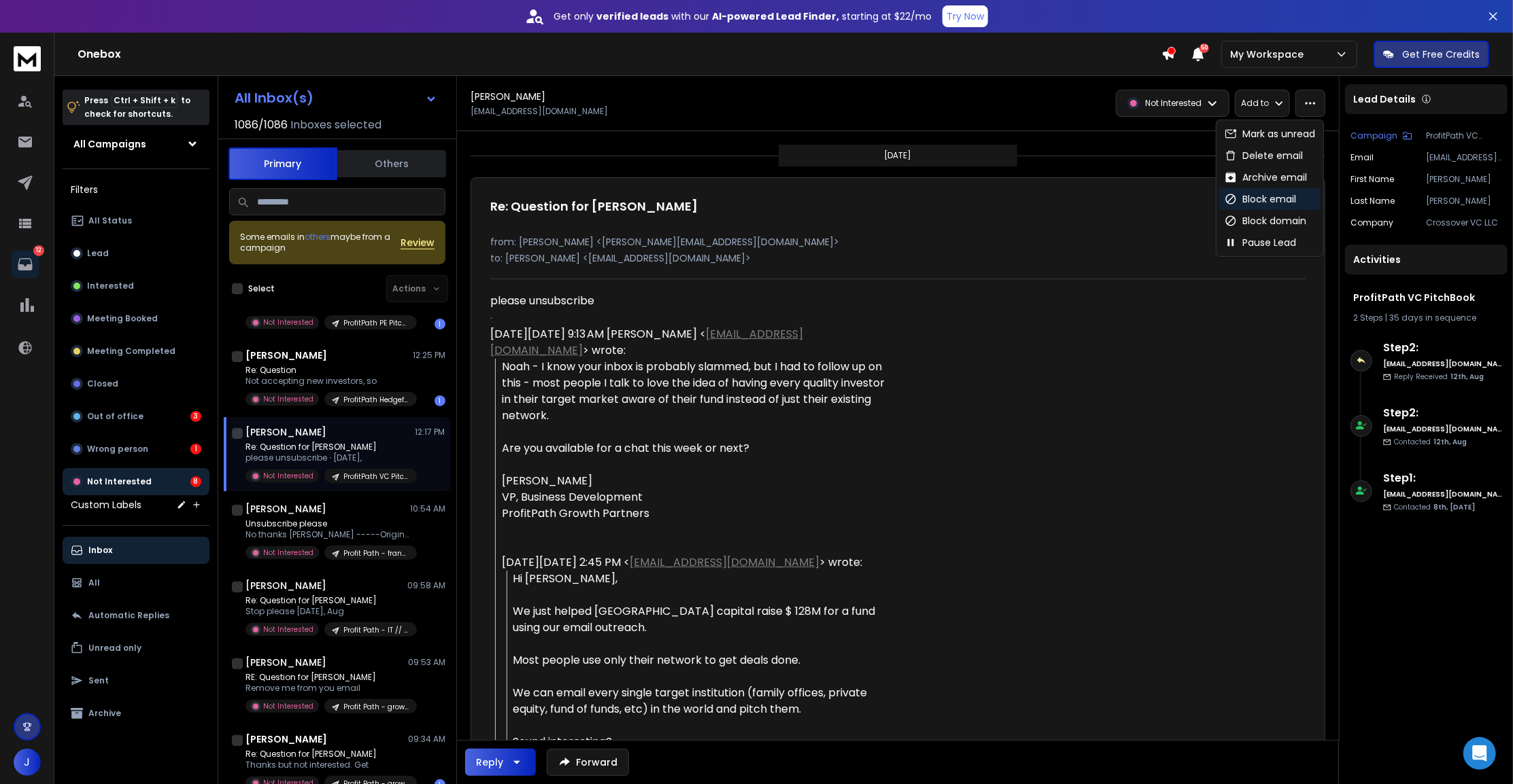
click at [1290, 207] on div "Block email" at bounding box center [1269, 200] width 101 height 22
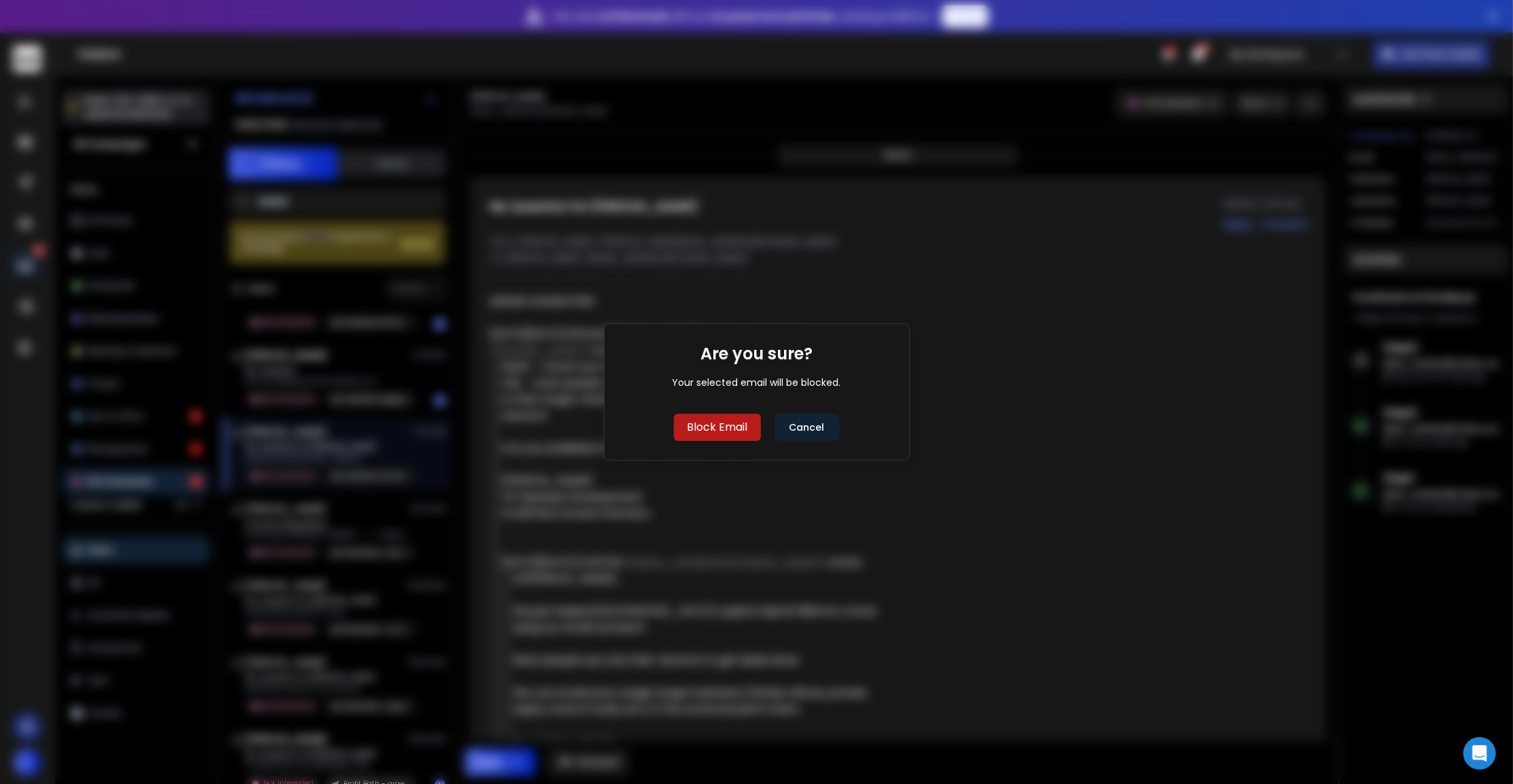
click at [703, 441] on button "Block Email" at bounding box center [717, 427] width 87 height 27
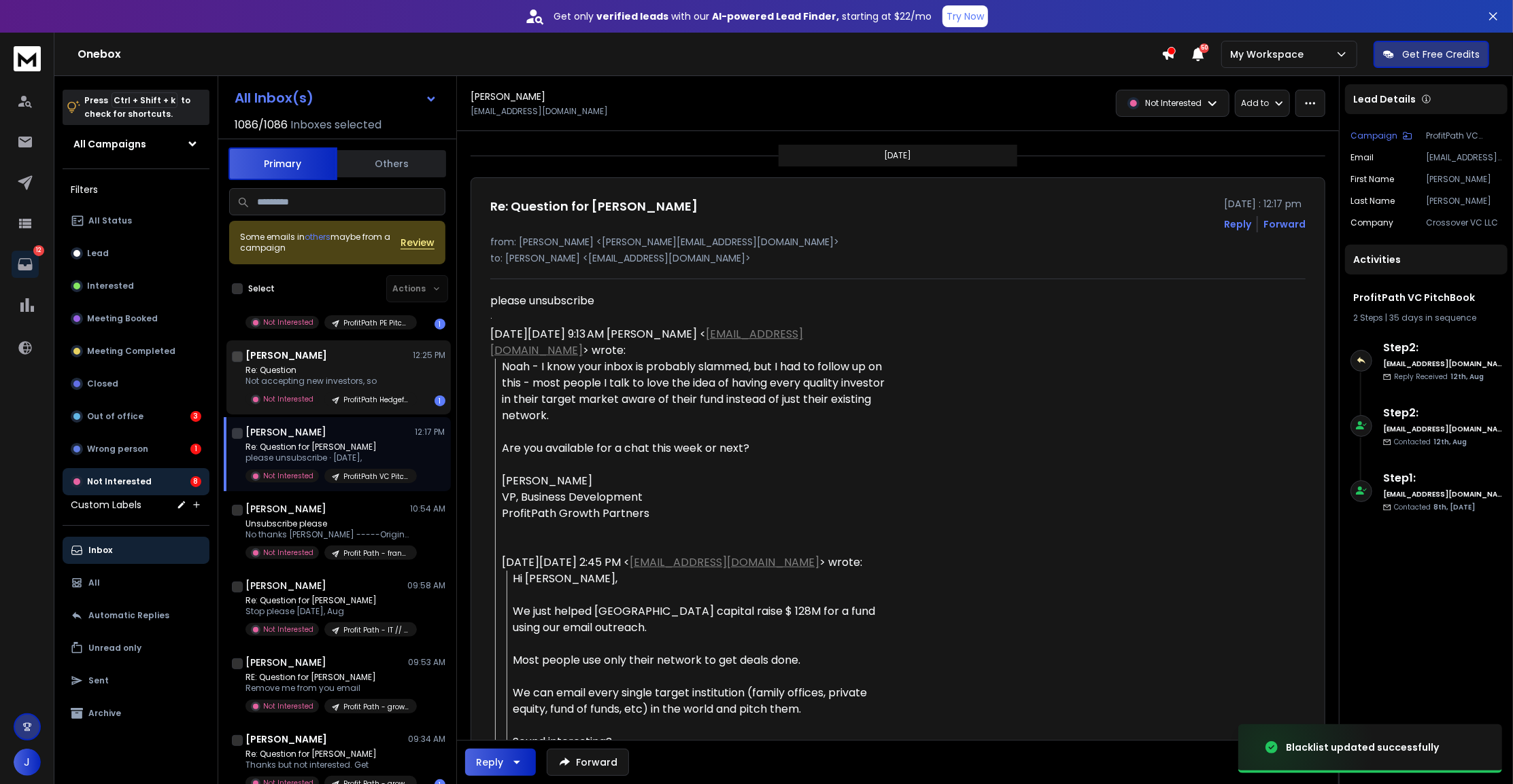
click at [404, 355] on div "Jim Connor 12:25 PM" at bounding box center [345, 355] width 200 height 13
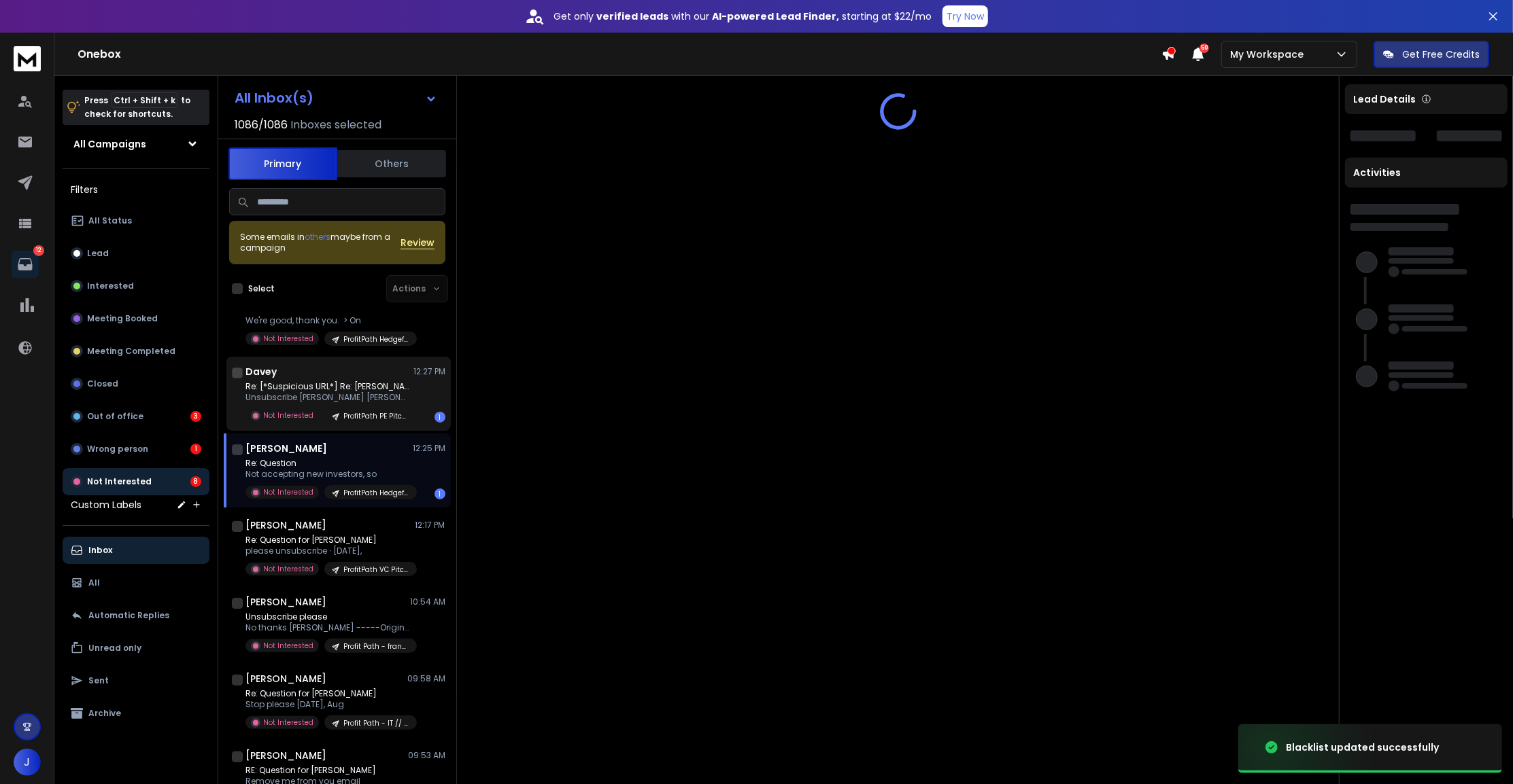
scroll to position [181, 0]
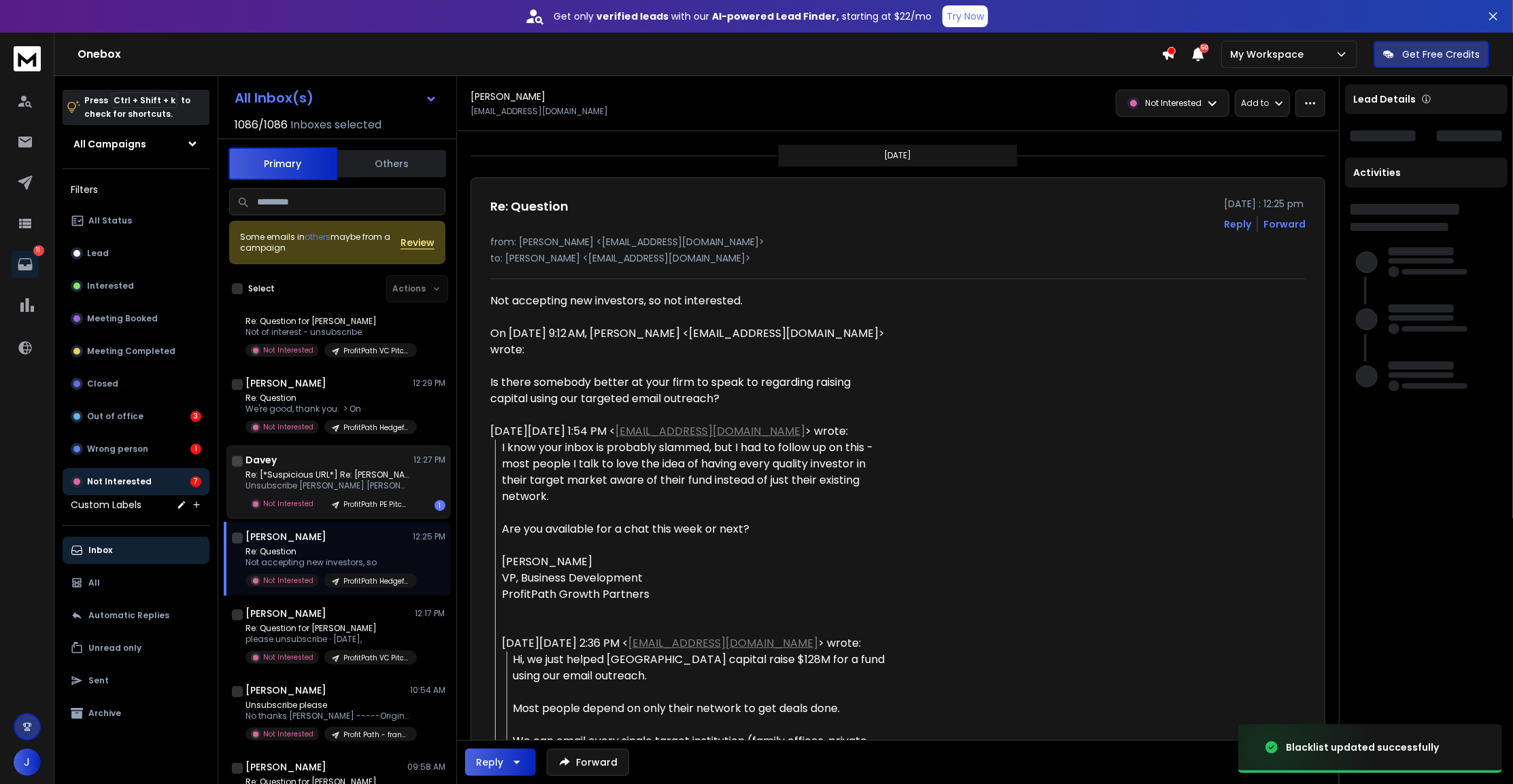
click at [329, 481] on p "Unsubscribe Brendan M. Davey Reitler" at bounding box center [327, 486] width 163 height 11
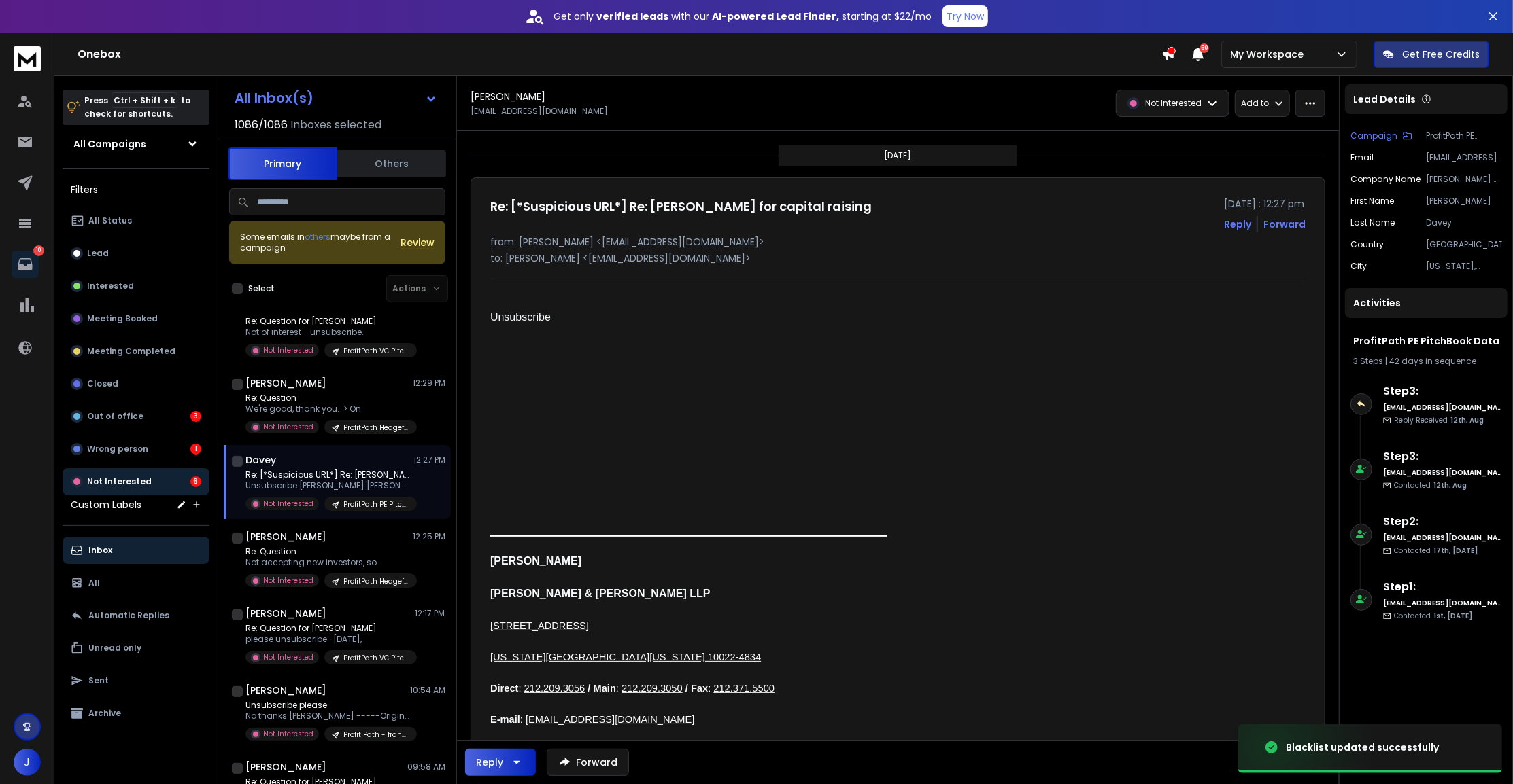
click at [1311, 119] on div "Davey, Brendan Davey, Brendan bdavey@reitlerlaw.com Not Interested Add to Not I…" at bounding box center [898, 104] width 882 height 55
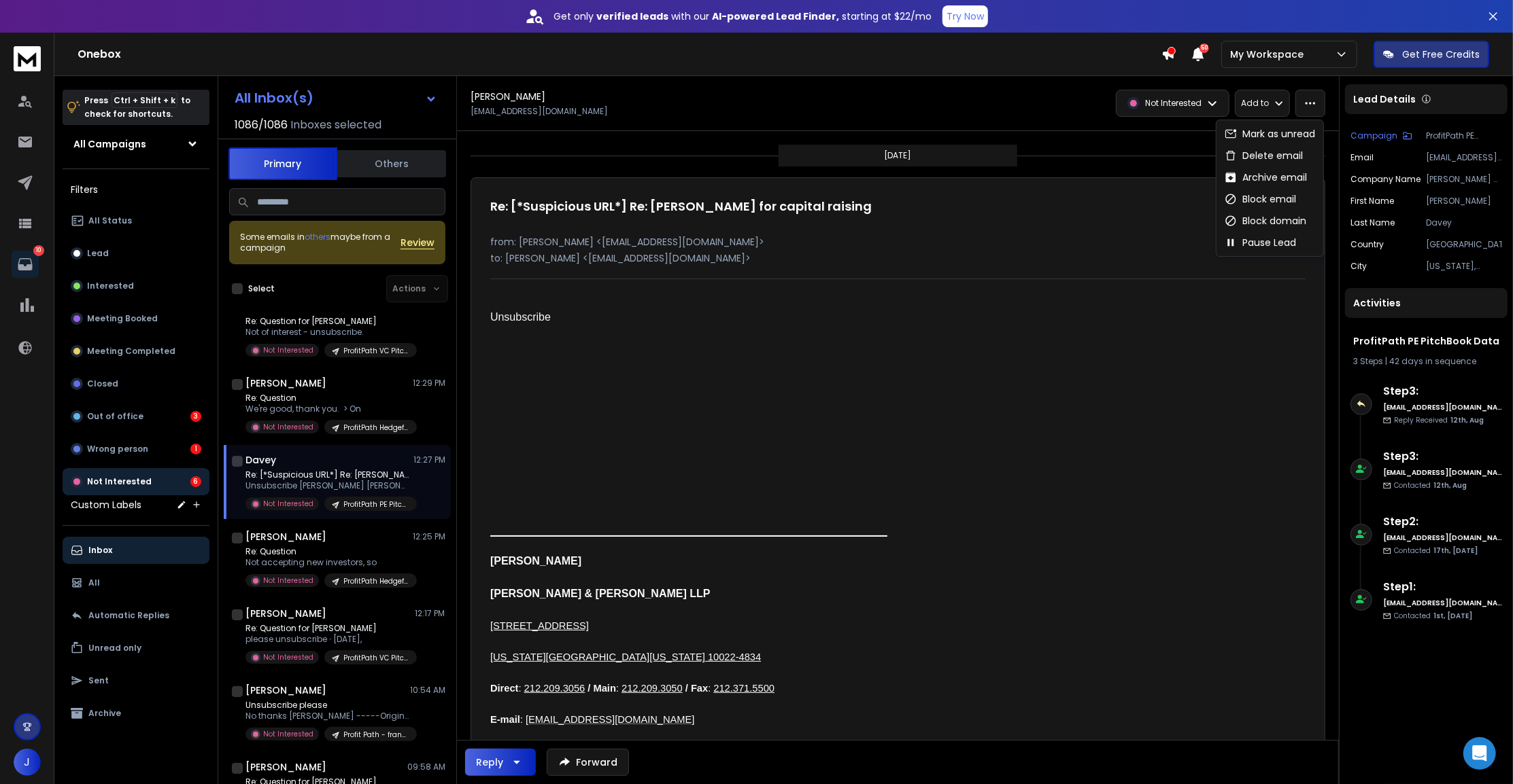
click at [1313, 102] on icon "button" at bounding box center [1310, 104] width 13 height 13
click at [1292, 199] on div "Block email" at bounding box center [1260, 199] width 72 height 13
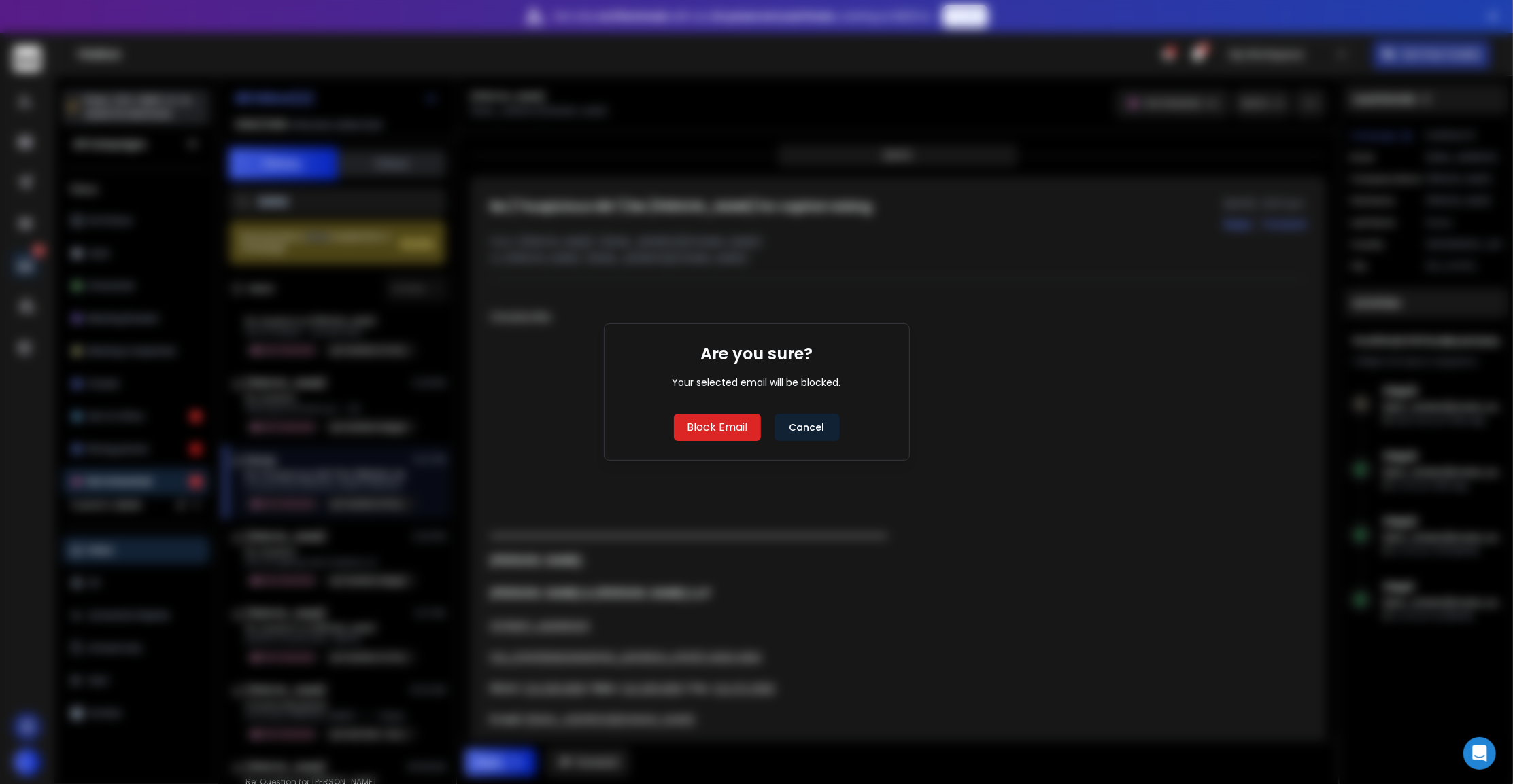
drag, startPoint x: 718, startPoint y: 420, endPoint x: 722, endPoint y: 404, distance: 16.5
click at [718, 422] on button "Block Email" at bounding box center [717, 427] width 87 height 27
